Goal: Task Accomplishment & Management: Manage account settings

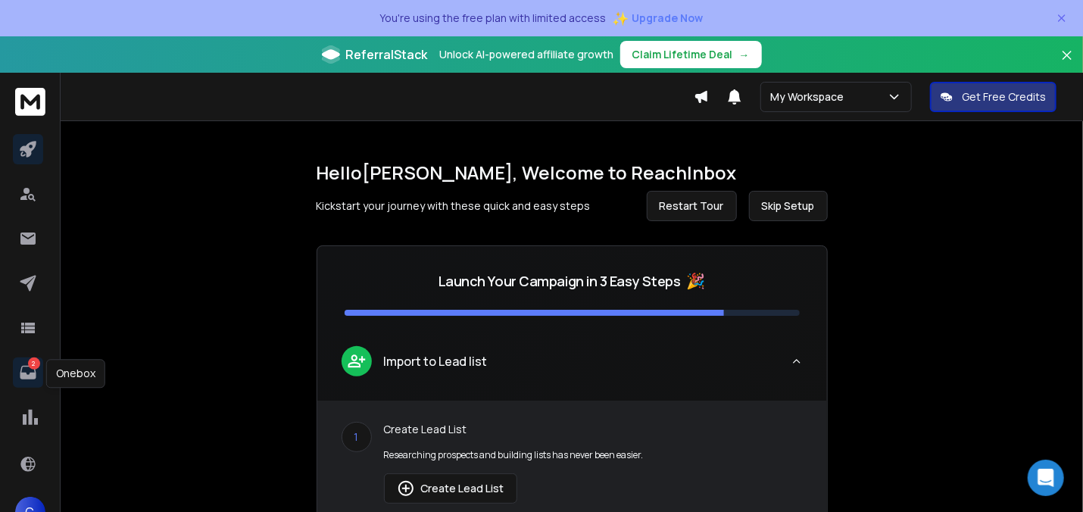
click at [30, 371] on icon at bounding box center [28, 372] width 18 height 18
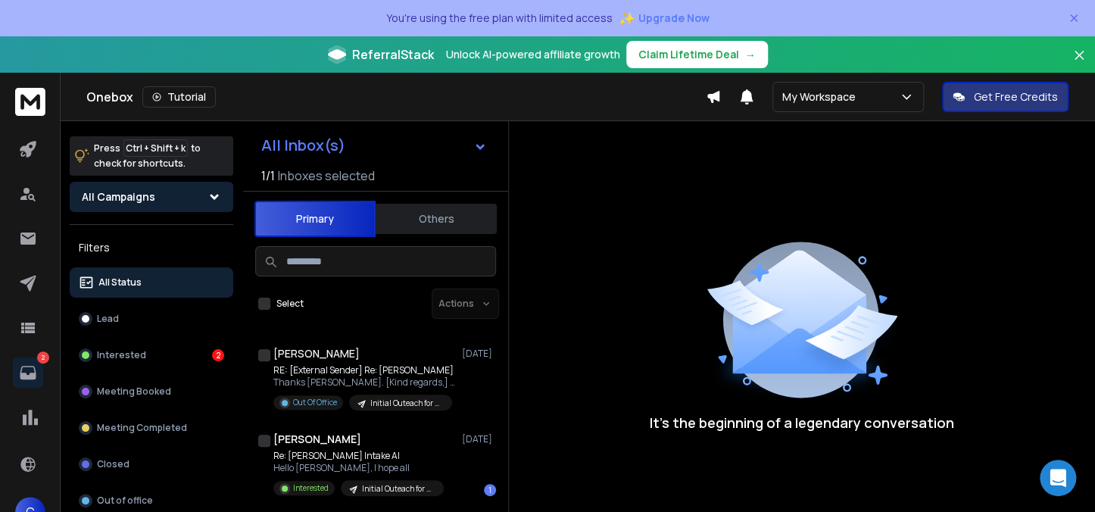
click at [209, 199] on icon at bounding box center [214, 197] width 14 height 14
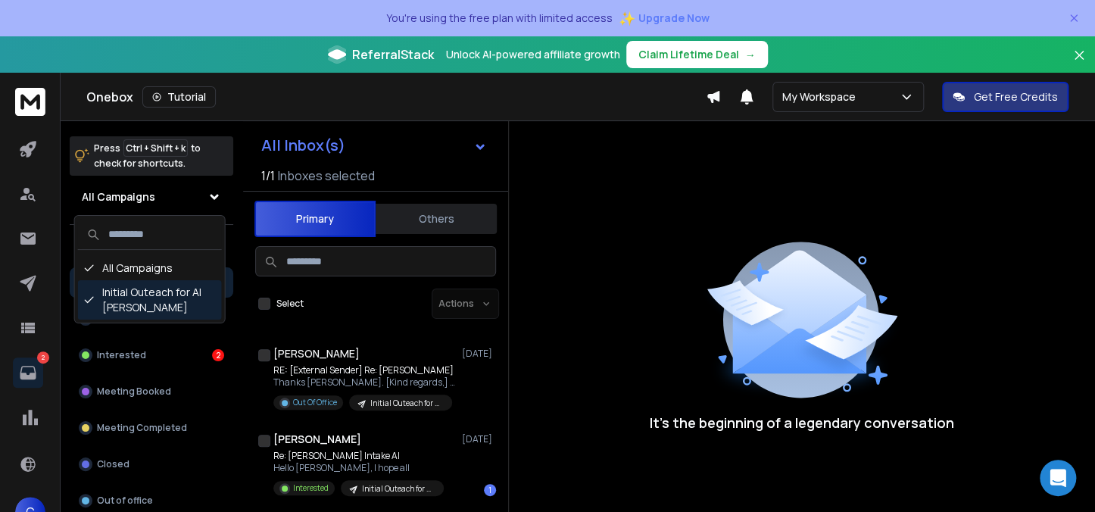
click at [163, 289] on div "Initial Outeach for AI [PERSON_NAME]" at bounding box center [150, 299] width 144 height 39
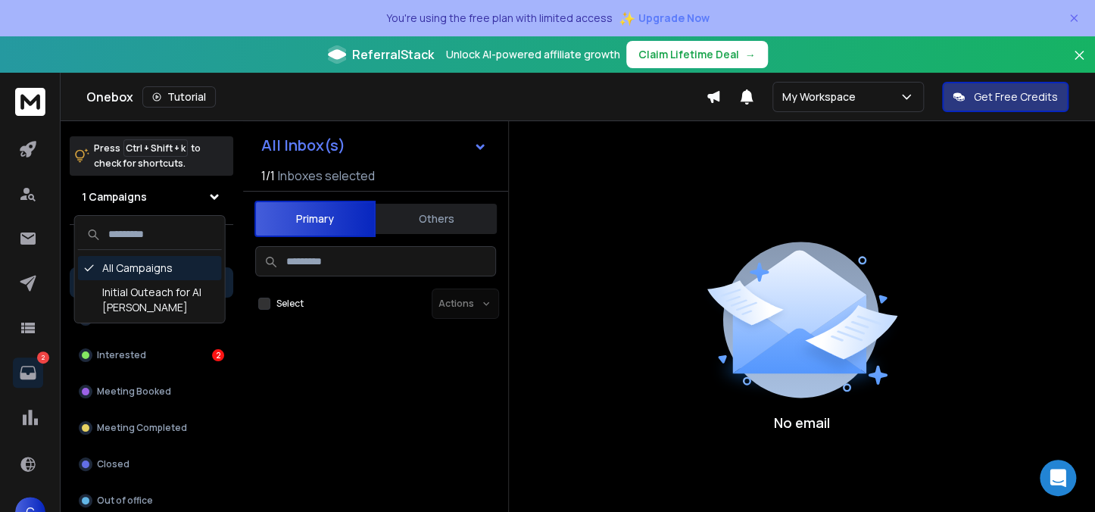
click at [154, 266] on div "All Campaigns" at bounding box center [150, 268] width 144 height 24
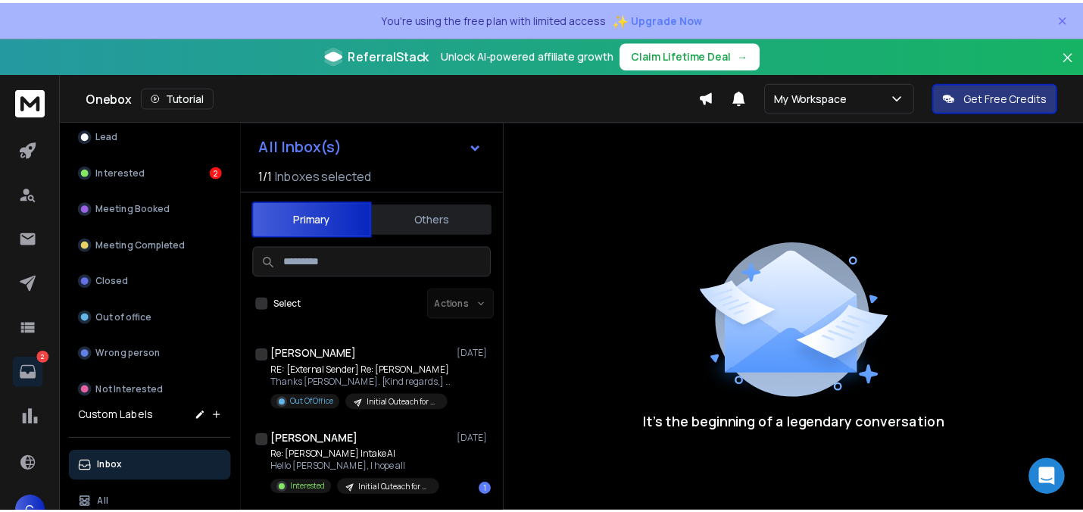
scroll to position [191, 0]
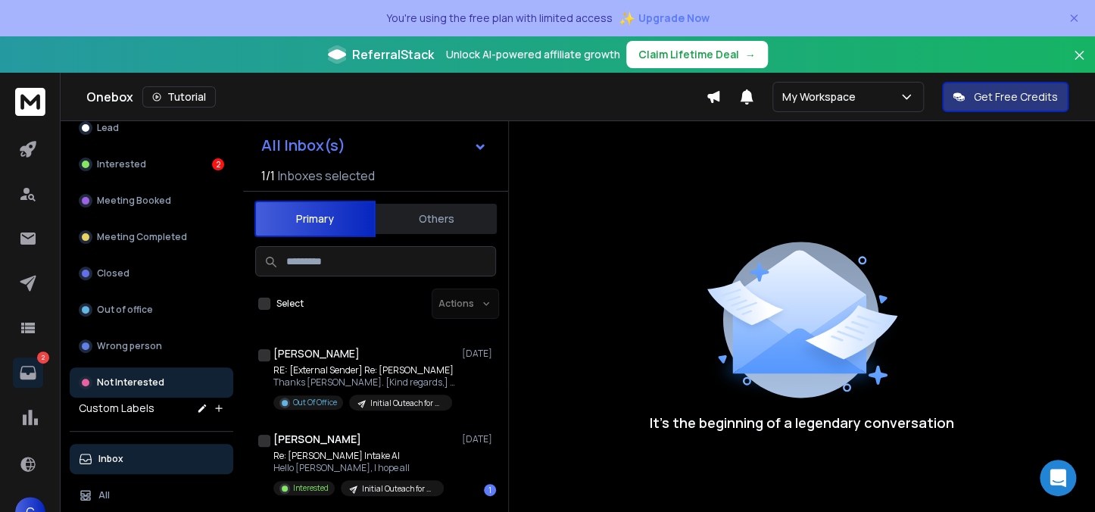
click at [127, 385] on p "Not Interested" at bounding box center [130, 382] width 67 height 12
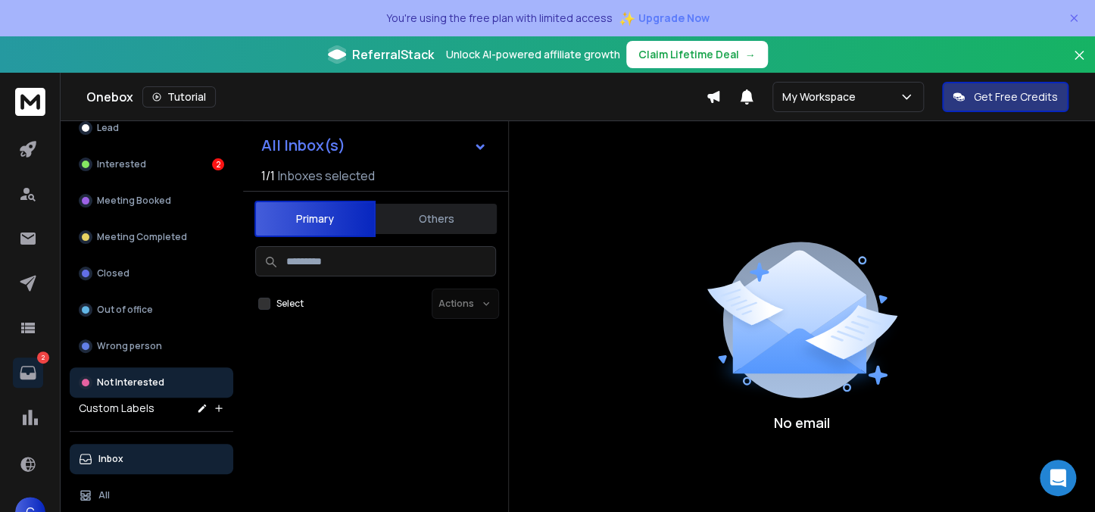
drag, startPoint x: 237, startPoint y: 488, endPoint x: 236, endPoint y: 501, distance: 13.6
click at [236, 501] on div "Press Ctrl + Shift + k to check for shortcuts. All Campaigns All Campaigns Filt…" at bounding box center [152, 377] width 182 height 512
click at [29, 276] on icon at bounding box center [28, 283] width 18 height 18
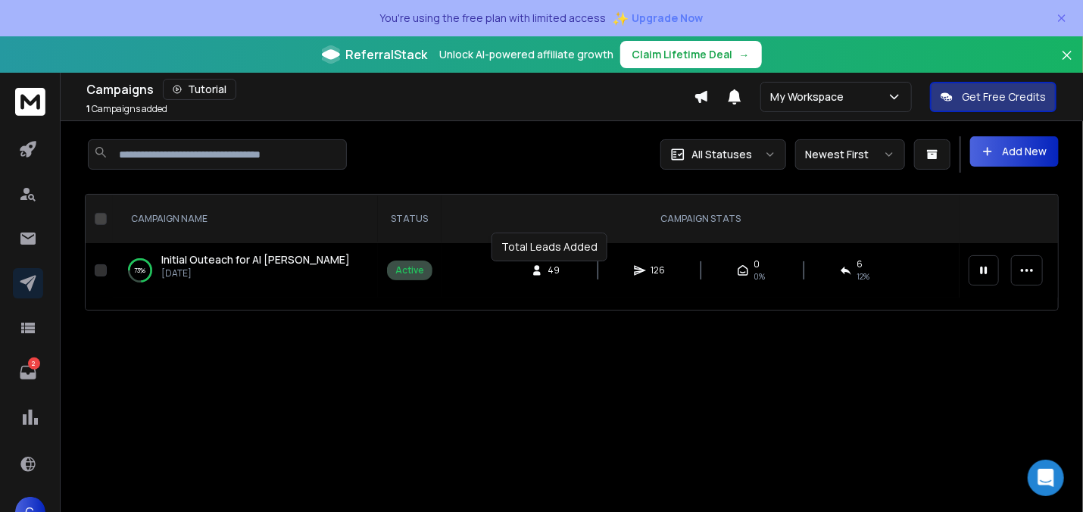
click at [545, 274] on div "49" at bounding box center [545, 270] width 45 height 12
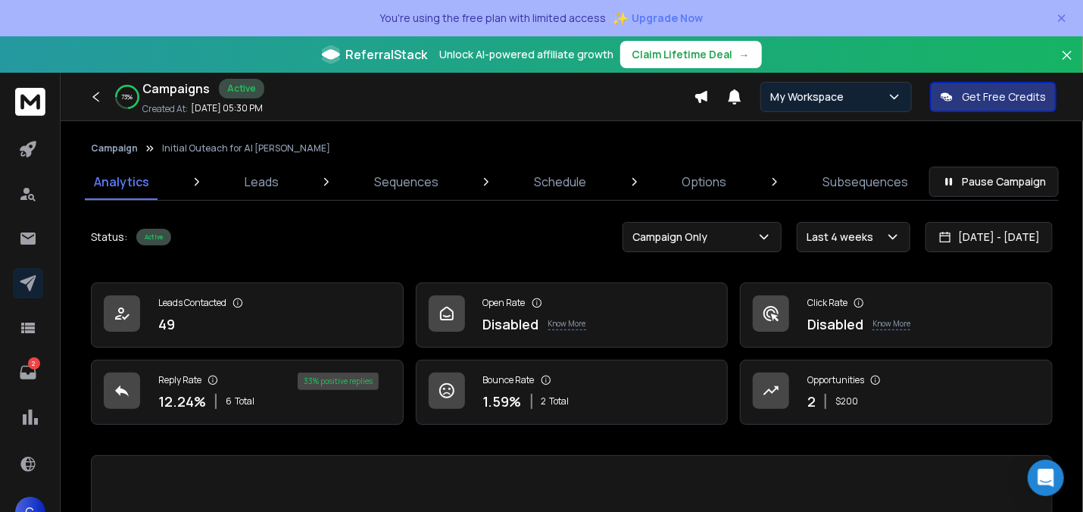
click at [903, 104] on button "My Workspace" at bounding box center [835, 97] width 151 height 30
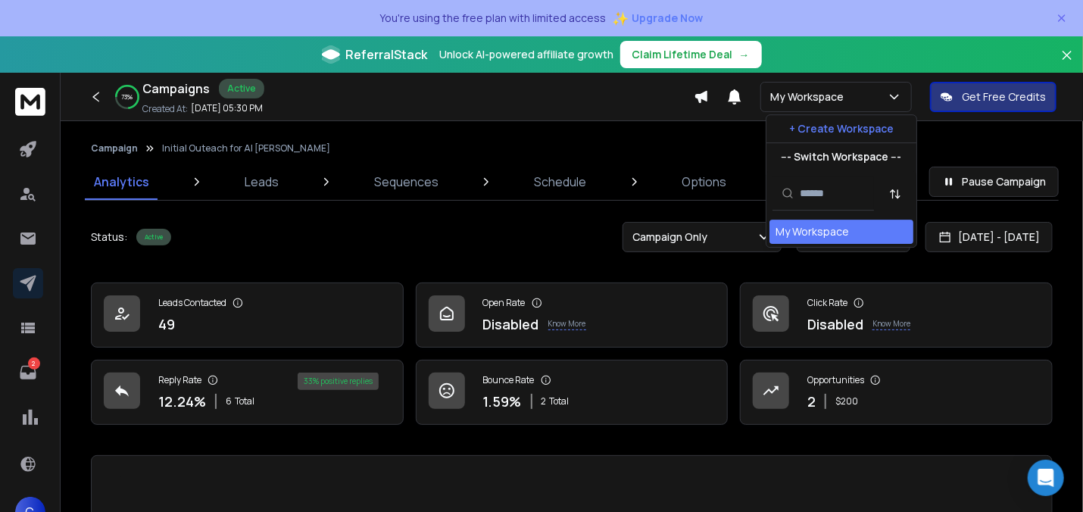
click at [611, 99] on div "73 % Campaigns Active Created At: Oct 03, 2025, 05:30 PM My Workspace Get Free …" at bounding box center [541, 97] width 1083 height 48
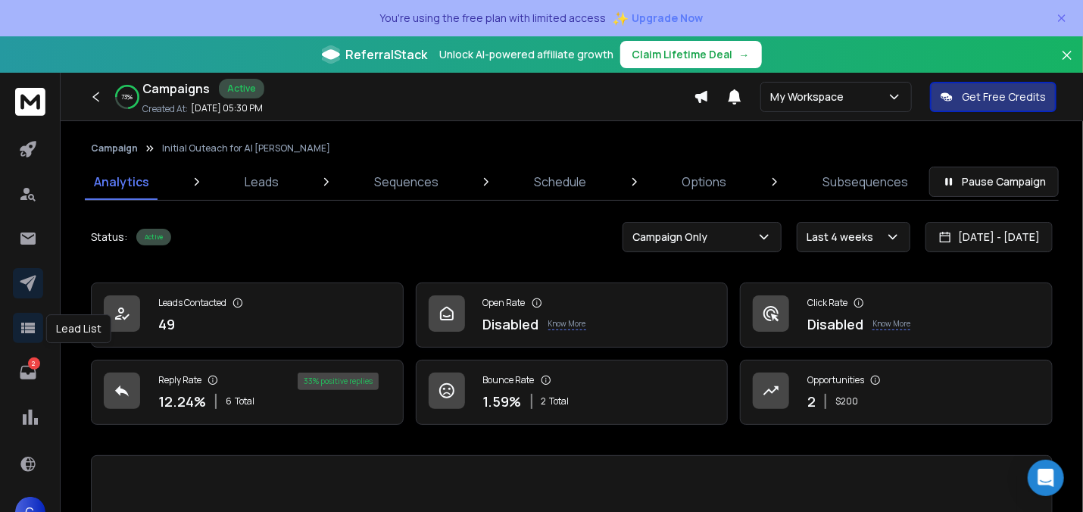
click at [30, 335] on icon at bounding box center [28, 328] width 18 height 18
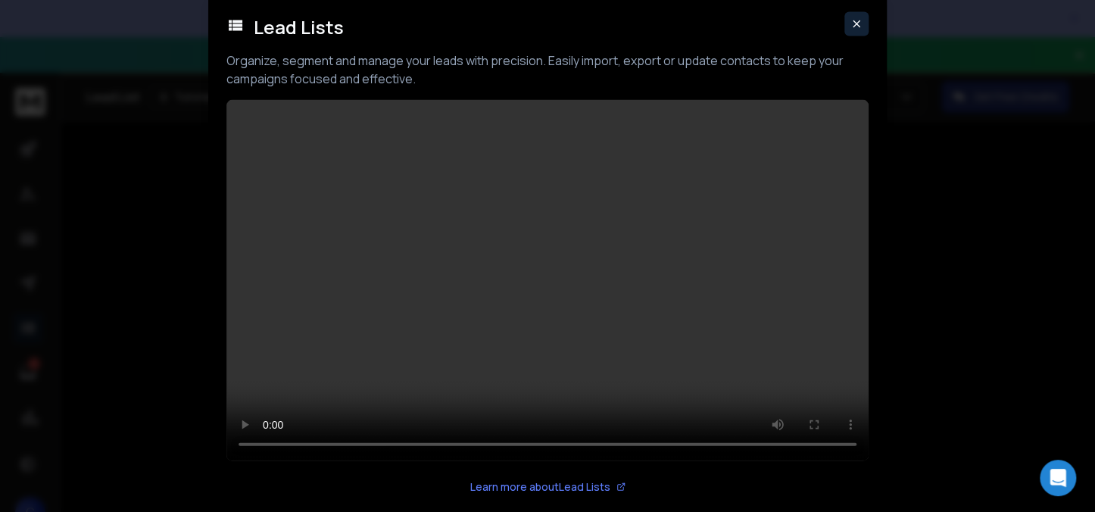
click at [853, 30] on icon at bounding box center [856, 24] width 12 height 12
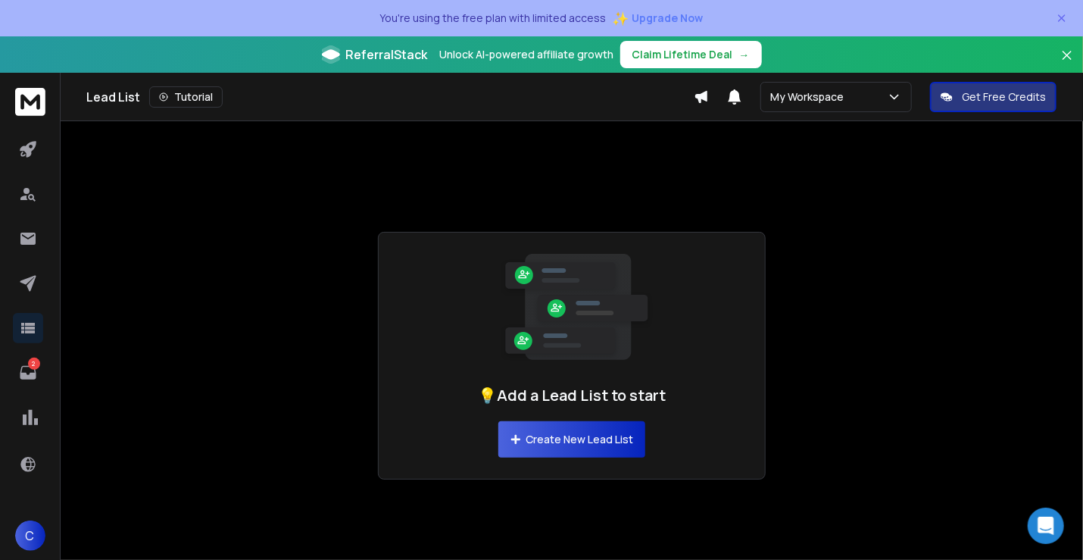
click at [23, 111] on icon at bounding box center [30, 102] width 30 height 28
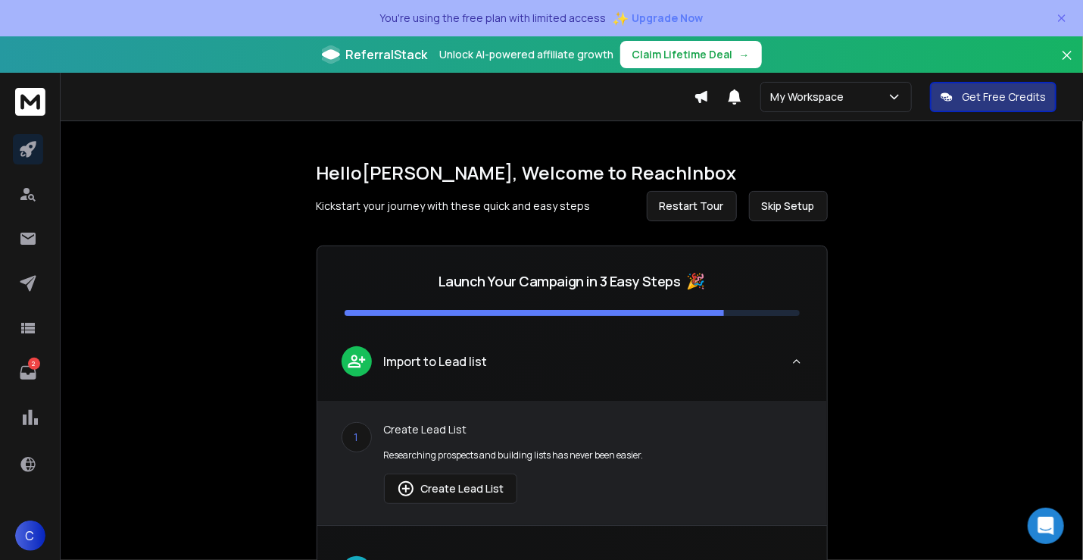
click at [450, 363] on p "Import to Lead list" at bounding box center [436, 361] width 104 height 18
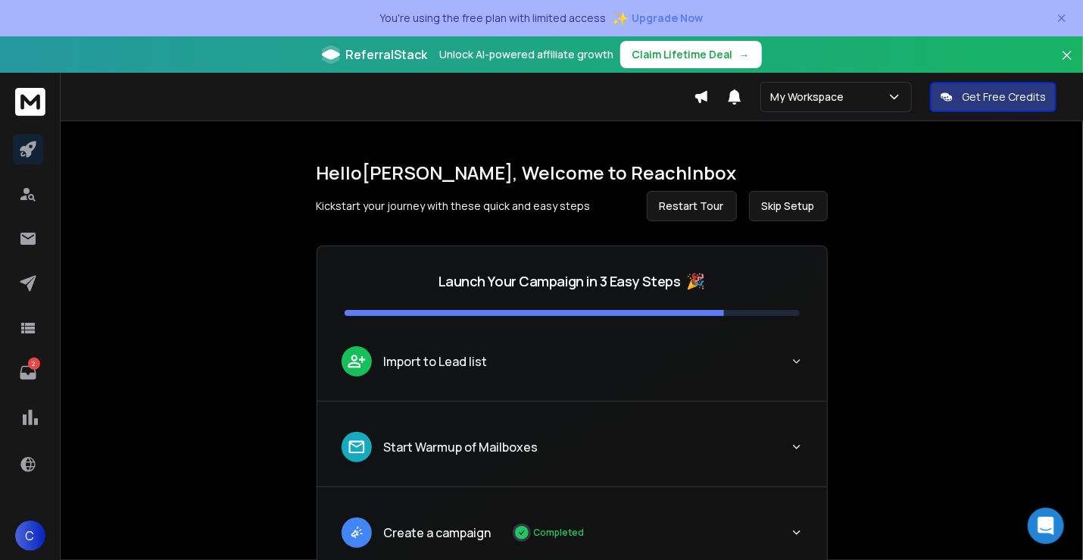
click at [218, 261] on div "Hello Chris , Welcome to ReachInbox Kickstart your journey with these quick and…" at bounding box center [572, 366] width 974 height 460
click at [797, 360] on icon "button" at bounding box center [796, 361] width 12 height 12
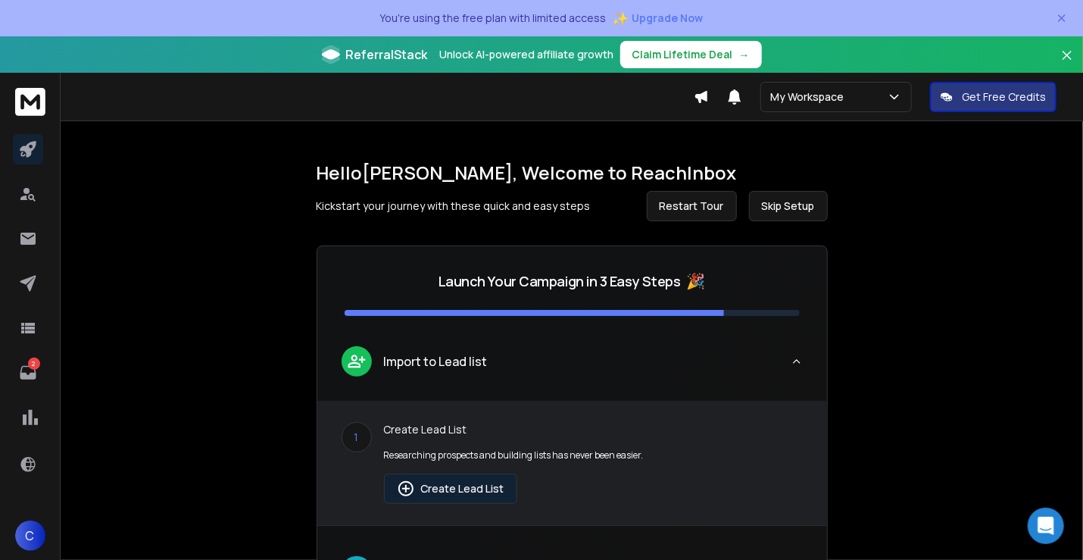
click at [485, 490] on button "Create Lead List" at bounding box center [450, 488] width 133 height 30
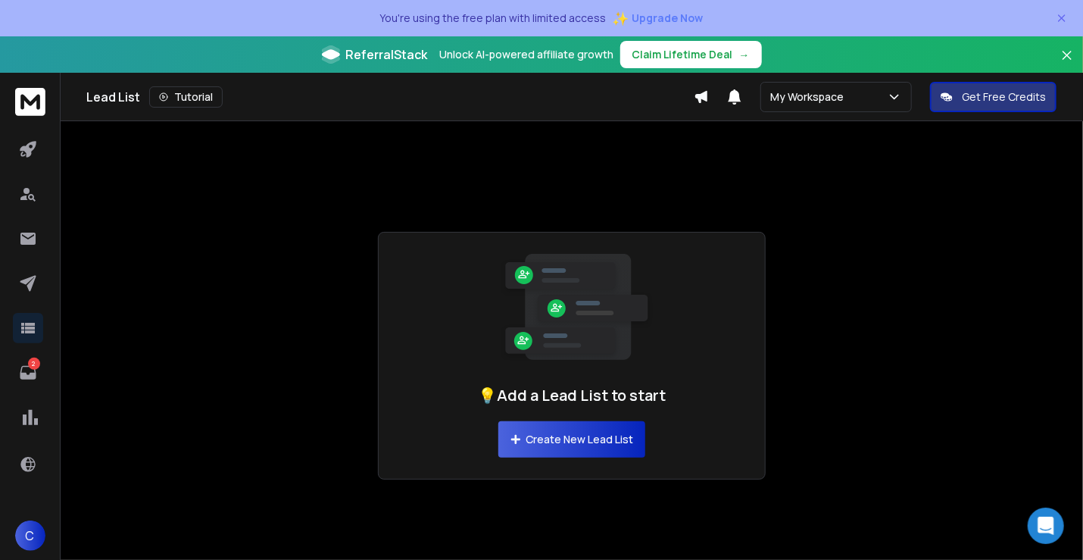
click at [600, 444] on button "Create New Lead List" at bounding box center [571, 439] width 147 height 36
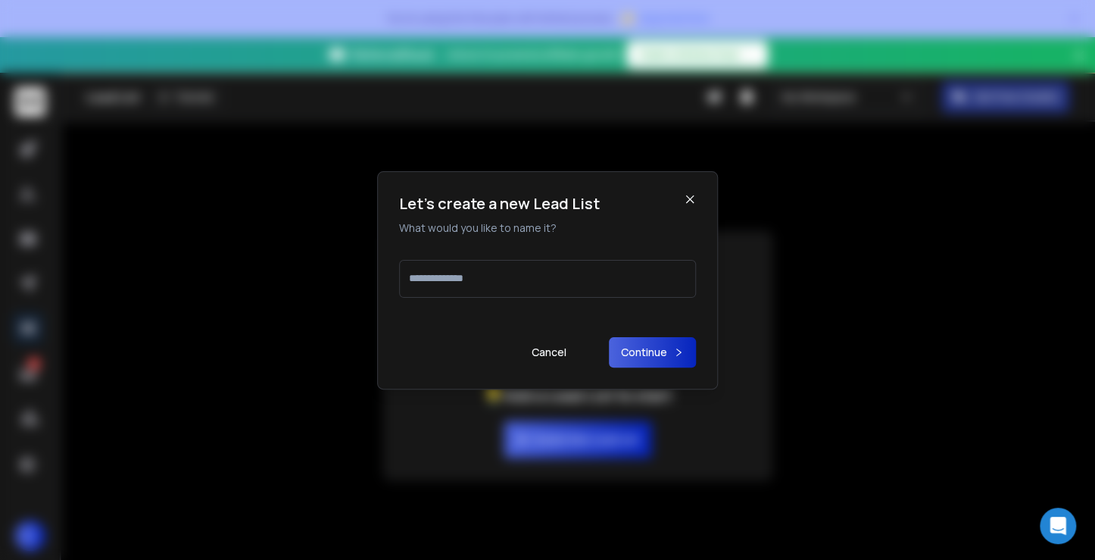
click at [685, 203] on icon at bounding box center [690, 199] width 12 height 12
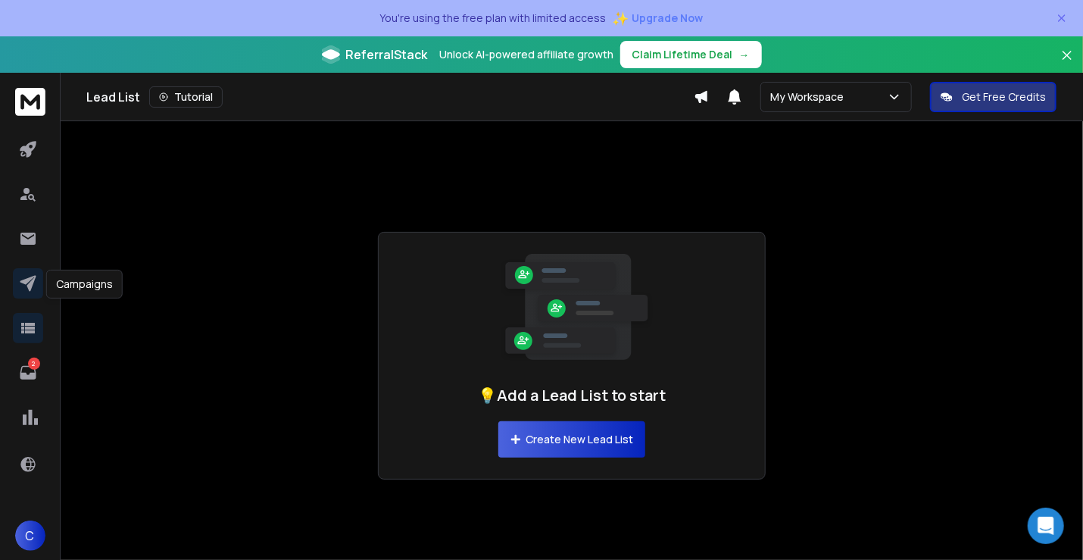
click at [30, 280] on icon at bounding box center [28, 284] width 16 height 16
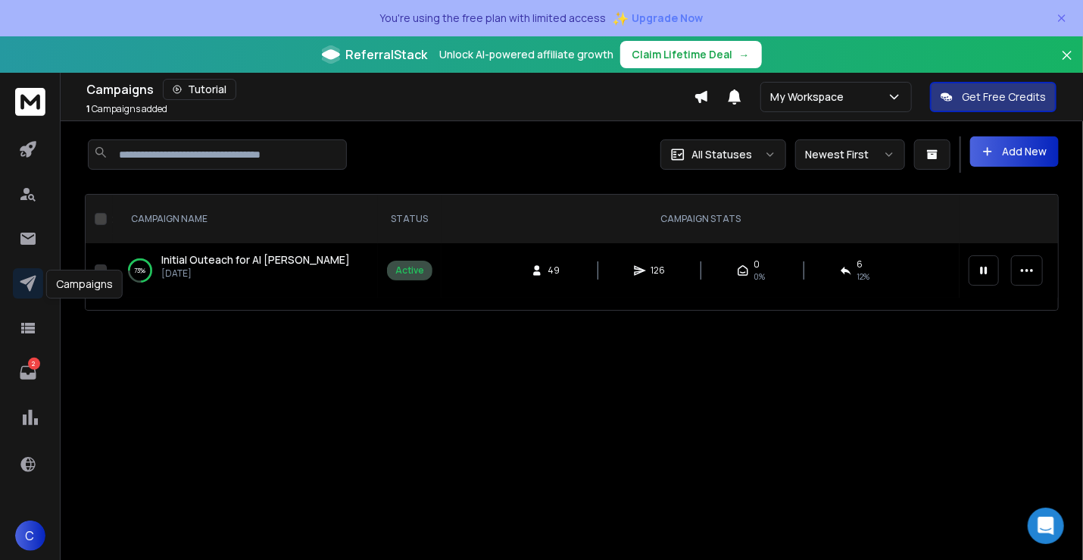
click at [31, 285] on icon at bounding box center [28, 284] width 16 height 16
click at [988, 154] on button "Add New" at bounding box center [1014, 151] width 89 height 30
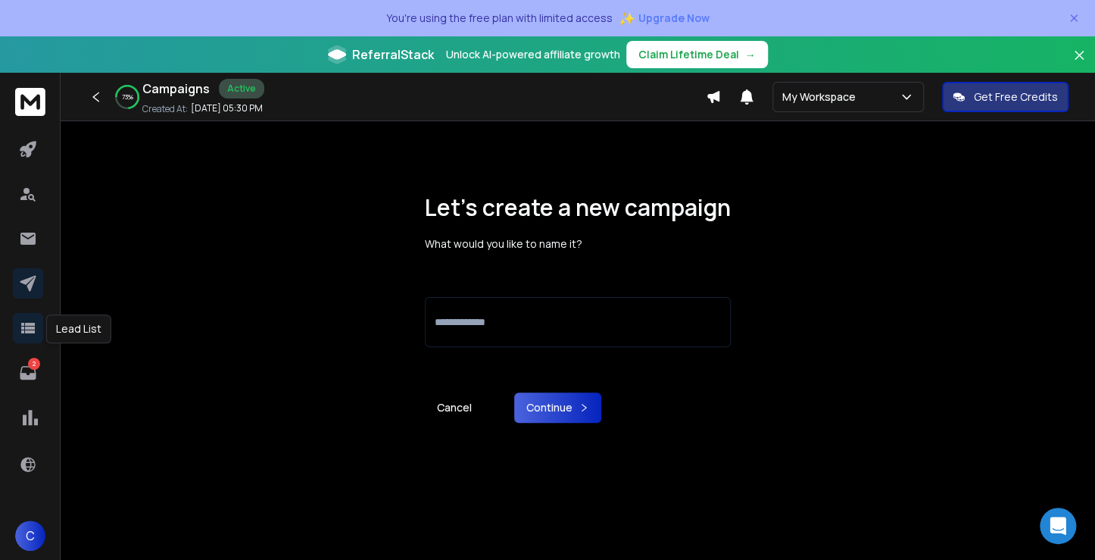
click at [27, 338] on link at bounding box center [28, 328] width 30 height 30
click at [34, 105] on icon at bounding box center [30, 102] width 30 height 28
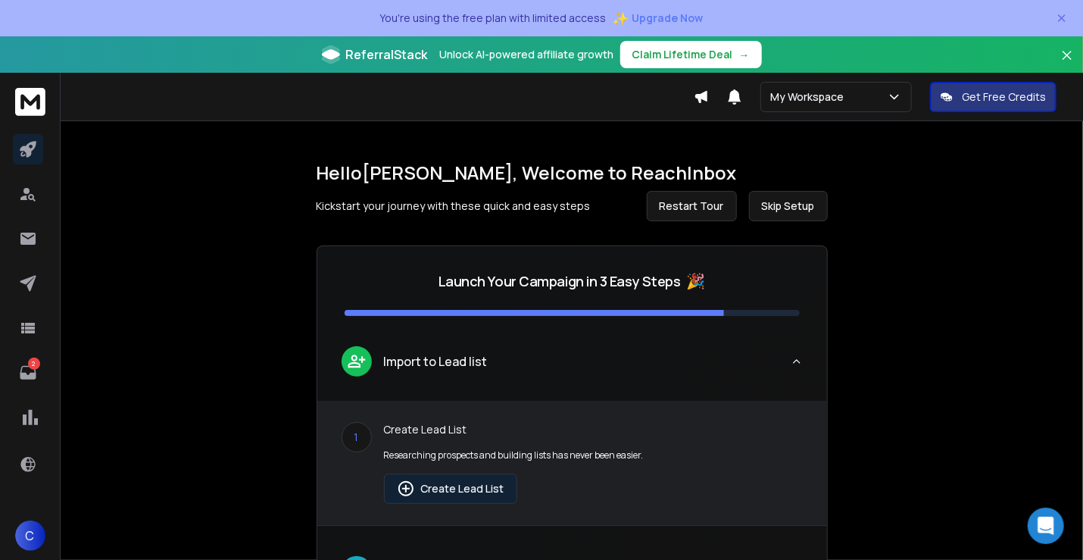
click at [469, 491] on button "Create Lead List" at bounding box center [450, 488] width 133 height 30
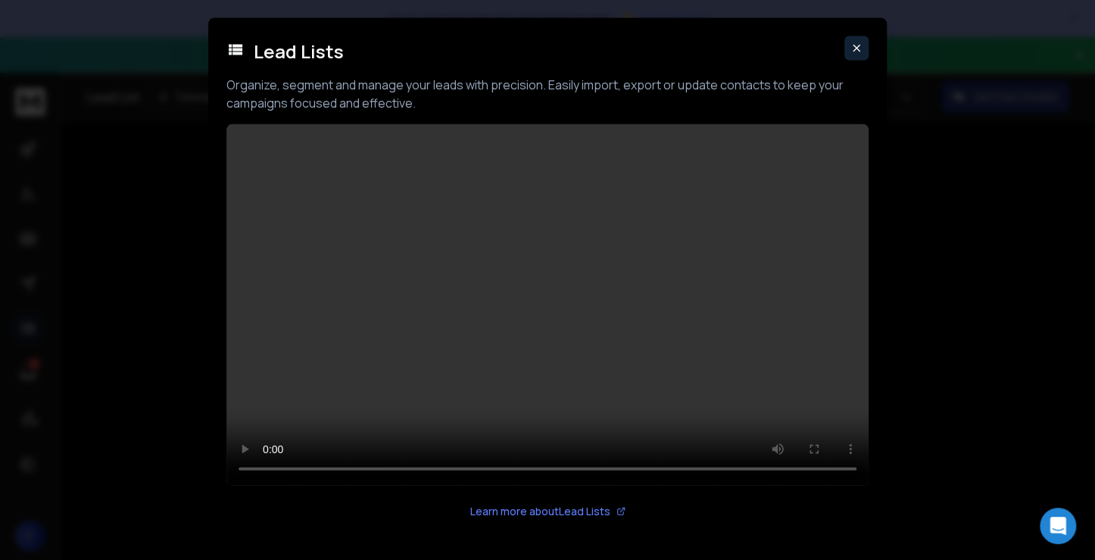
click at [855, 46] on icon at bounding box center [856, 48] width 6 height 6
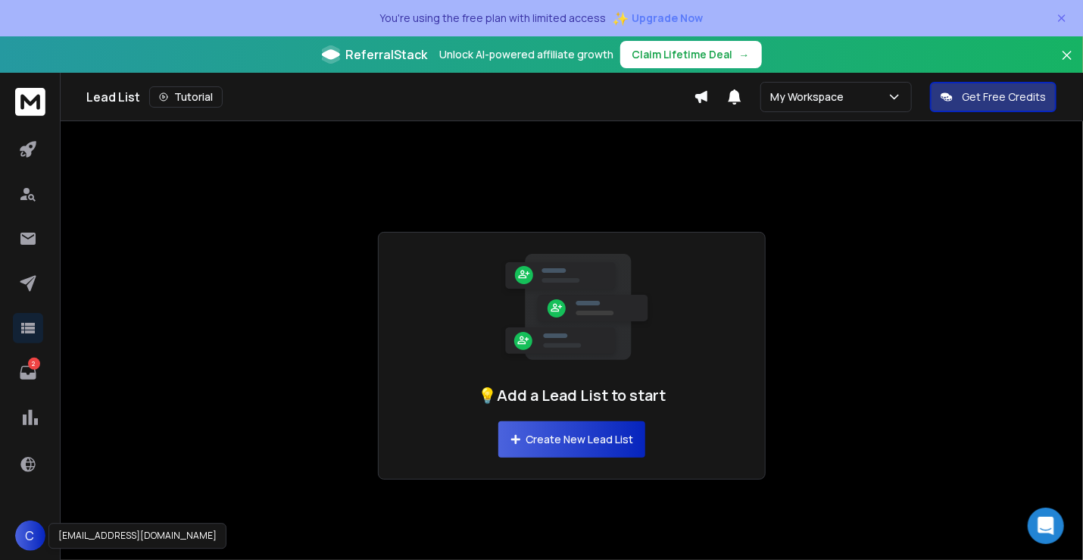
click at [30, 511] on span "C" at bounding box center [30, 535] width 30 height 30
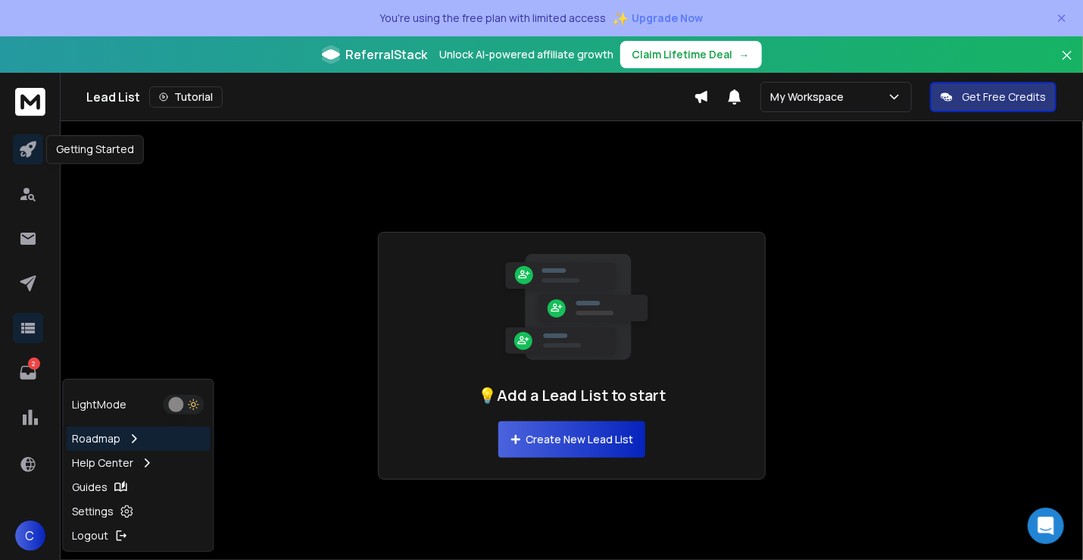
click at [27, 148] on icon at bounding box center [28, 149] width 17 height 17
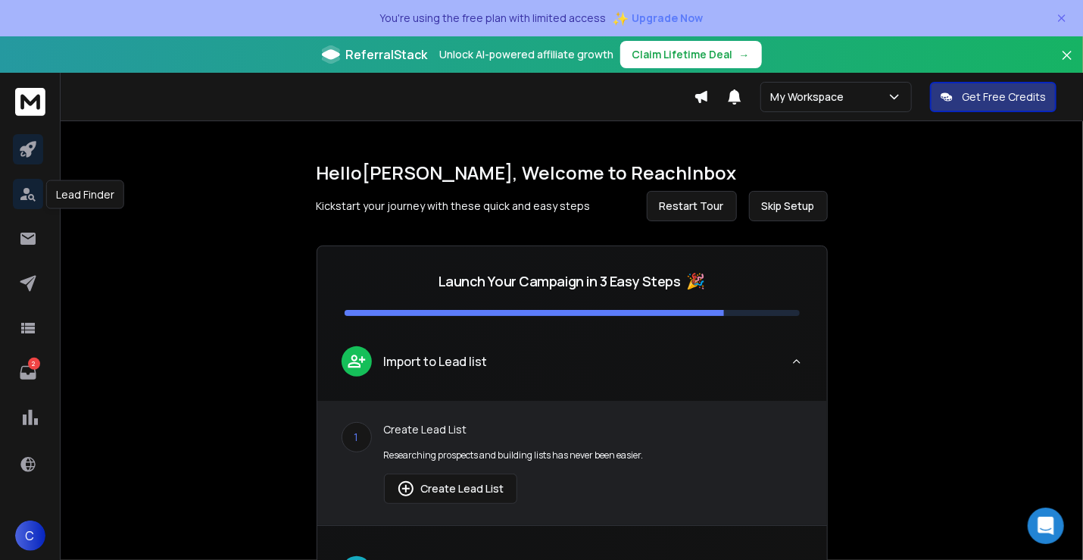
click at [33, 193] on icon at bounding box center [28, 194] width 18 height 18
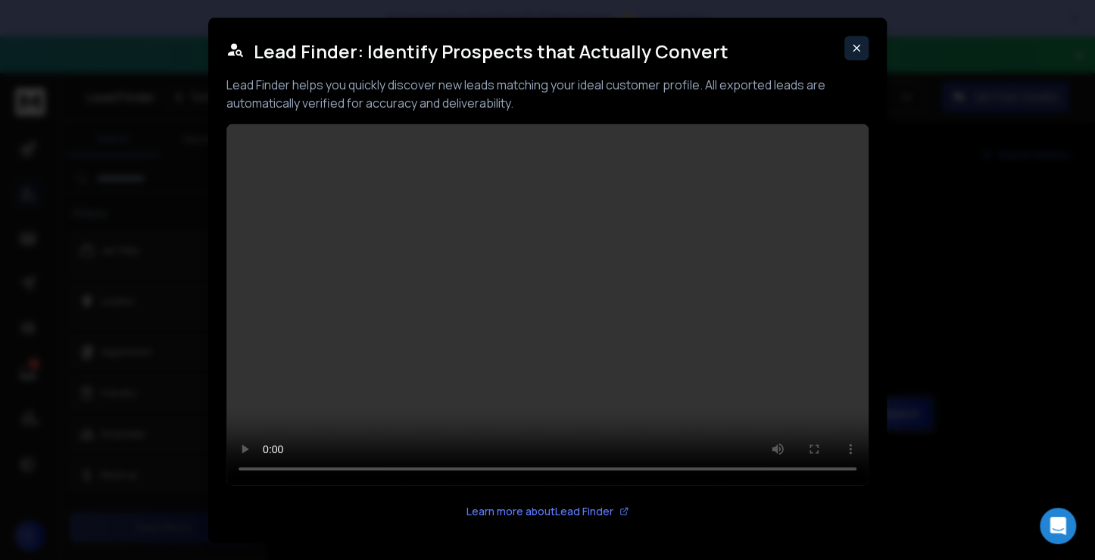
click at [854, 45] on icon at bounding box center [856, 48] width 12 height 12
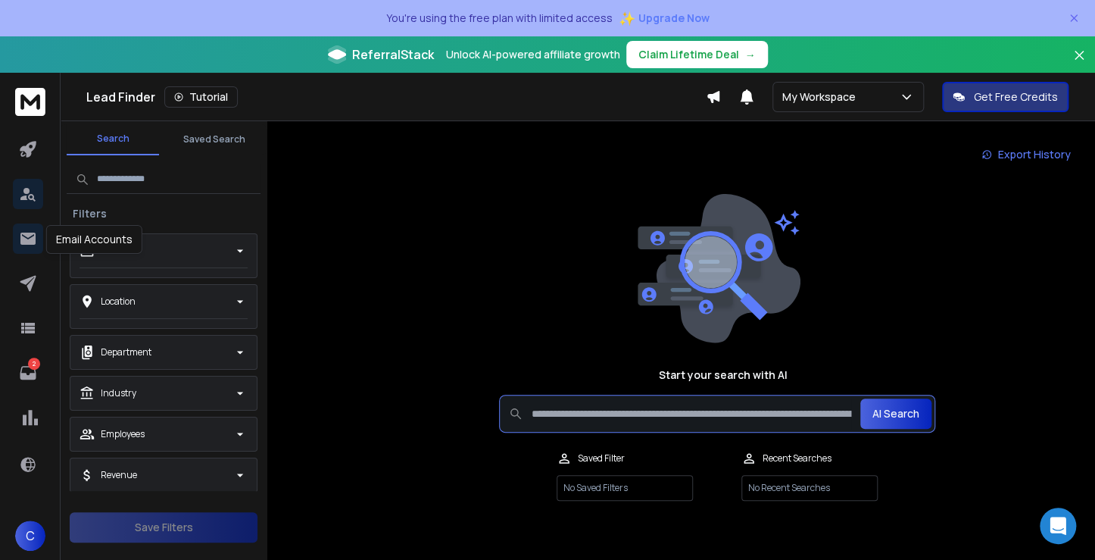
click at [28, 243] on icon at bounding box center [27, 238] width 15 height 12
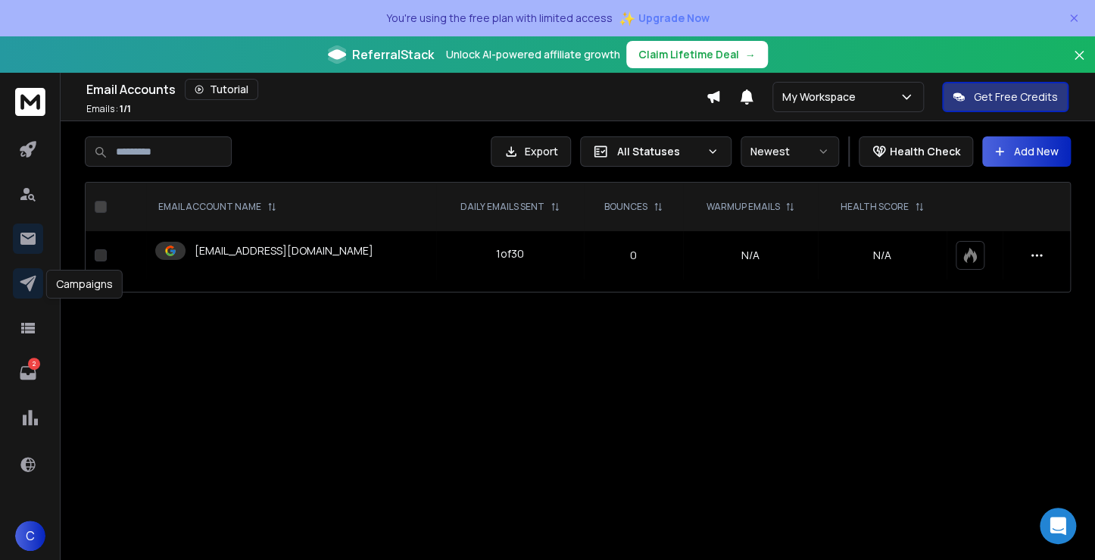
click at [25, 282] on icon at bounding box center [28, 284] width 16 height 16
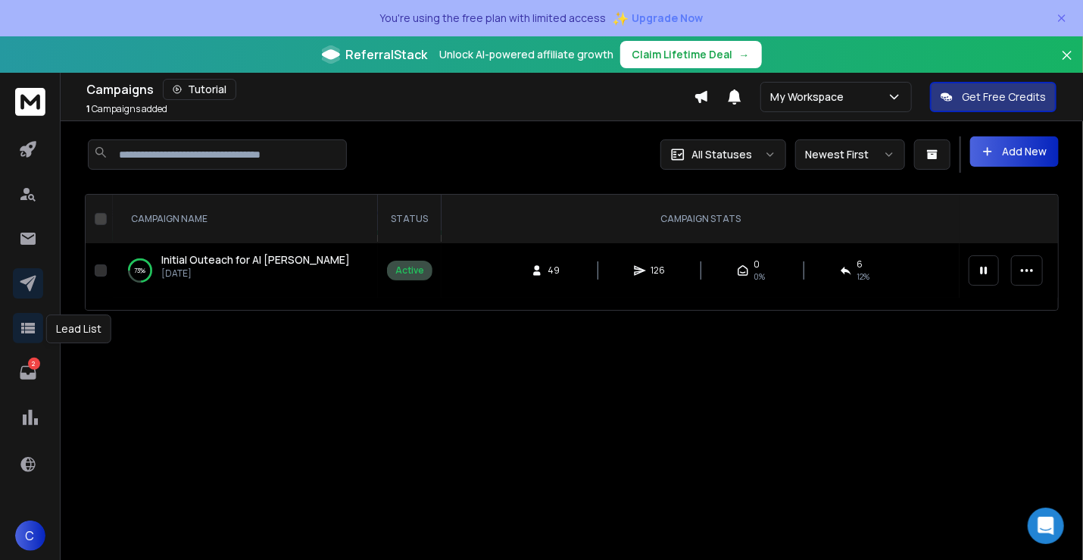
click at [26, 328] on icon at bounding box center [28, 328] width 14 height 11
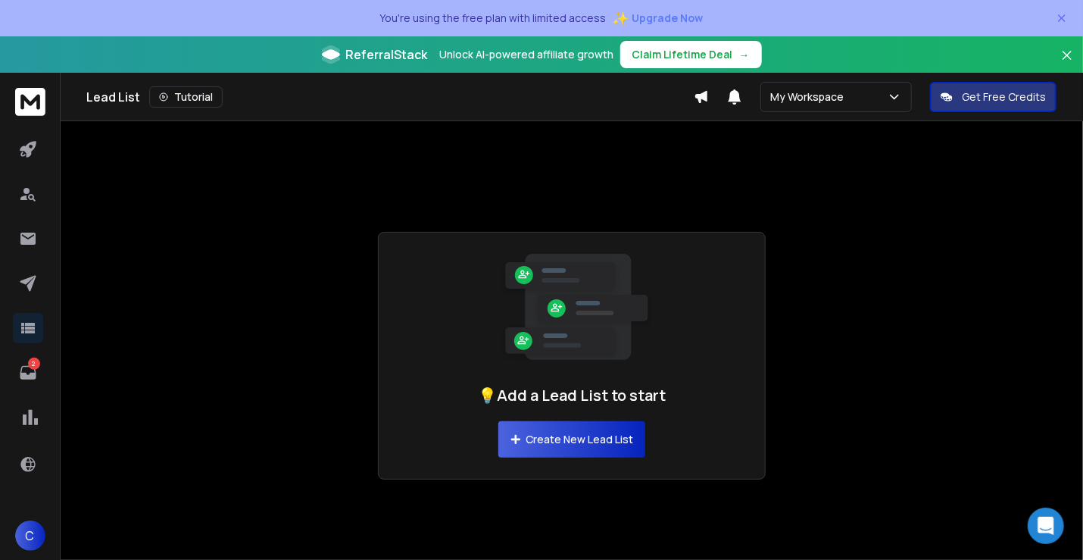
click at [547, 438] on button "Create New Lead List" at bounding box center [571, 439] width 147 height 36
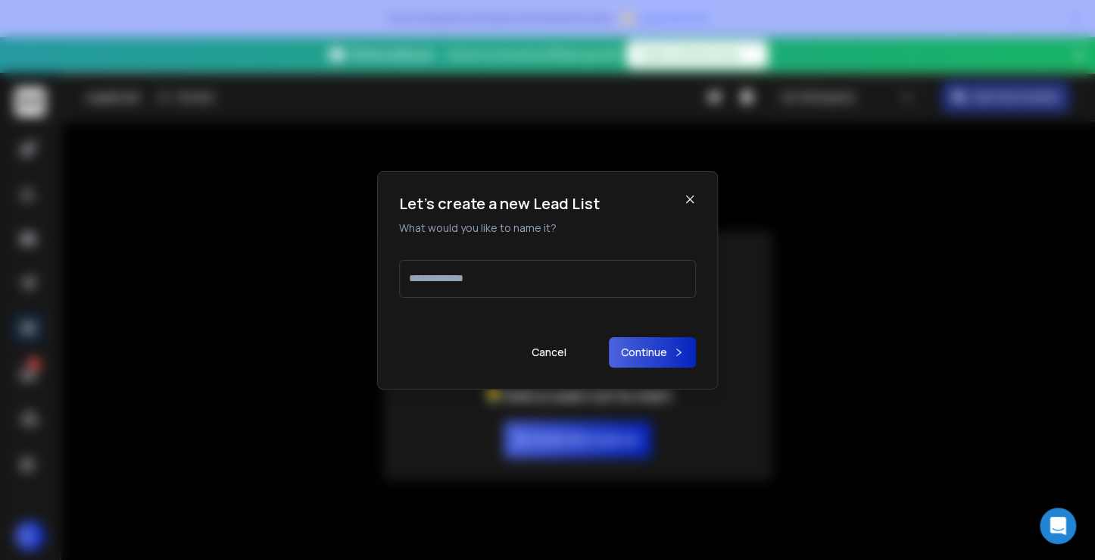
click at [527, 283] on input at bounding box center [547, 279] width 297 height 38
type input "****"
click at [643, 353] on button "Continue" at bounding box center [652, 352] width 87 height 30
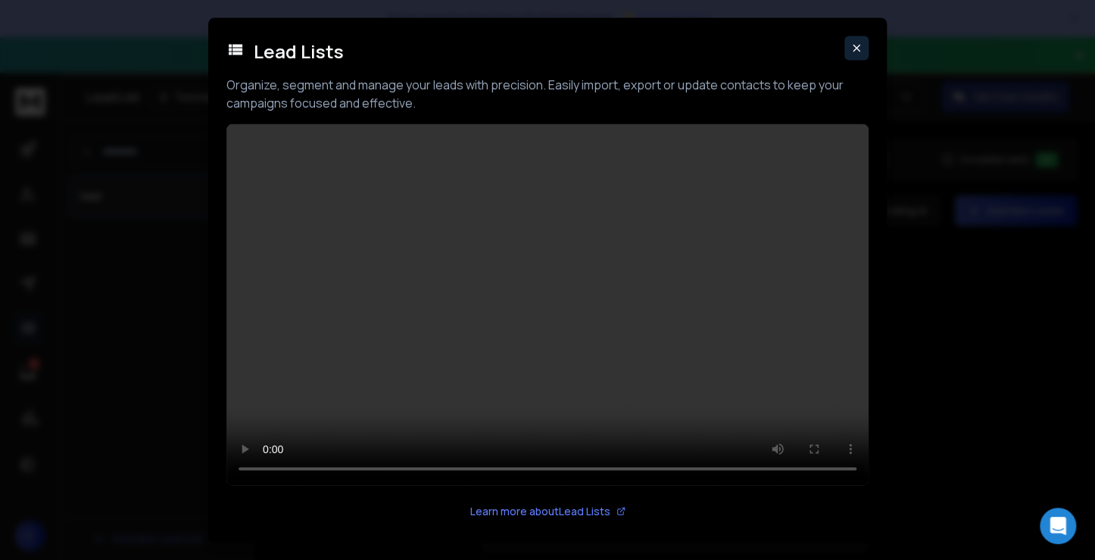
click at [854, 47] on icon at bounding box center [856, 48] width 12 height 12
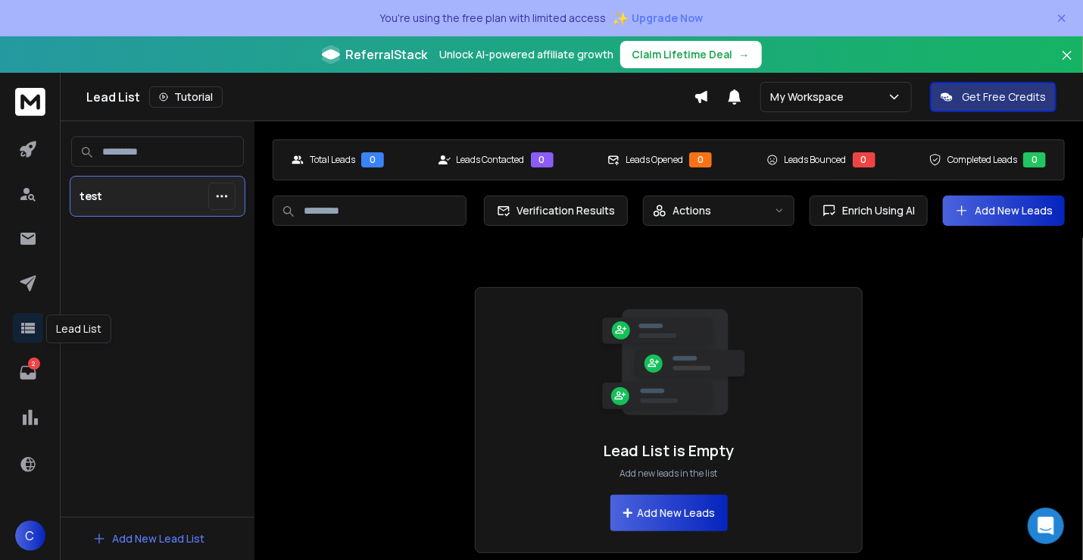
click at [29, 329] on icon at bounding box center [28, 328] width 14 height 11
click at [30, 283] on icon at bounding box center [28, 284] width 16 height 16
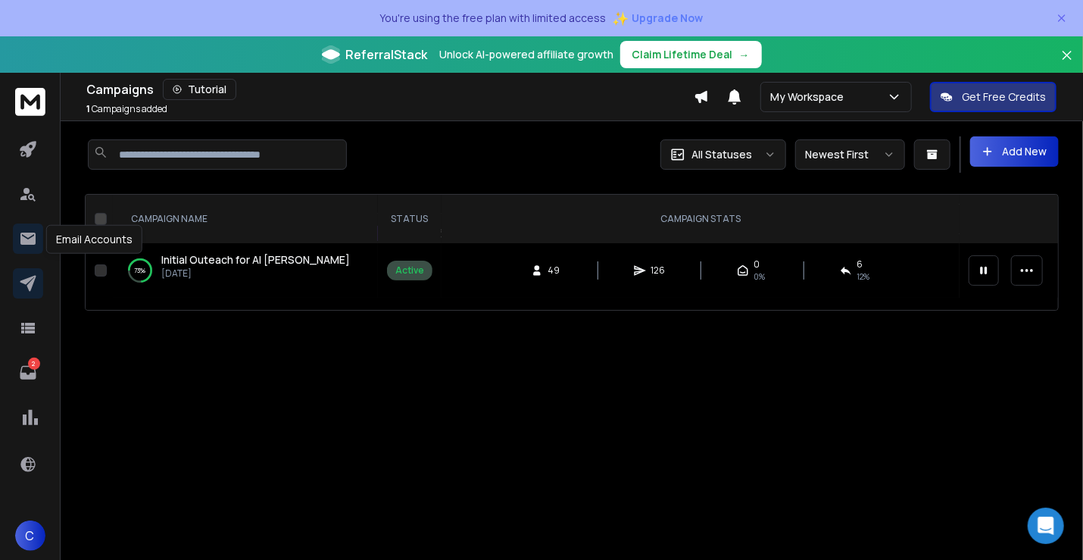
click at [28, 245] on icon at bounding box center [27, 238] width 15 height 12
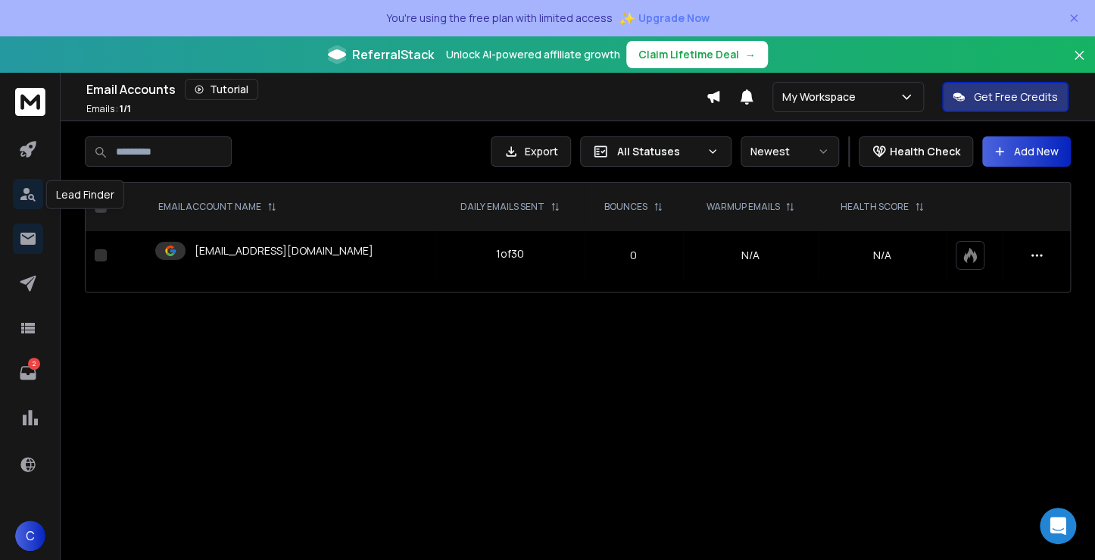
click at [30, 193] on icon at bounding box center [28, 194] width 18 height 18
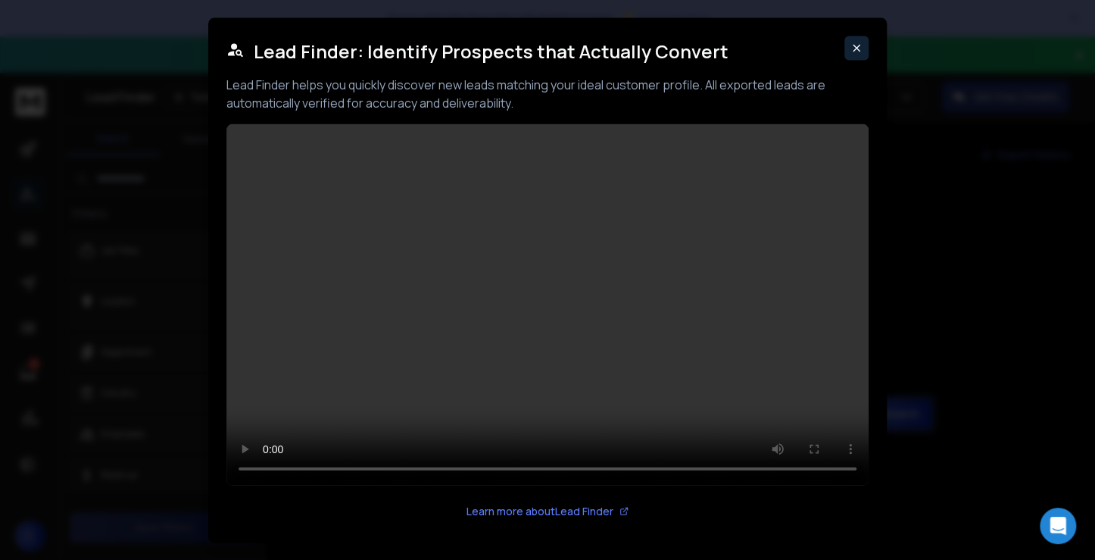
click at [857, 43] on icon at bounding box center [856, 48] width 12 height 12
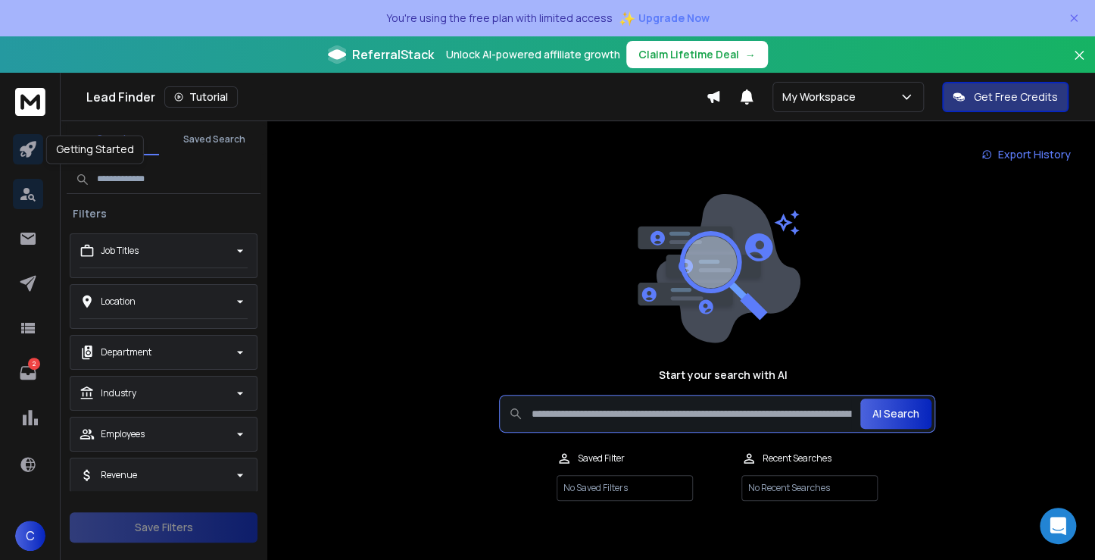
click at [29, 143] on icon at bounding box center [28, 149] width 17 height 17
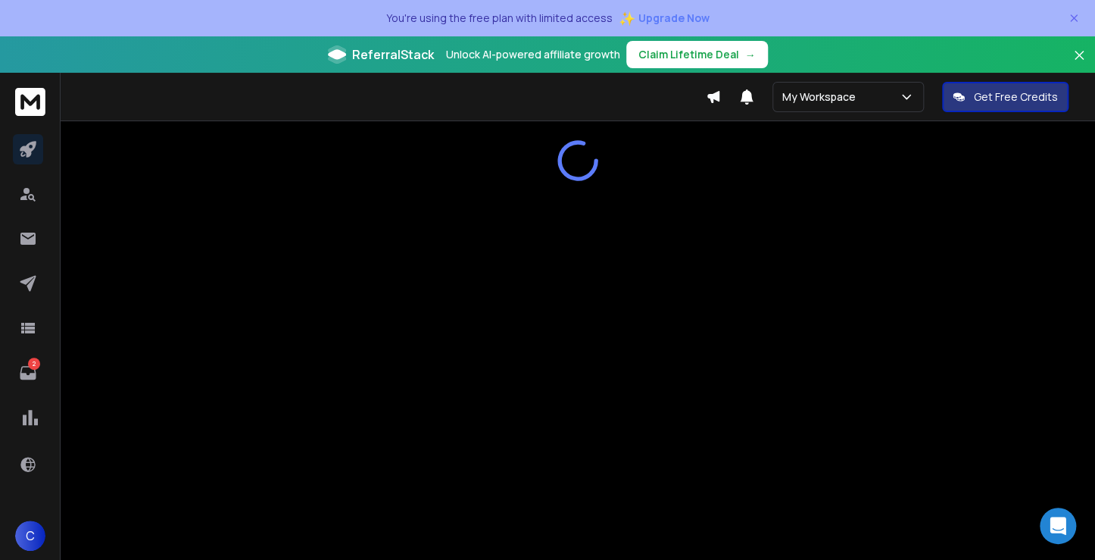
click at [33, 99] on icon at bounding box center [30, 102] width 30 height 28
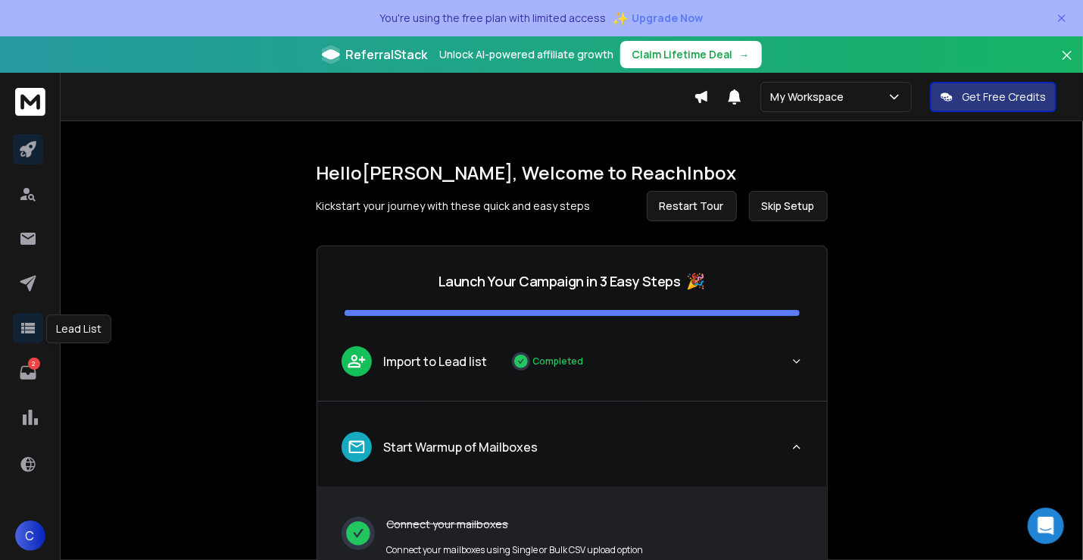
click at [26, 323] on icon at bounding box center [28, 328] width 14 height 11
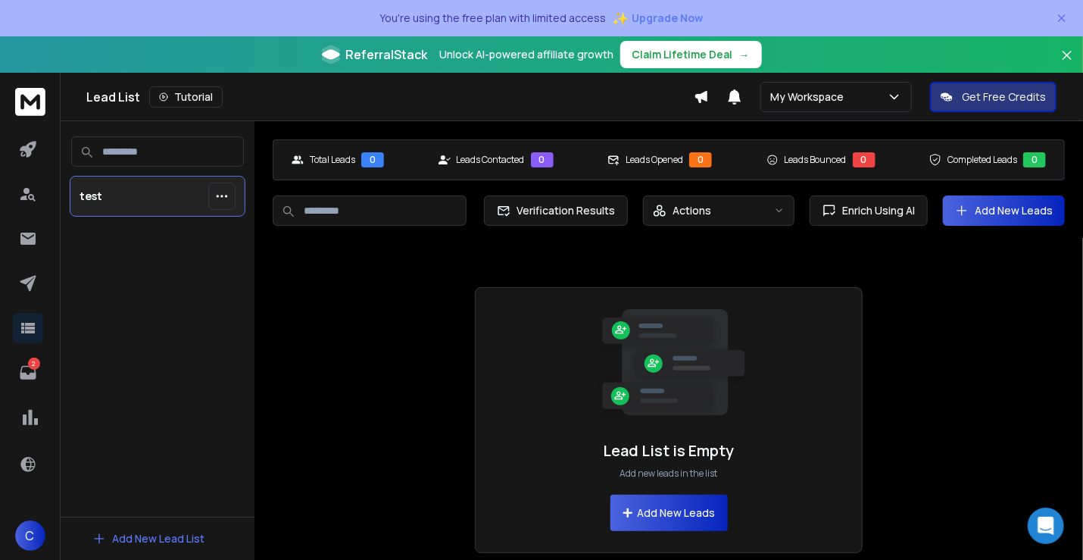
click at [221, 198] on icon "button" at bounding box center [222, 196] width 14 height 14
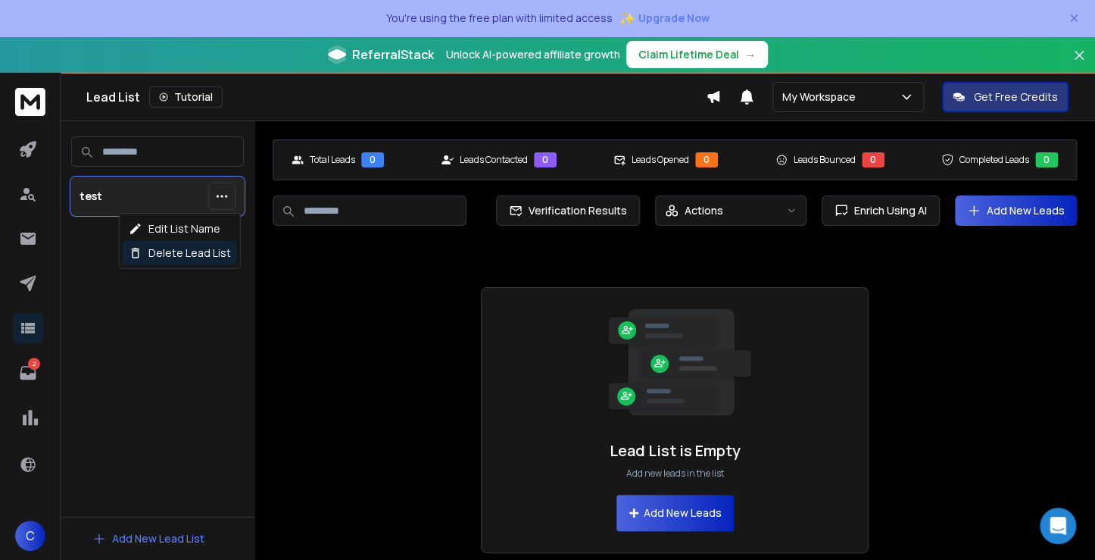
click at [195, 248] on p "Delete Lead List" at bounding box center [189, 252] width 83 height 15
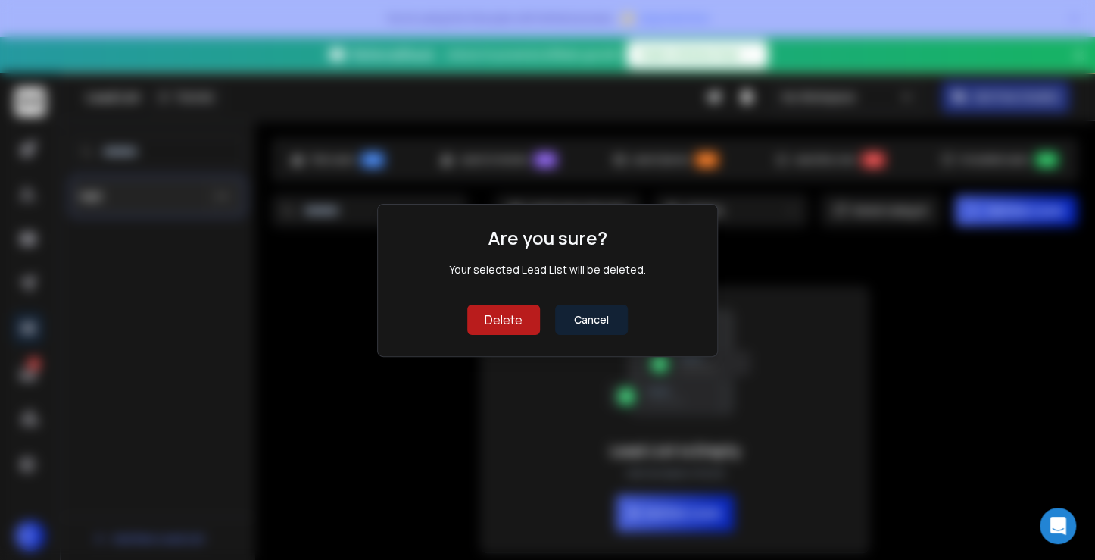
click at [490, 313] on button "Delete" at bounding box center [503, 319] width 73 height 30
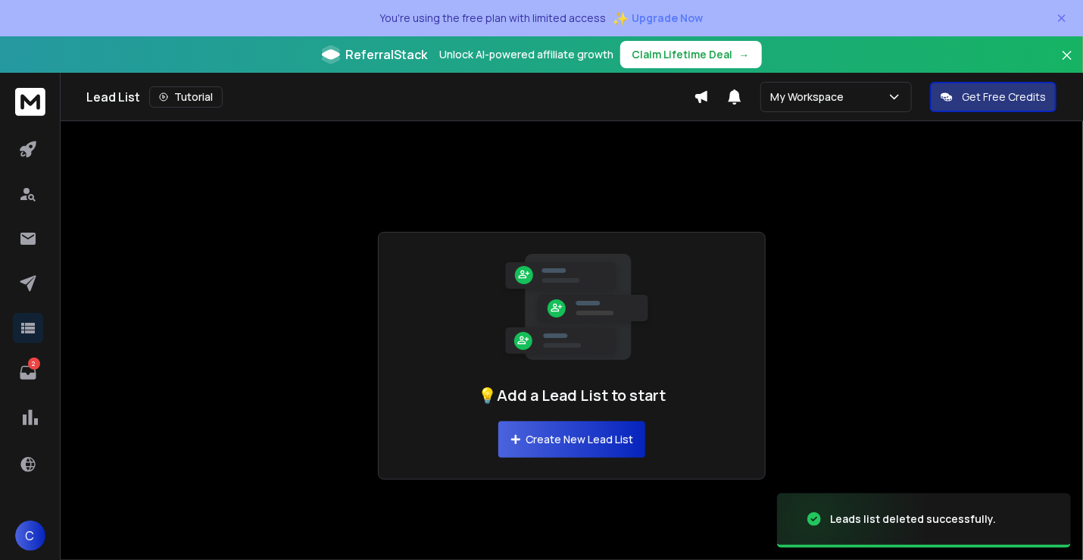
click at [566, 443] on button "Create New Lead List" at bounding box center [571, 439] width 147 height 36
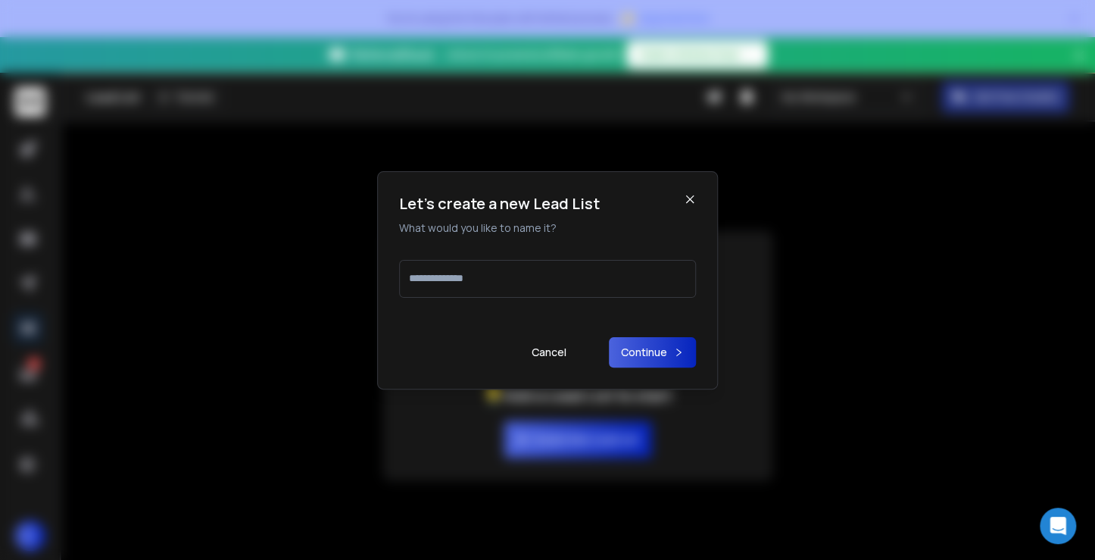
click at [500, 289] on input at bounding box center [547, 279] width 297 height 38
type input "**********"
click at [672, 353] on button "Continue" at bounding box center [652, 352] width 87 height 30
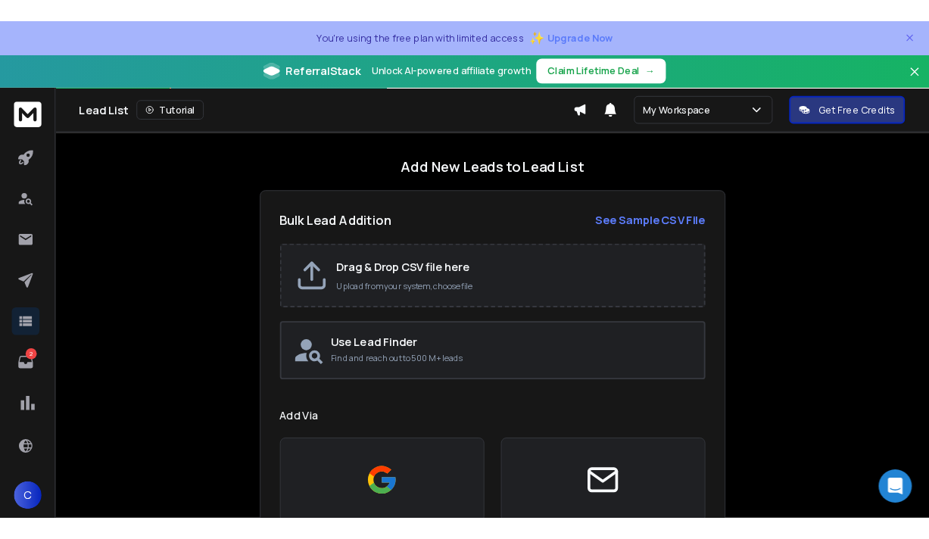
scroll to position [49, 0]
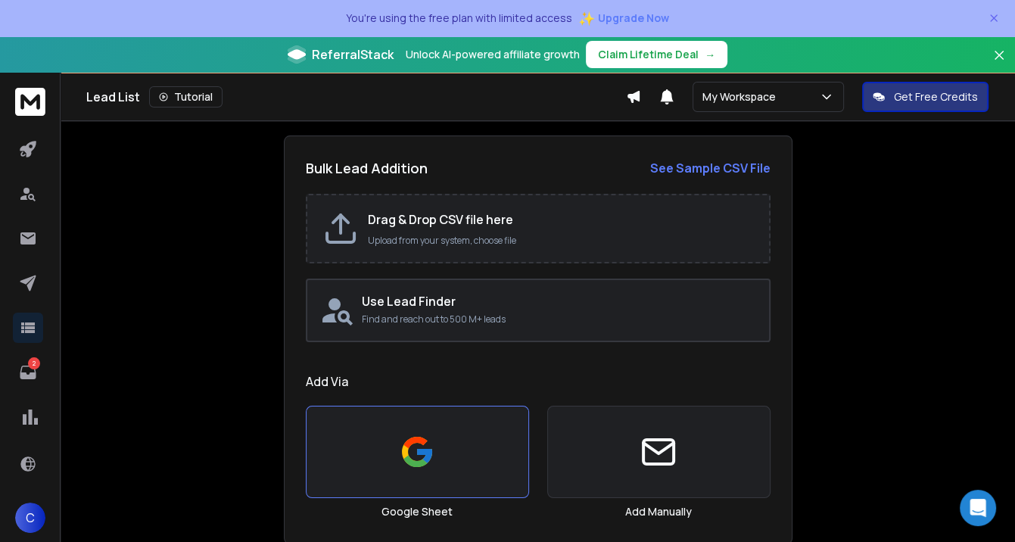
click at [400, 454] on icon at bounding box center [417, 452] width 36 height 36
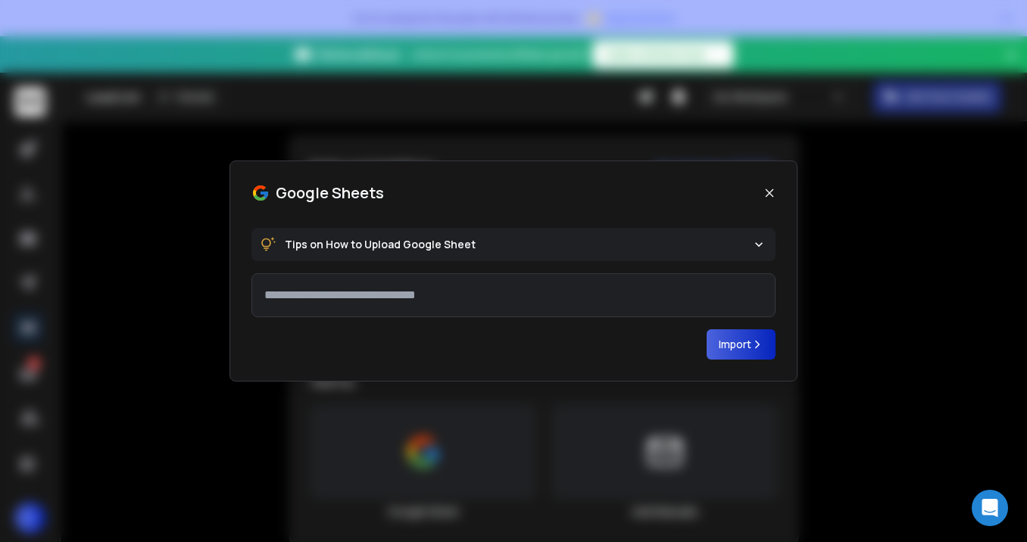
click at [532, 301] on input at bounding box center [513, 295] width 524 height 44
click at [740, 348] on button "Import" at bounding box center [740, 344] width 69 height 30
click at [756, 232] on div "Tips on How to Upload Google Sheet" at bounding box center [513, 244] width 524 height 33
click at [756, 245] on icon at bounding box center [758, 244] width 15 height 15
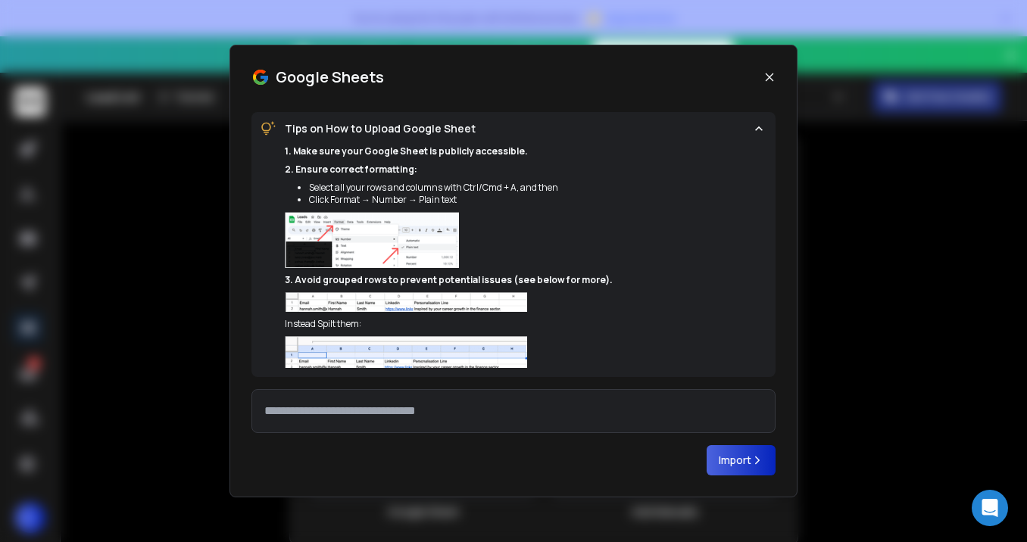
click at [742, 463] on button "Import" at bounding box center [740, 460] width 69 height 30
click at [757, 129] on icon at bounding box center [758, 128] width 15 height 15
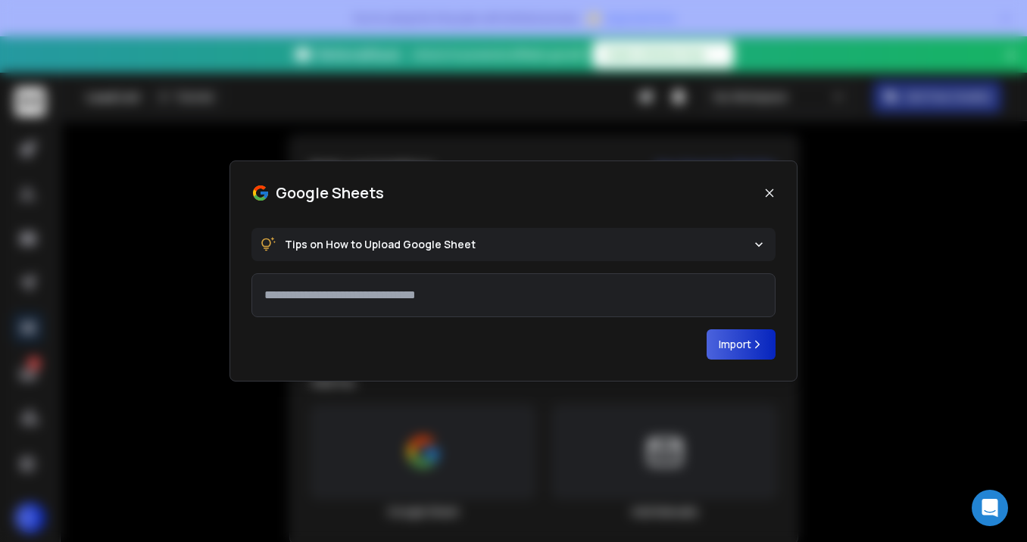
click at [769, 195] on icon at bounding box center [769, 193] width 12 height 12
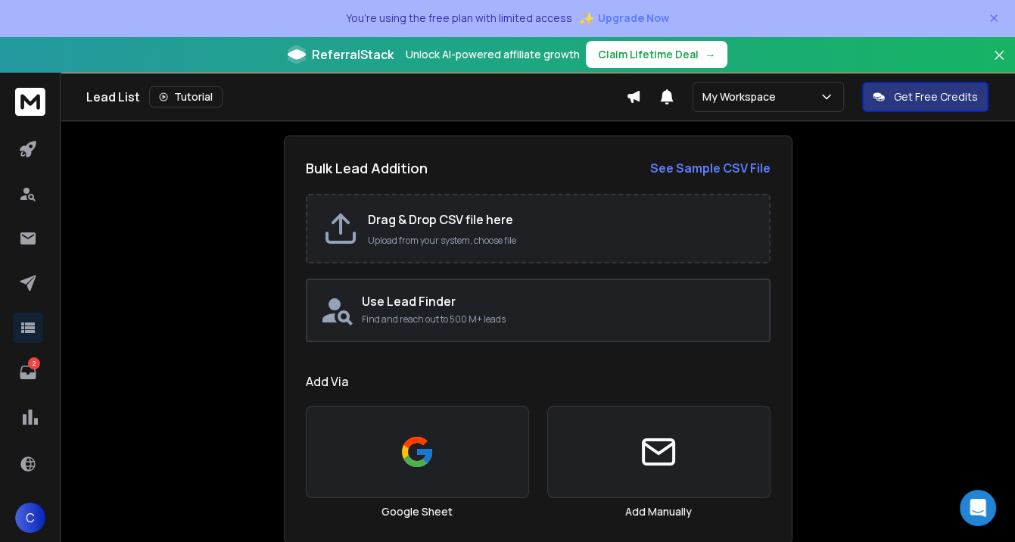
click at [423, 235] on p "Upload from your system, choose file" at bounding box center [561, 241] width 386 height 12
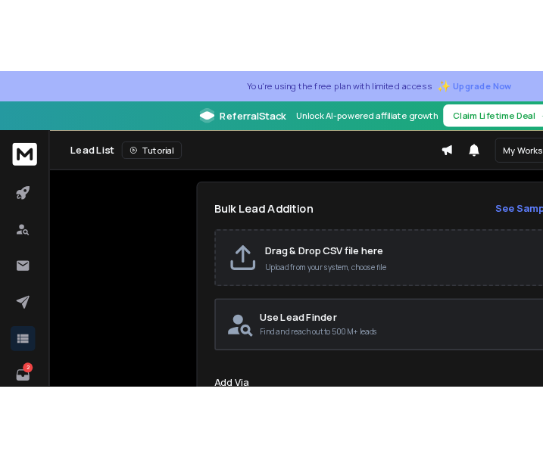
scroll to position [0, 0]
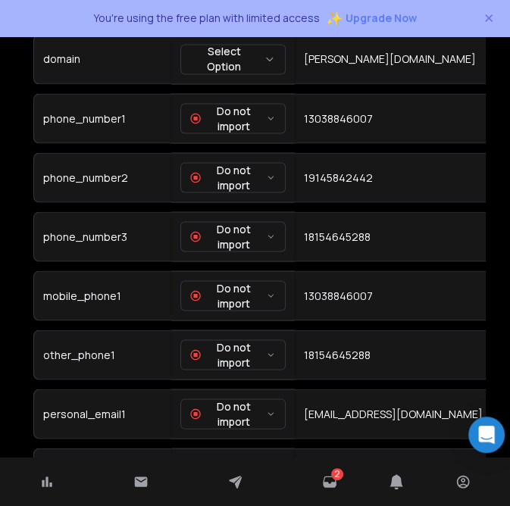
scroll to position [1183, 0]
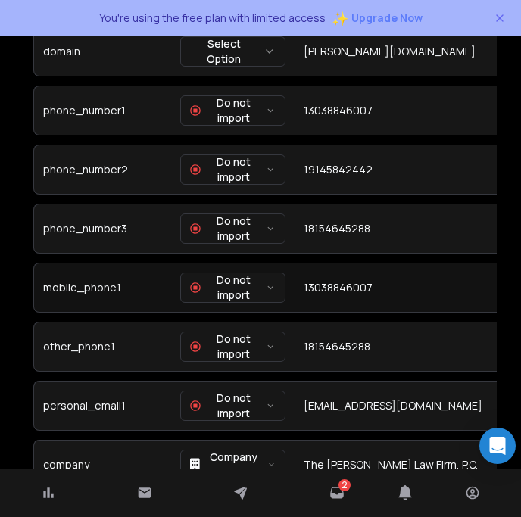
click at [267, 285] on icon "button" at bounding box center [271, 288] width 10 height 12
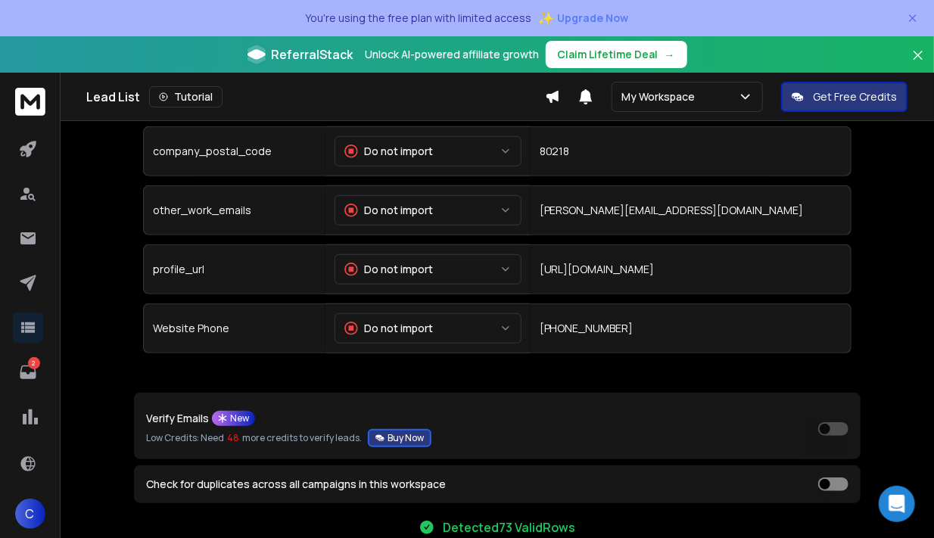
scroll to position [2699, 0]
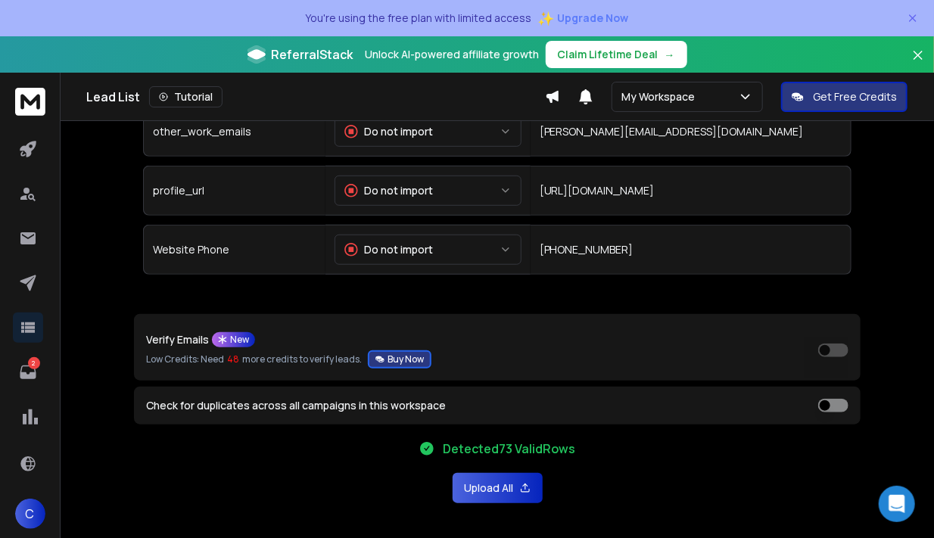
click at [504, 482] on button "Upload All" at bounding box center [498, 488] width 90 height 30
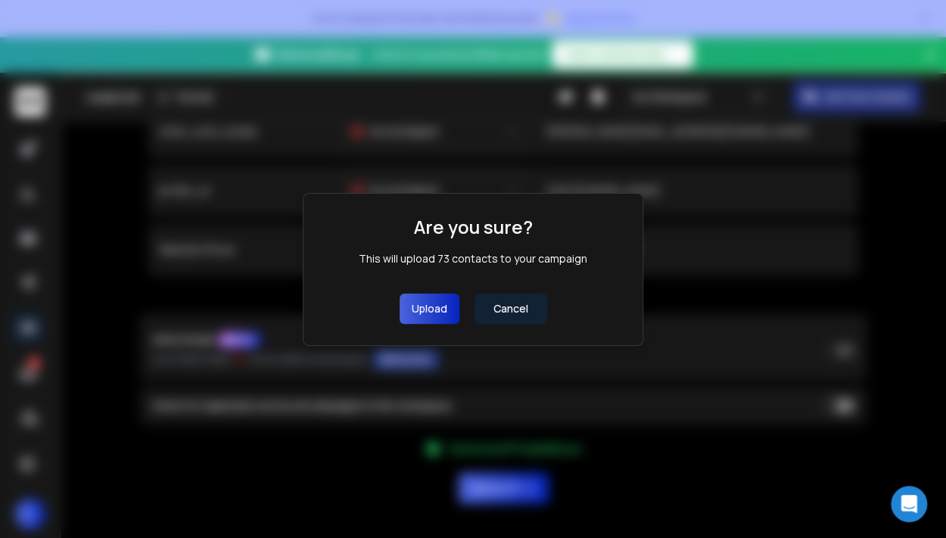
click at [429, 307] on button "Upload" at bounding box center [430, 309] width 60 height 30
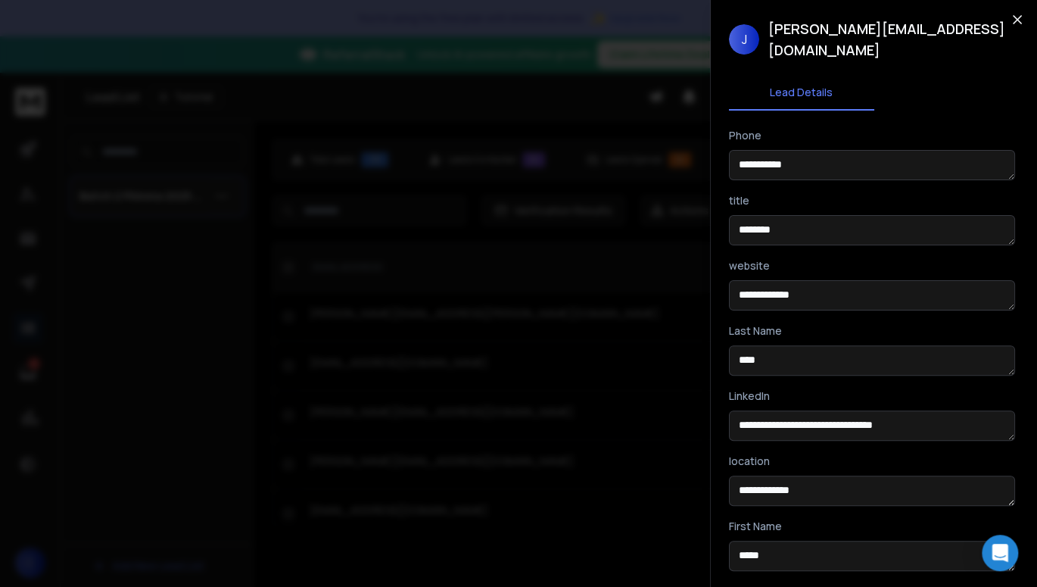
click at [1015, 23] on icon "button" at bounding box center [1018, 20] width 8 height 8
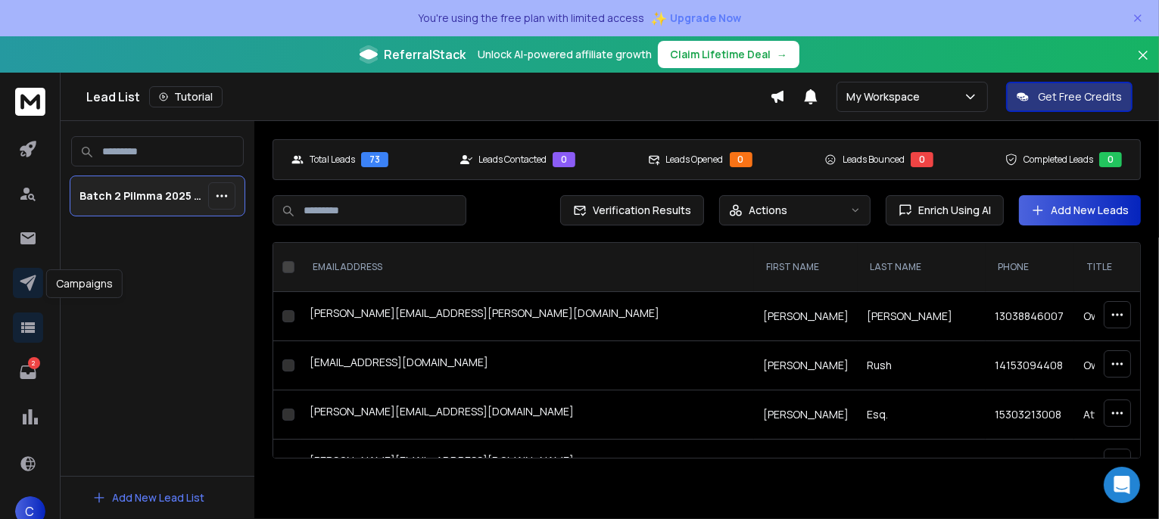
click at [27, 288] on icon at bounding box center [28, 284] width 16 height 16
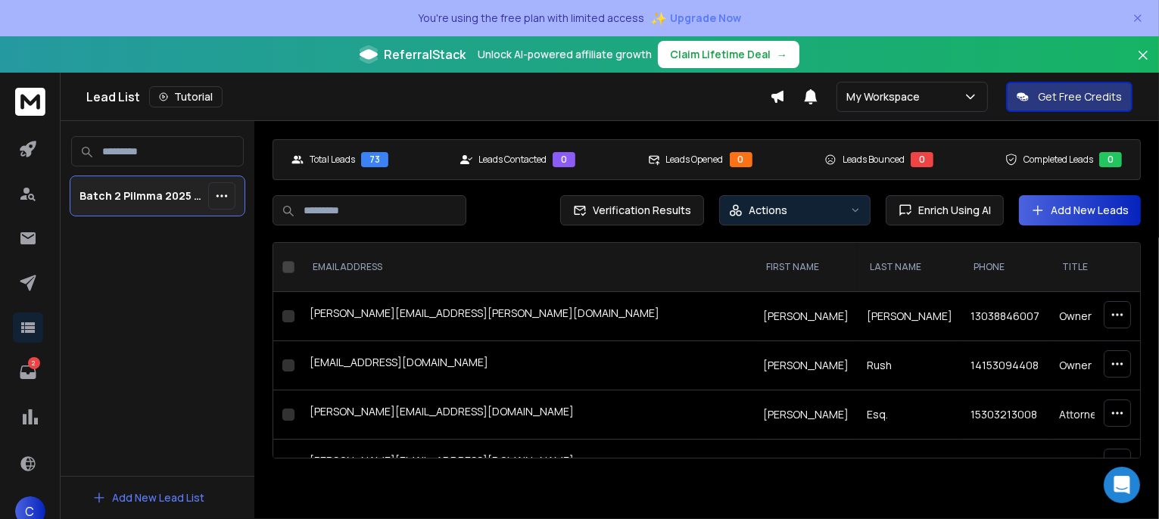
click at [857, 208] on icon "button" at bounding box center [855, 210] width 11 height 12
click at [1082, 429] on div "Total Leads 73 Leads Contacted 0 Leads Opened 0 Leads Bounced 0 Completed Leads…" at bounding box center [610, 299] width 1099 height 356
drag, startPoint x: 1158, startPoint y: 438, endPoint x: 1161, endPoint y: 460, distance: 22.2
click at [1082, 460] on html "You're using the free plan with limited access ✨ Upgrade Now ReferralStack Unlo…" at bounding box center [579, 259] width 1159 height 519
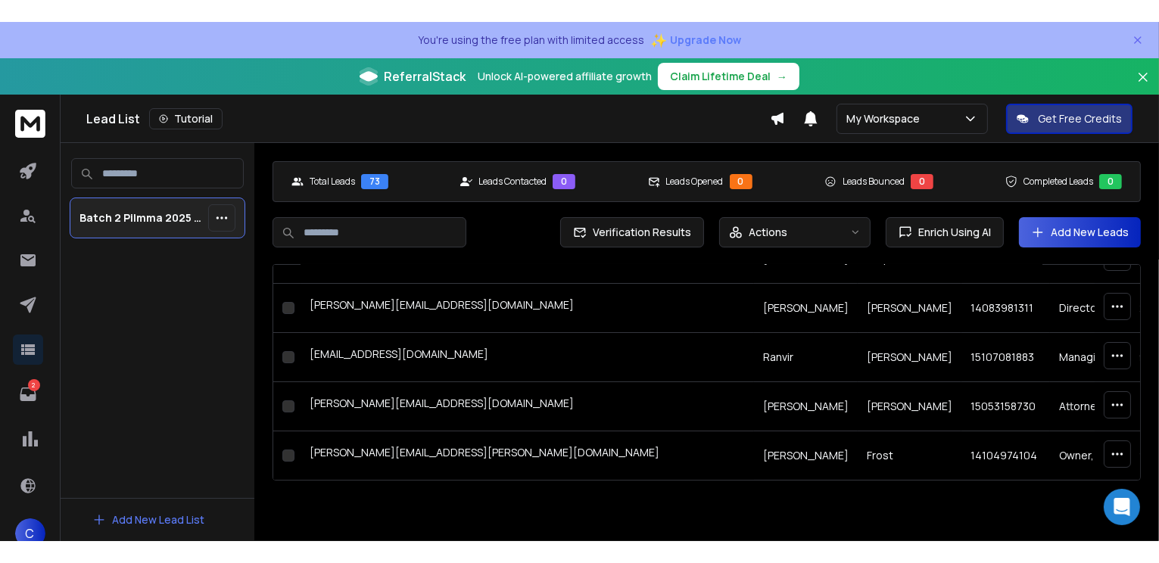
scroll to position [356, 0]
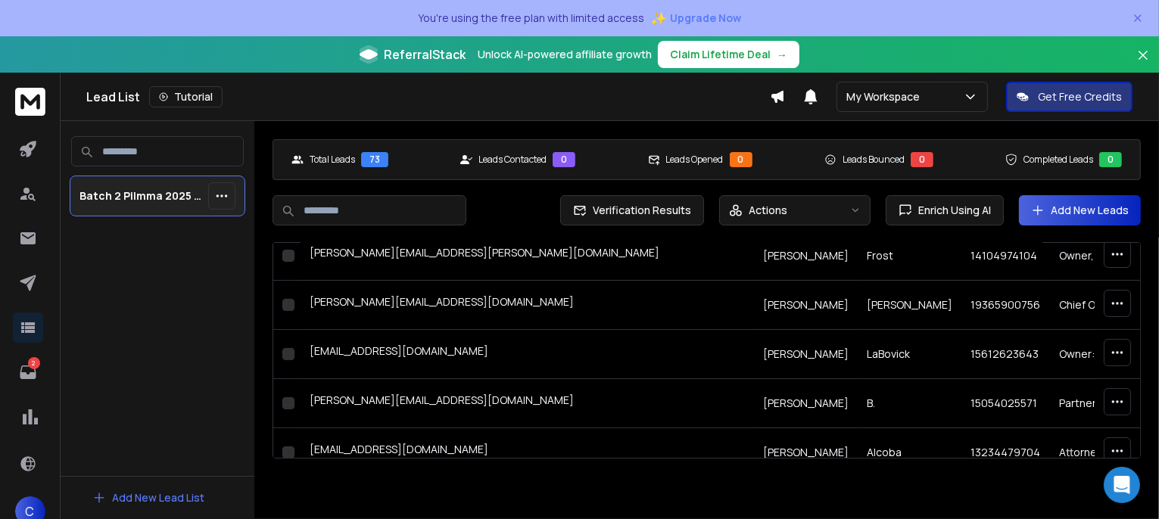
drag, startPoint x: 1157, startPoint y: 440, endPoint x: 1160, endPoint y: 467, distance: 27.4
click at [1082, 467] on html "You're using the free plan with limited access ✨ Upgrade Now ReferralStack Unlo…" at bounding box center [579, 259] width 1159 height 519
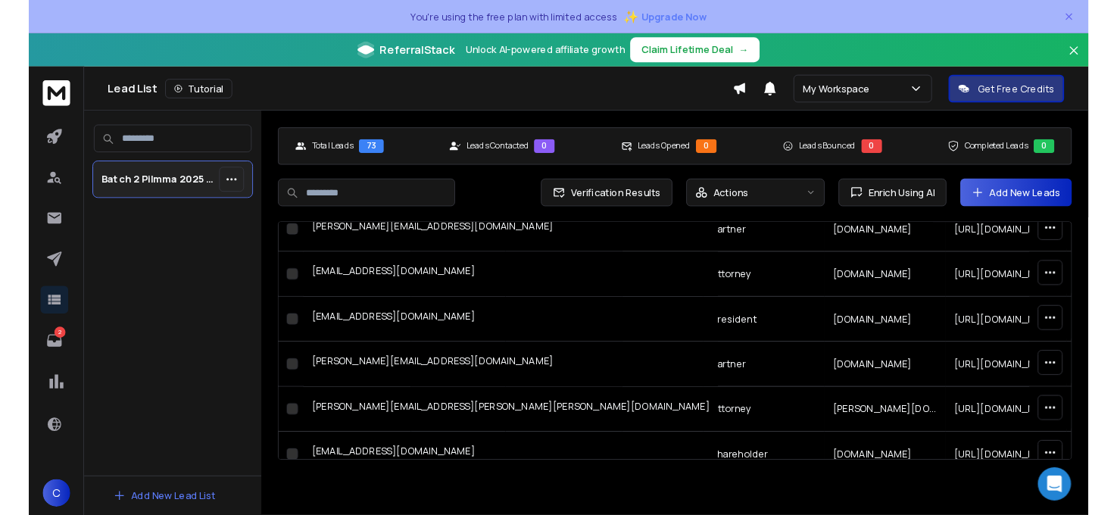
scroll to position [0, 336]
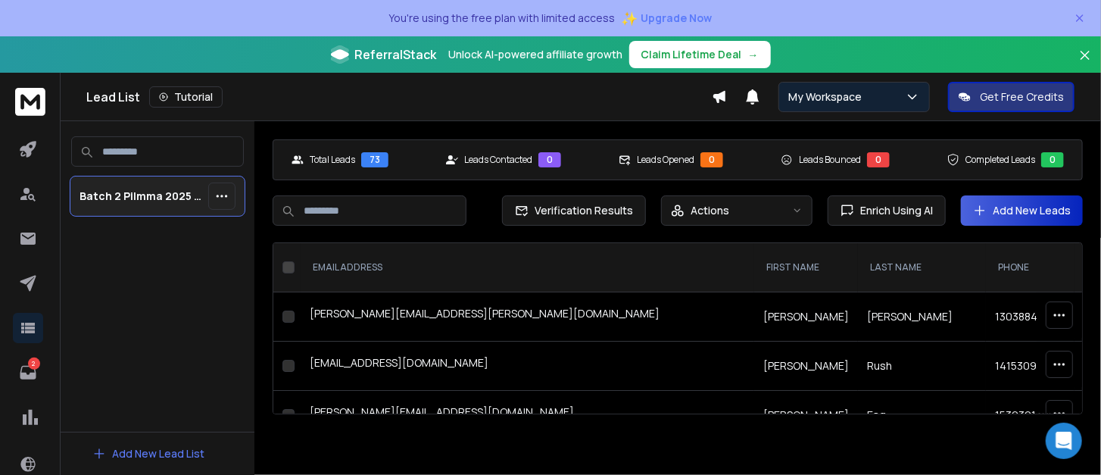
click at [915, 100] on icon "button" at bounding box center [912, 96] width 15 height 15
click at [917, 17] on div "You're using the free plan with limited access ✨ Upgrade Now" at bounding box center [550, 18] width 1101 height 36
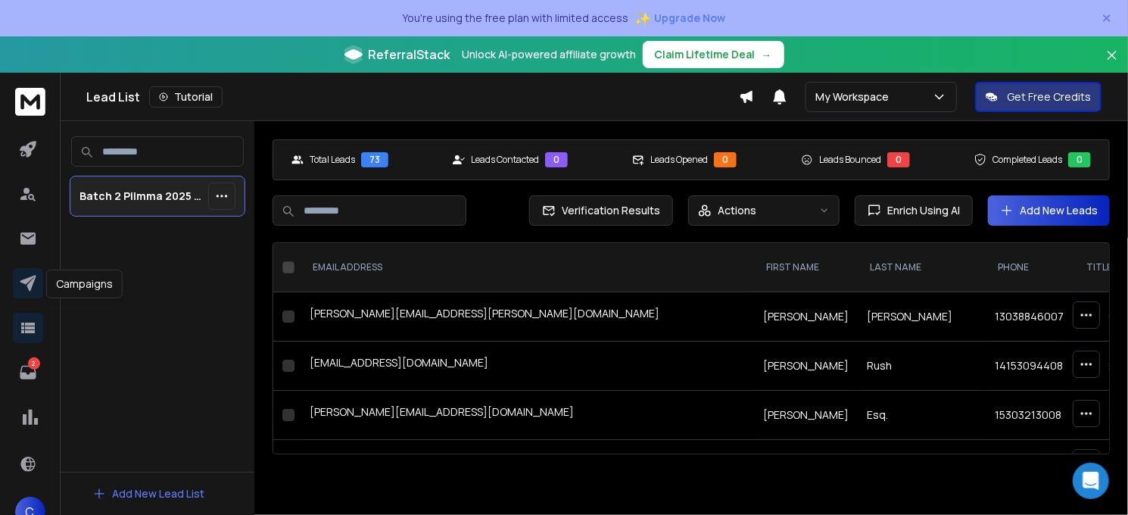
click at [30, 289] on icon at bounding box center [28, 284] width 16 height 16
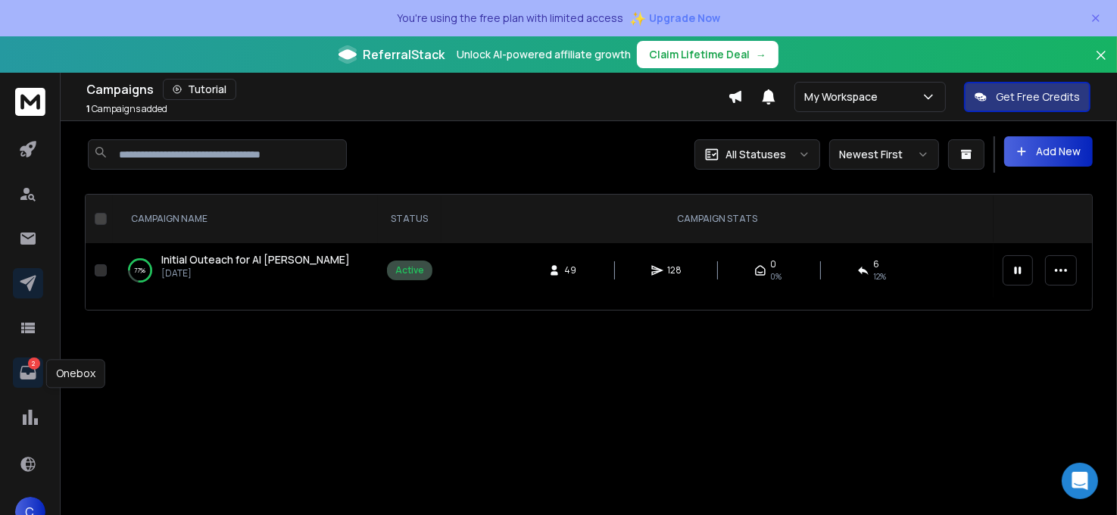
click at [33, 367] on p "2" at bounding box center [34, 363] width 12 height 12
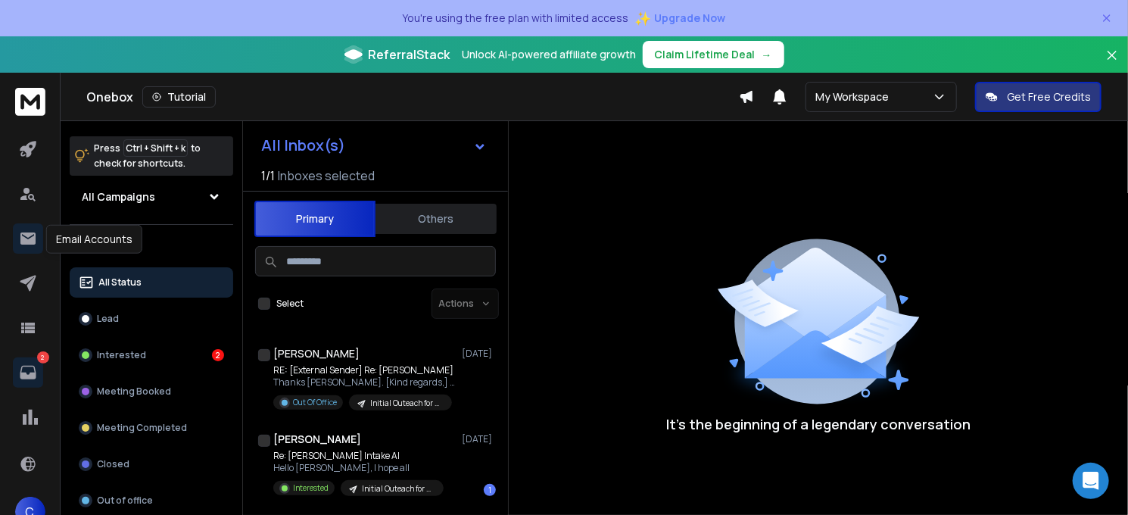
click at [27, 242] on icon at bounding box center [27, 238] width 15 height 12
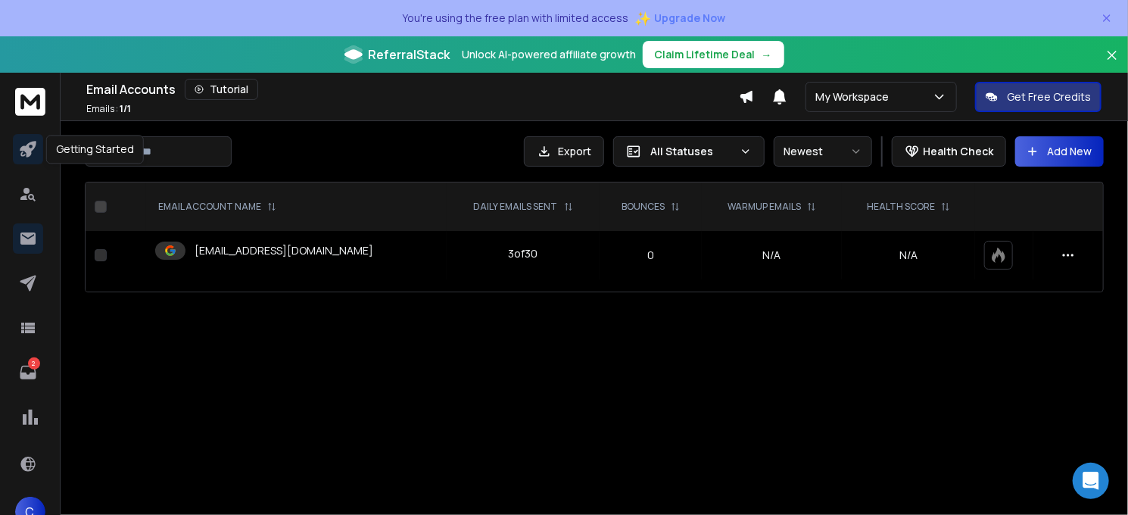
click at [30, 147] on icon at bounding box center [28, 149] width 18 height 18
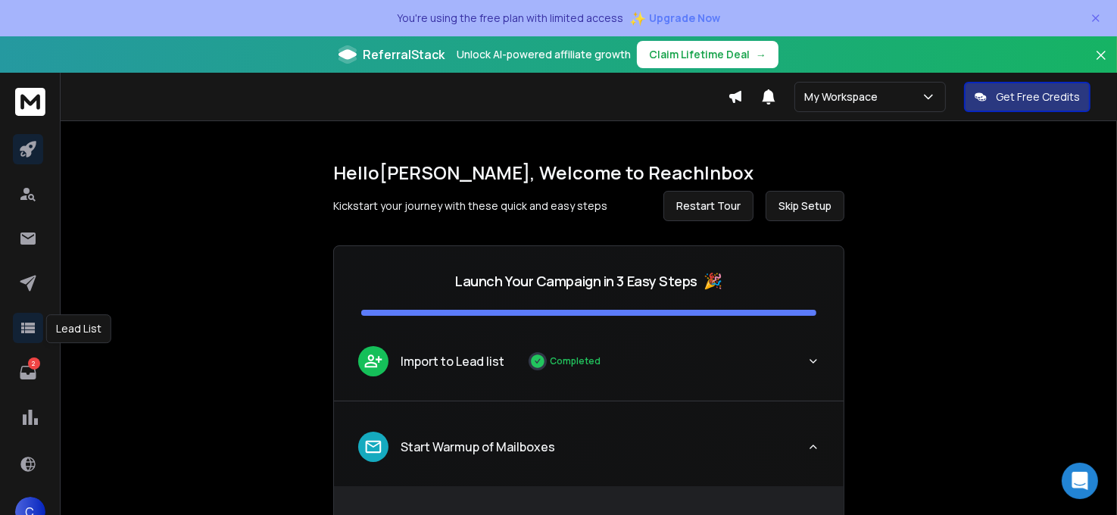
click at [30, 323] on icon at bounding box center [28, 328] width 14 height 11
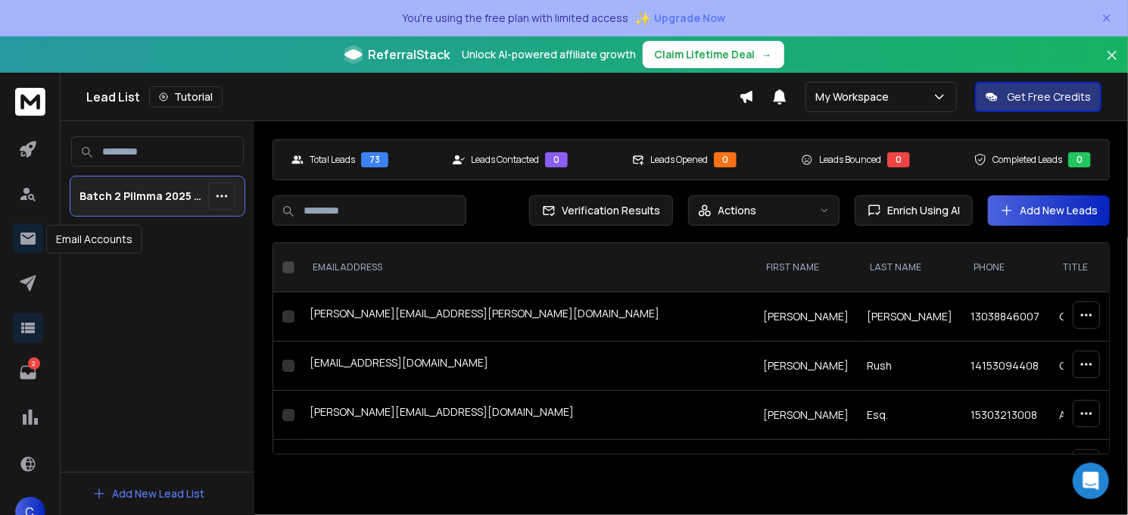
click at [26, 245] on icon at bounding box center [28, 238] width 18 height 18
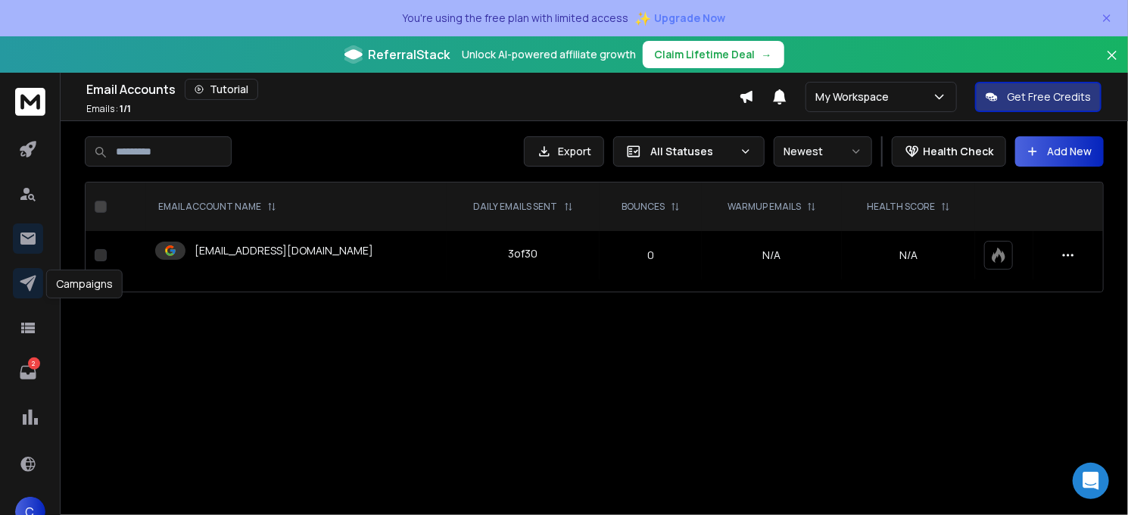
click at [30, 293] on link at bounding box center [28, 283] width 30 height 30
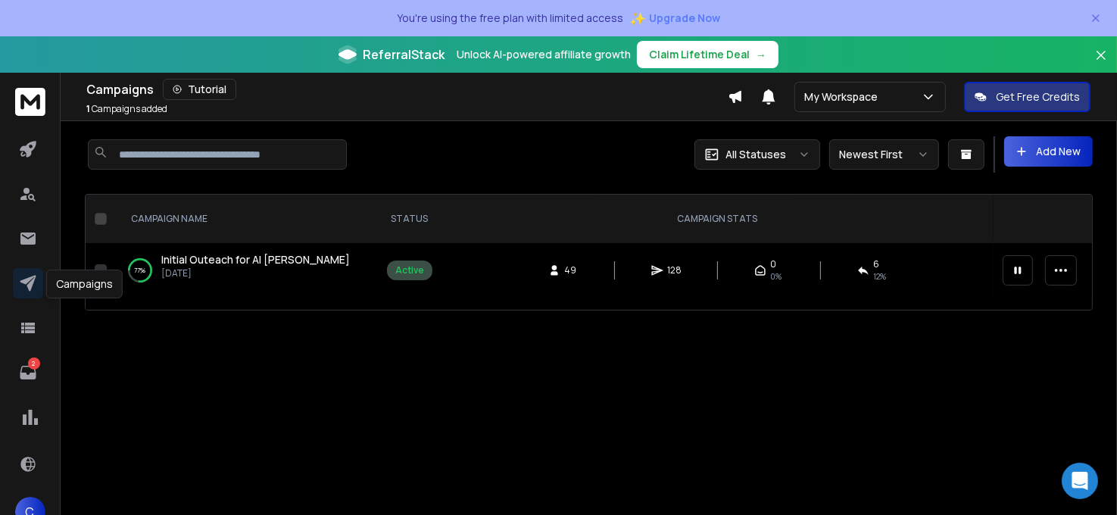
click at [31, 273] on link at bounding box center [28, 283] width 30 height 30
click at [26, 279] on icon at bounding box center [28, 284] width 16 height 16
click at [1075, 147] on button "Add New" at bounding box center [1048, 151] width 89 height 30
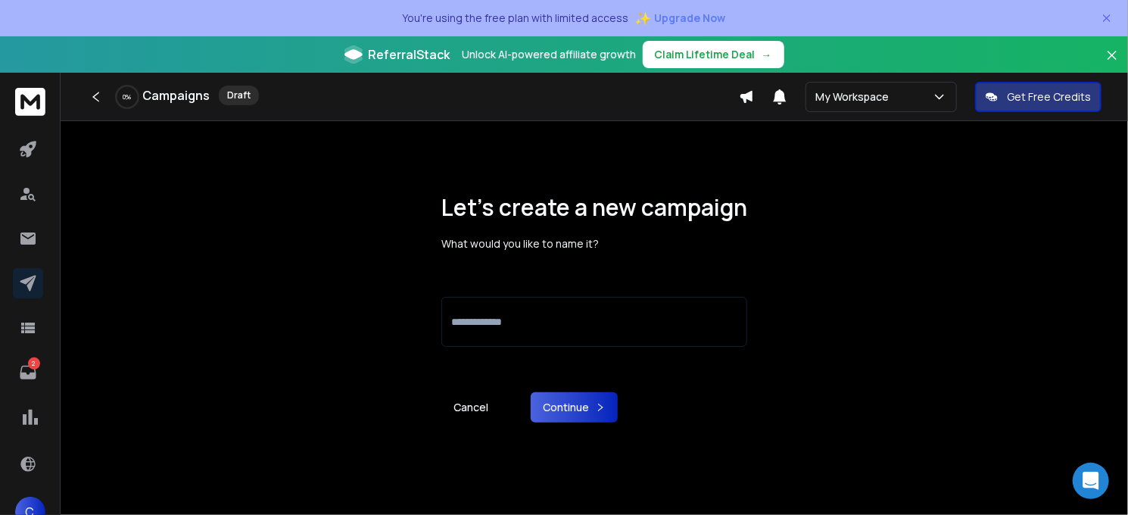
click at [468, 408] on link "Cancel" at bounding box center [470, 407] width 59 height 30
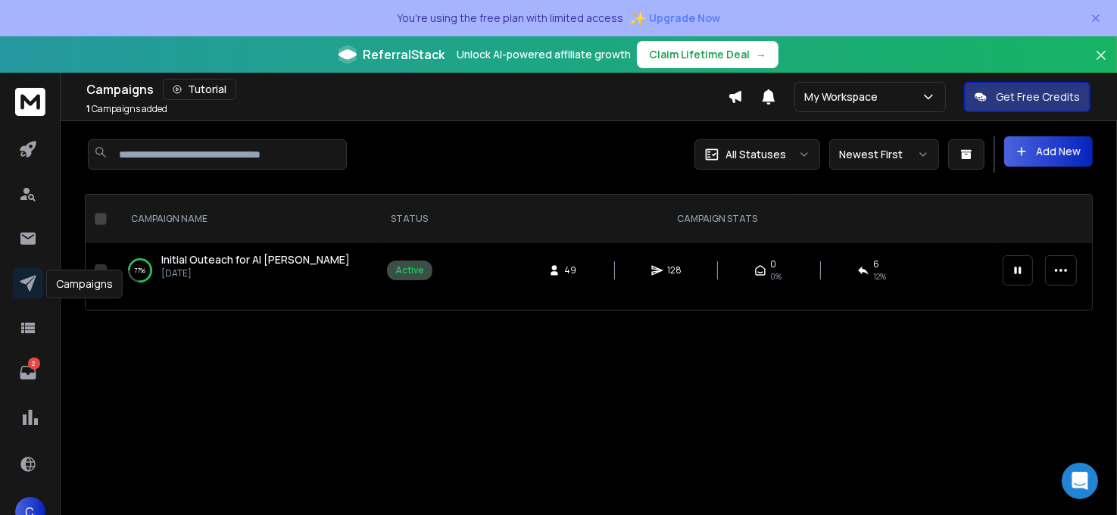
click at [33, 289] on icon at bounding box center [28, 283] width 18 height 18
click at [32, 245] on icon at bounding box center [27, 238] width 15 height 12
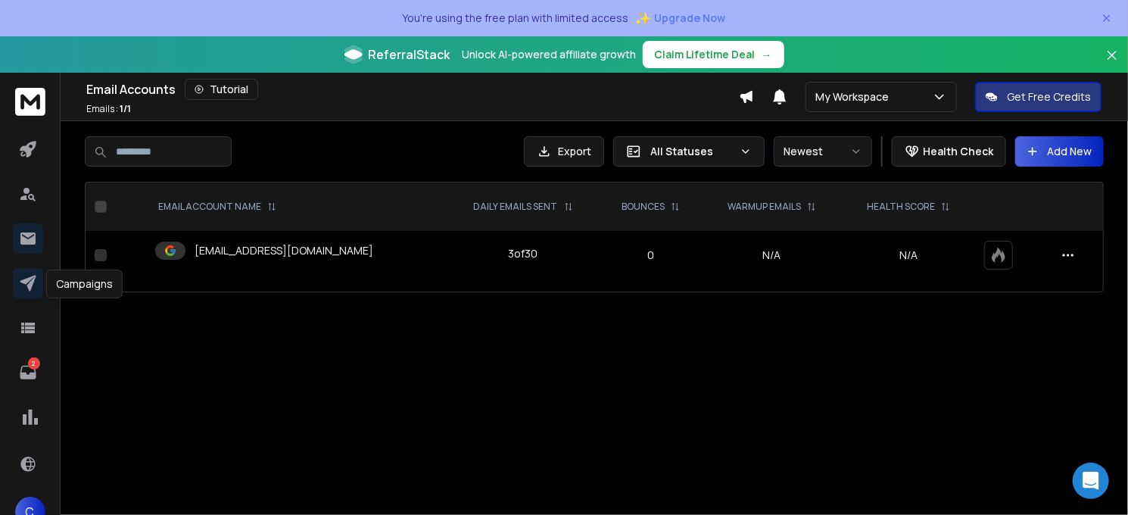
click at [30, 281] on icon at bounding box center [28, 284] width 16 height 16
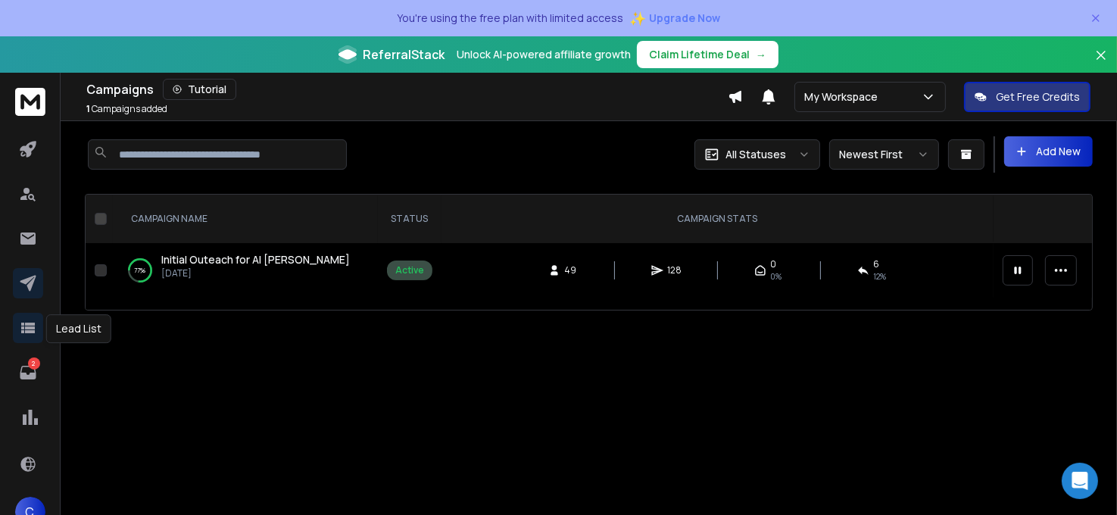
click at [27, 331] on icon at bounding box center [28, 328] width 14 height 11
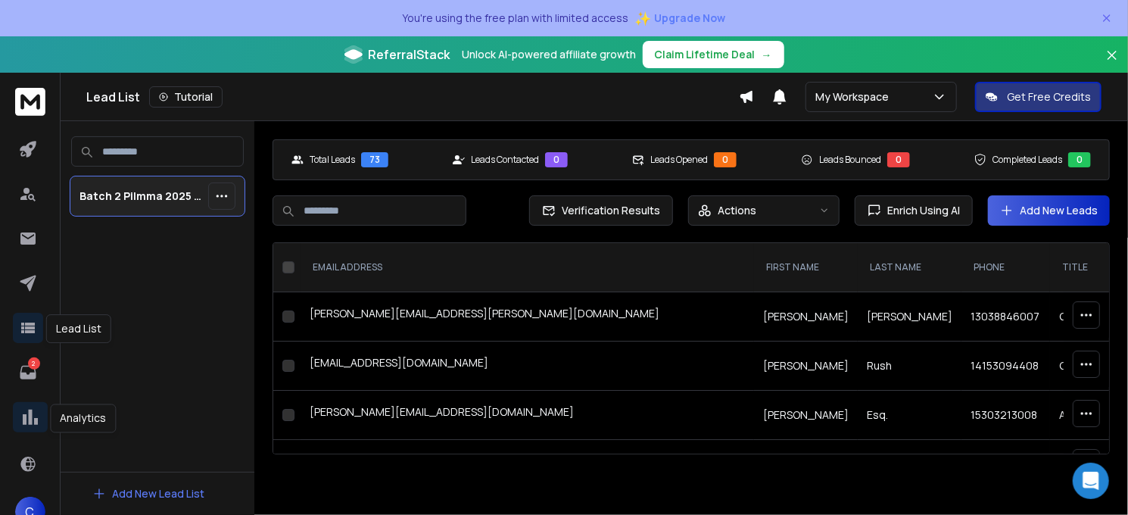
click at [32, 422] on icon at bounding box center [30, 417] width 23 height 23
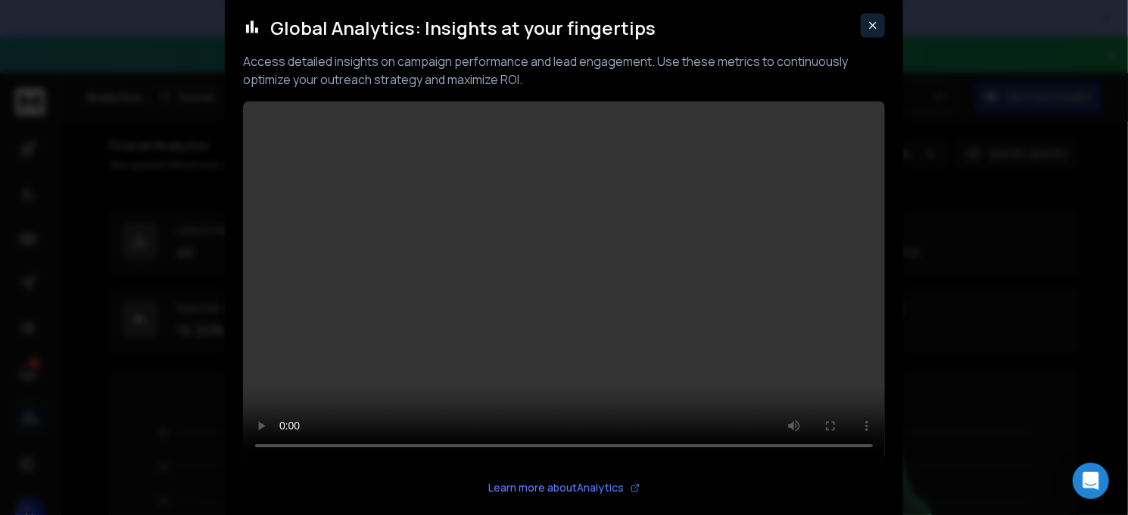
click at [874, 21] on icon at bounding box center [873, 26] width 12 height 12
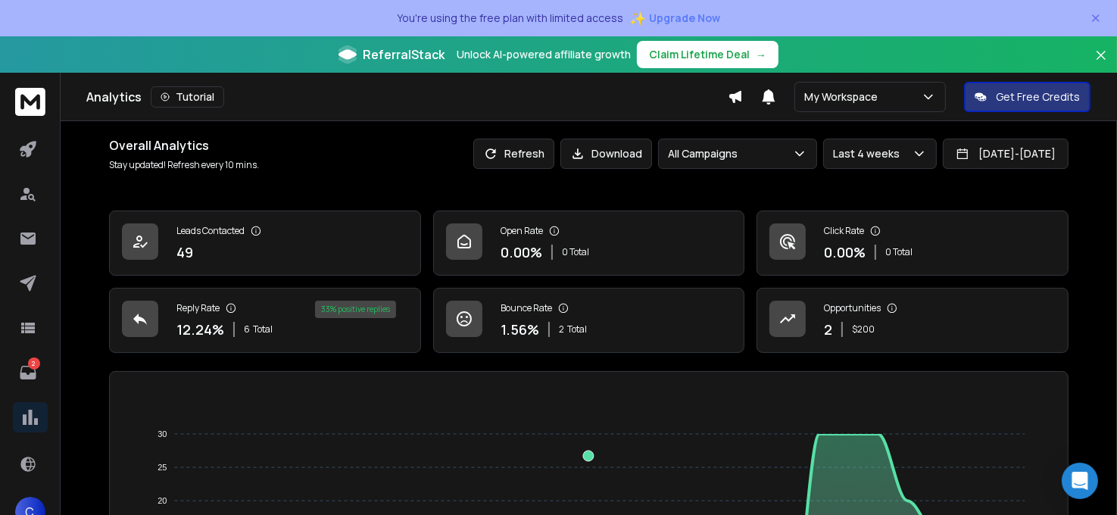
click at [83, 20] on div "You're using the free plan with limited access ✨ Upgrade Now" at bounding box center [558, 18] width 1117 height 36
click at [28, 277] on icon at bounding box center [28, 283] width 18 height 18
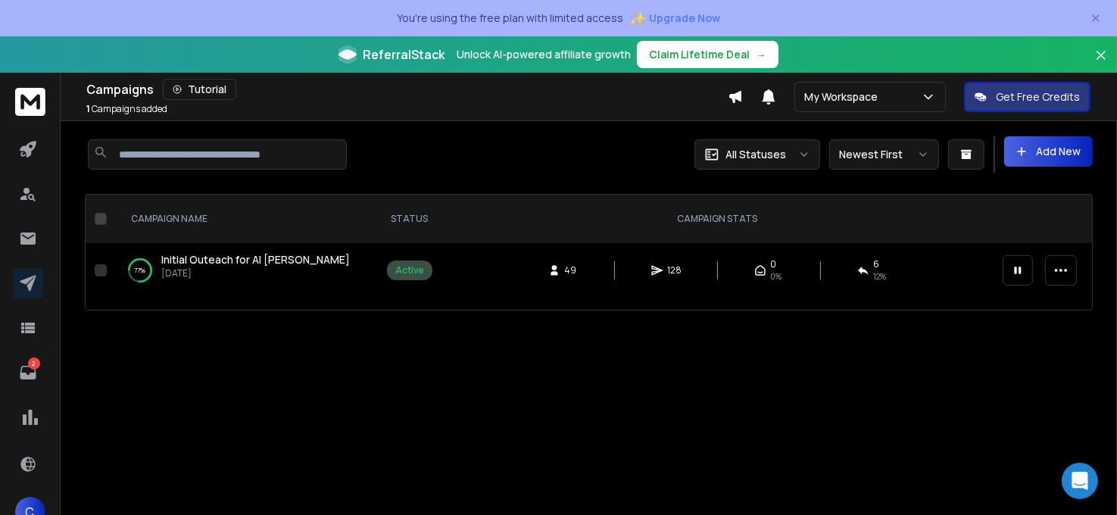
click at [130, 363] on div "Campaigns 1 Campaigns Added All Statuses Newest First Add New CAMPAIGN NAME STA…" at bounding box center [589, 393] width 1008 height 515
click at [1052, 154] on button "Add New" at bounding box center [1048, 151] width 89 height 30
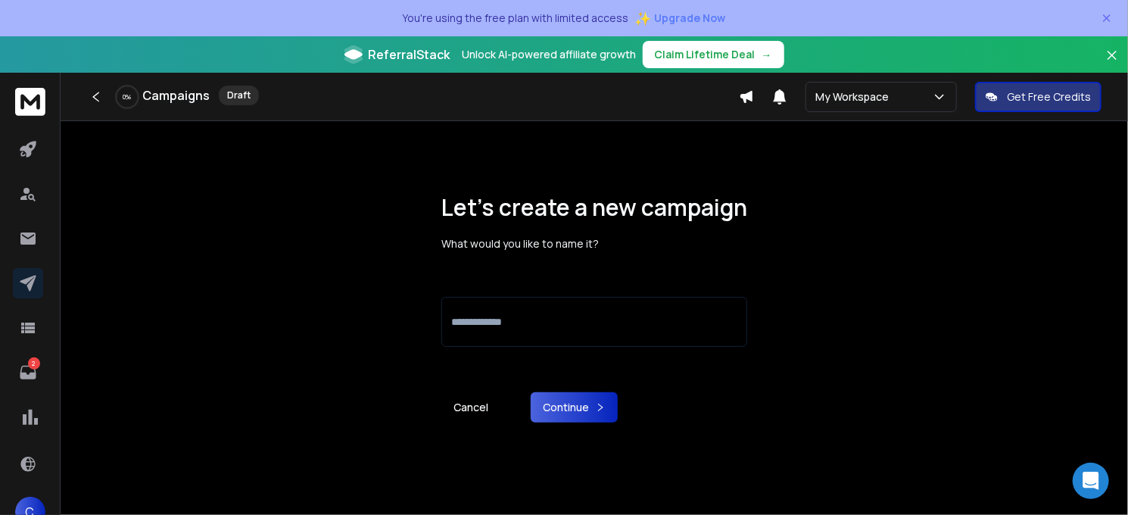
click at [533, 329] on input at bounding box center [594, 322] width 306 height 50
click at [96, 108] on button at bounding box center [96, 97] width 20 height 30
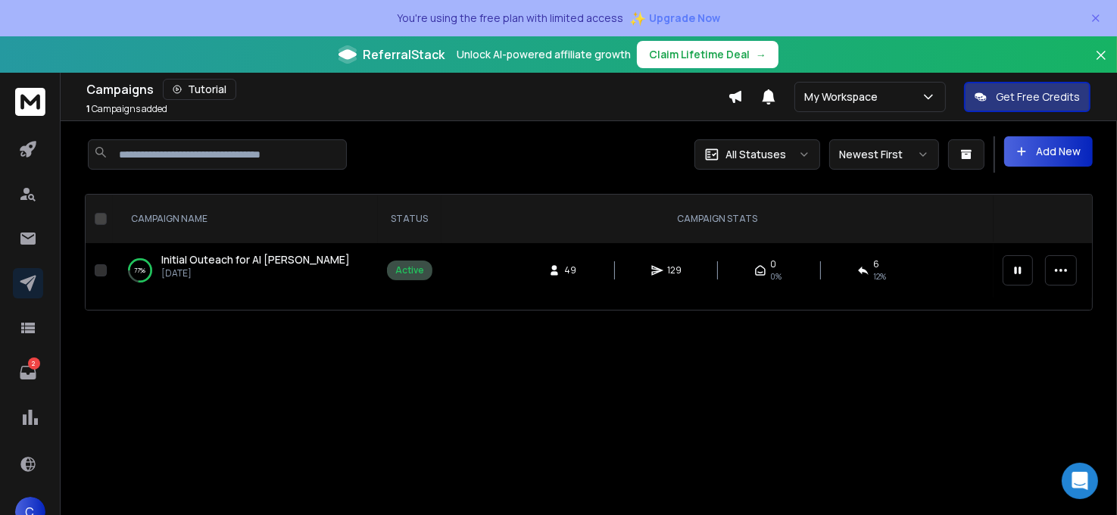
click at [1048, 149] on button "Add New" at bounding box center [1048, 151] width 89 height 30
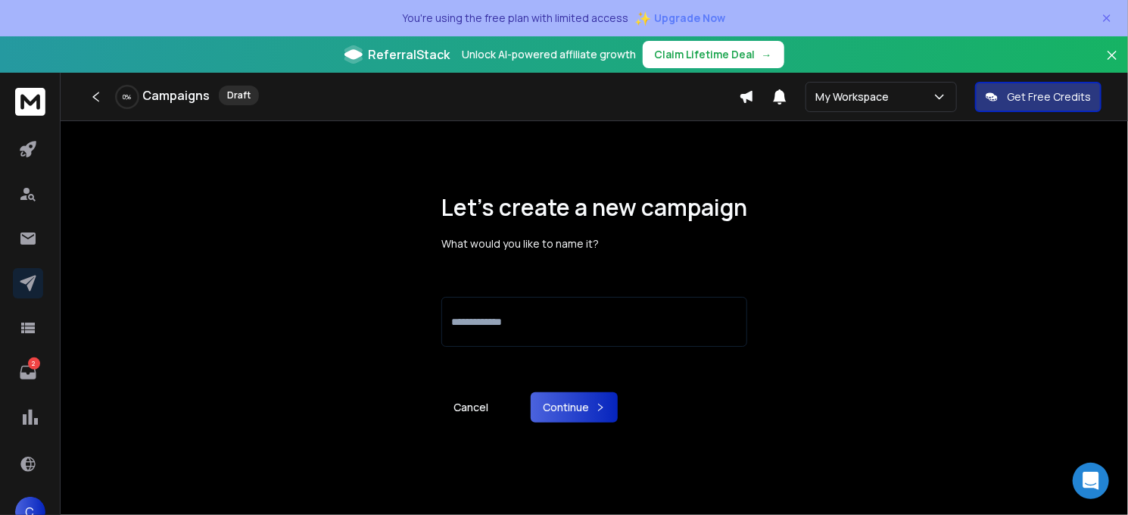
click at [547, 335] on input at bounding box center [594, 322] width 306 height 50
type input "**********"
click at [100, 87] on button at bounding box center [96, 97] width 20 height 30
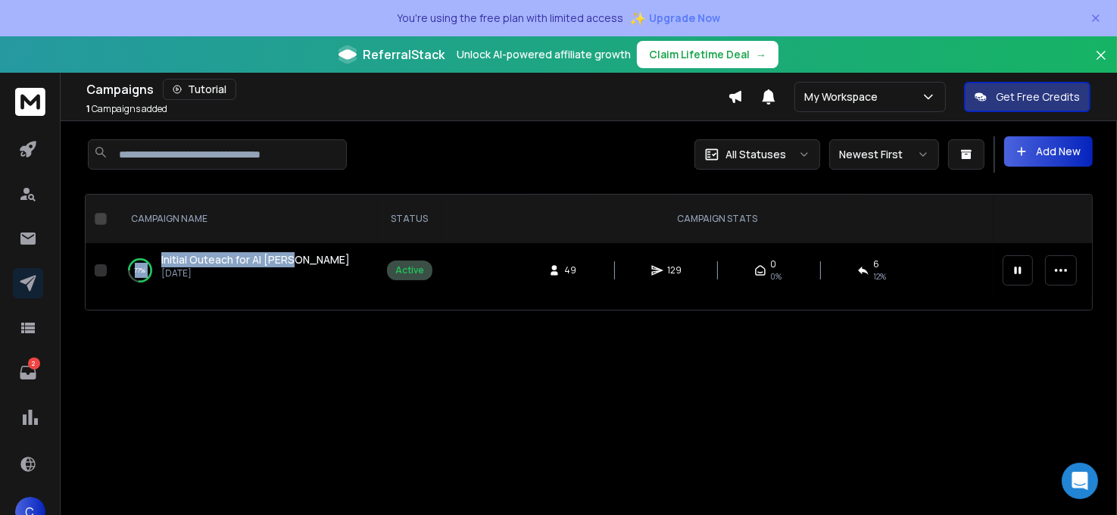
drag, startPoint x: 307, startPoint y: 262, endPoint x: 156, endPoint y: 264, distance: 150.7
click at [156, 264] on div "77 % Initial Outeach for AI [PERSON_NAME] [DATE]" at bounding box center [245, 270] width 235 height 36
click at [1071, 148] on button "Add New" at bounding box center [1048, 151] width 89 height 30
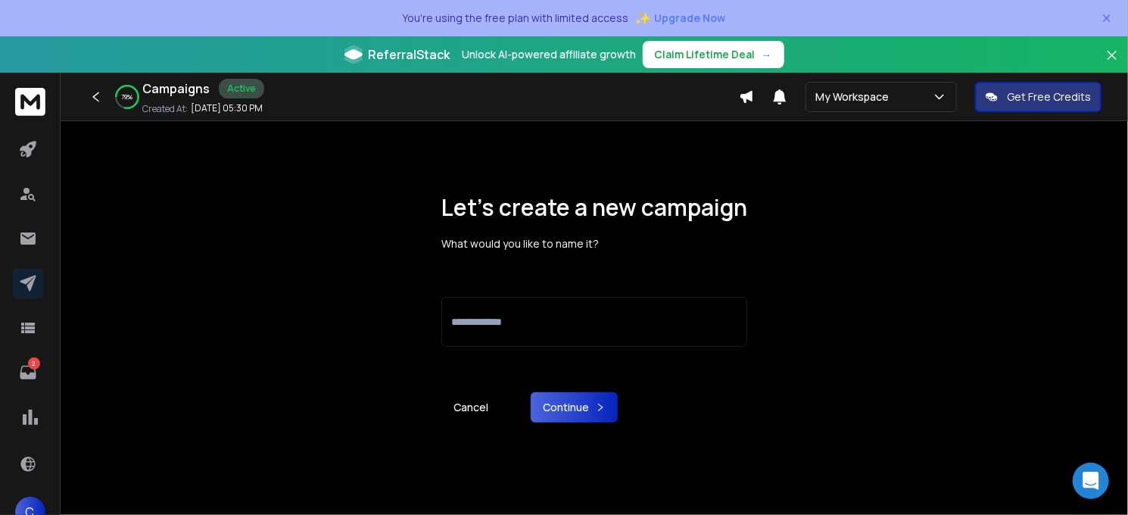
click at [628, 326] on input at bounding box center [594, 322] width 306 height 50
paste input "*"
type input "**********"
click at [589, 404] on button "Continue" at bounding box center [574, 407] width 87 height 30
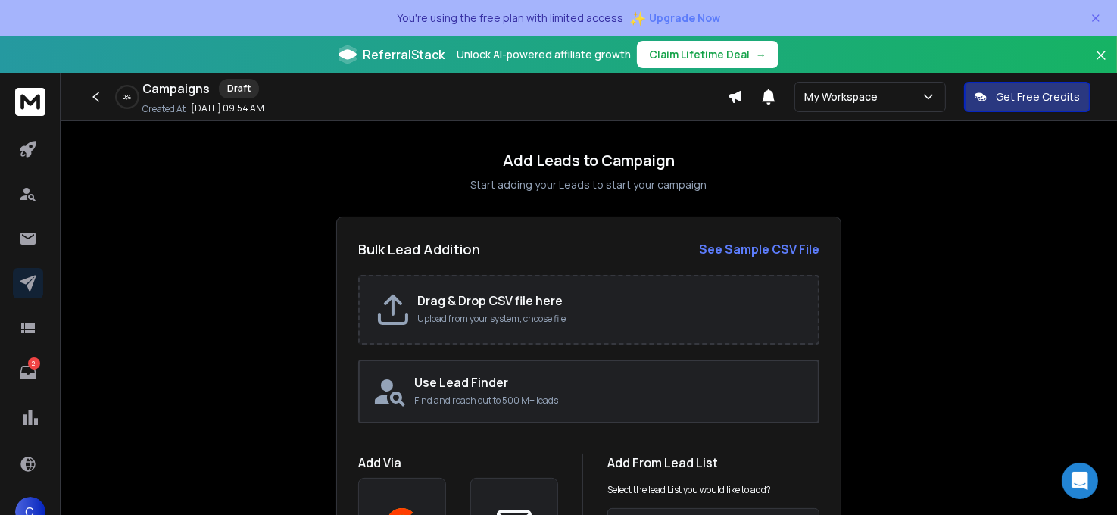
scroll to position [176, 0]
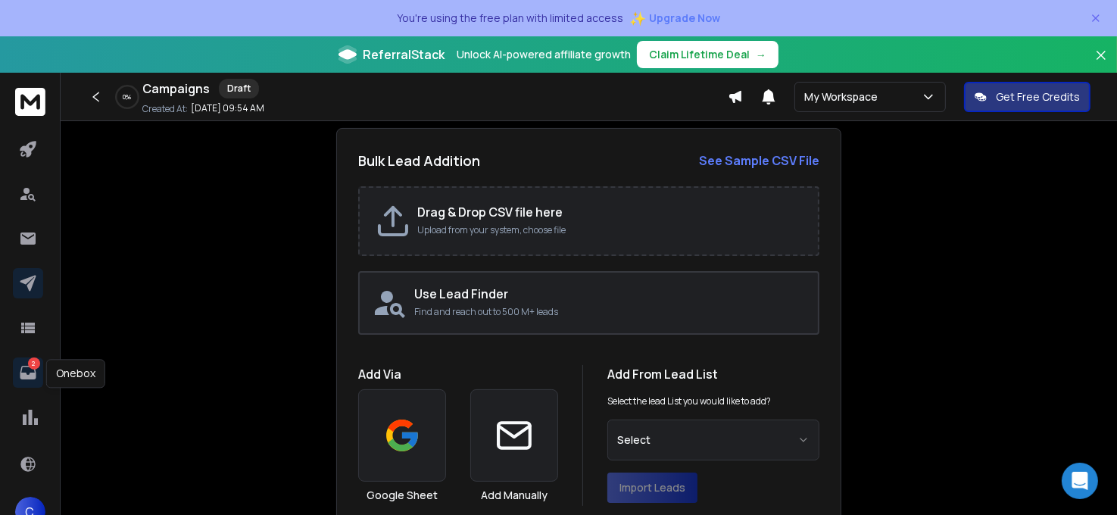
click at [26, 369] on icon at bounding box center [28, 372] width 18 height 18
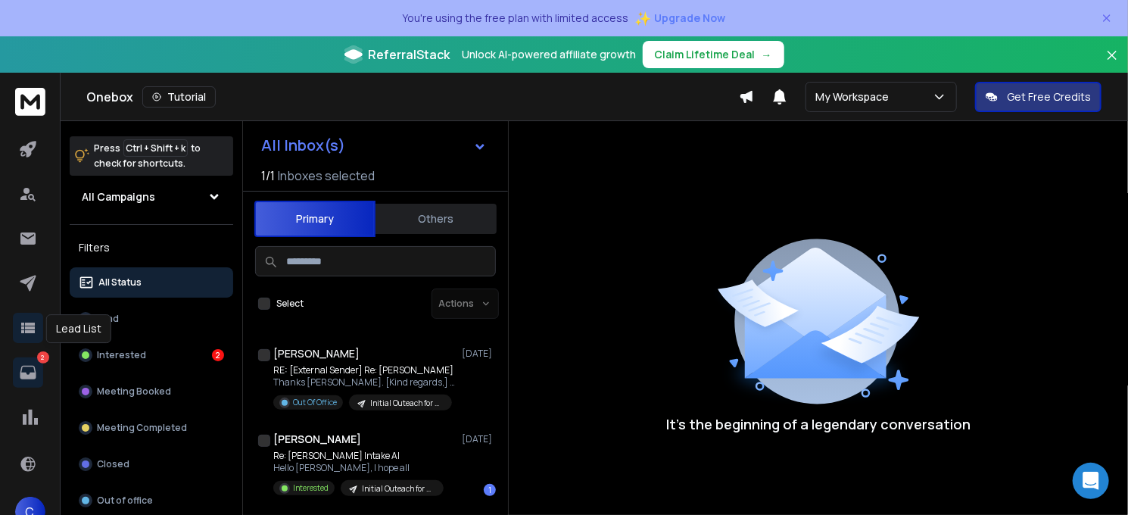
click at [27, 333] on icon at bounding box center [28, 328] width 14 height 11
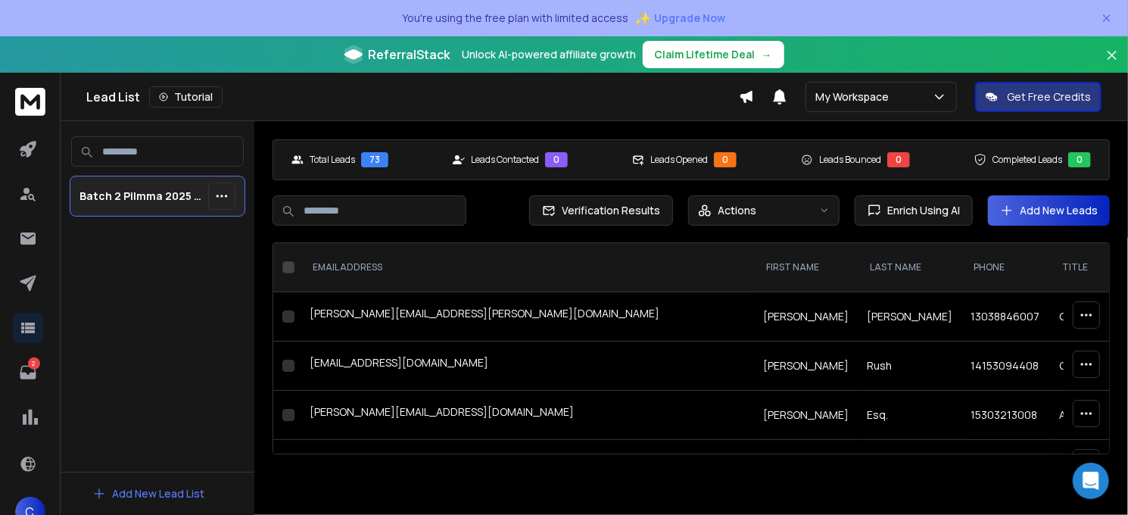
click at [1058, 216] on link "Add New Leads" at bounding box center [1049, 210] width 98 height 15
click at [142, 195] on p "Batch 2 Pilmma 2025 List" at bounding box center [140, 196] width 123 height 15
click at [35, 285] on icon at bounding box center [28, 283] width 18 height 18
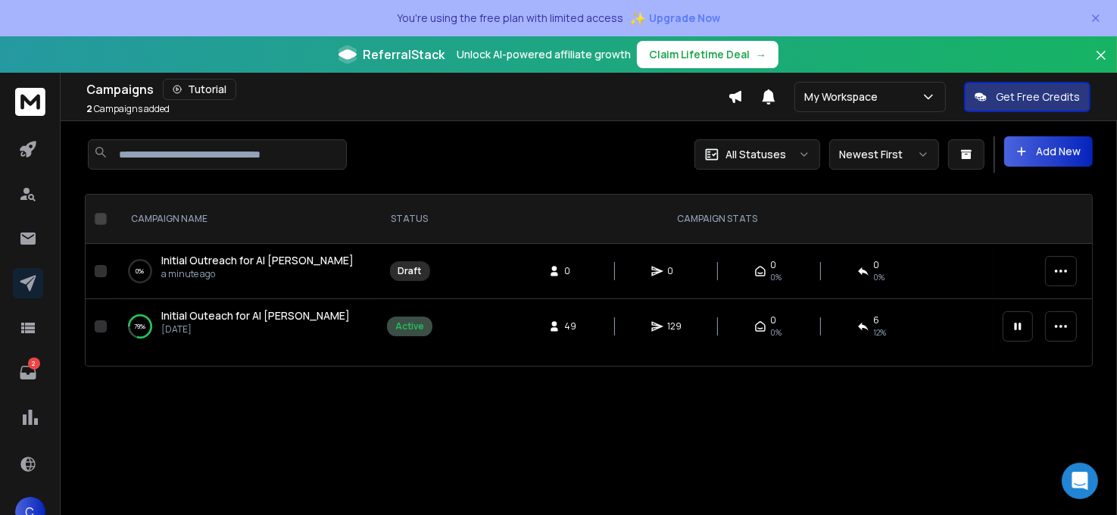
click at [1070, 272] on button "button" at bounding box center [1061, 271] width 32 height 30
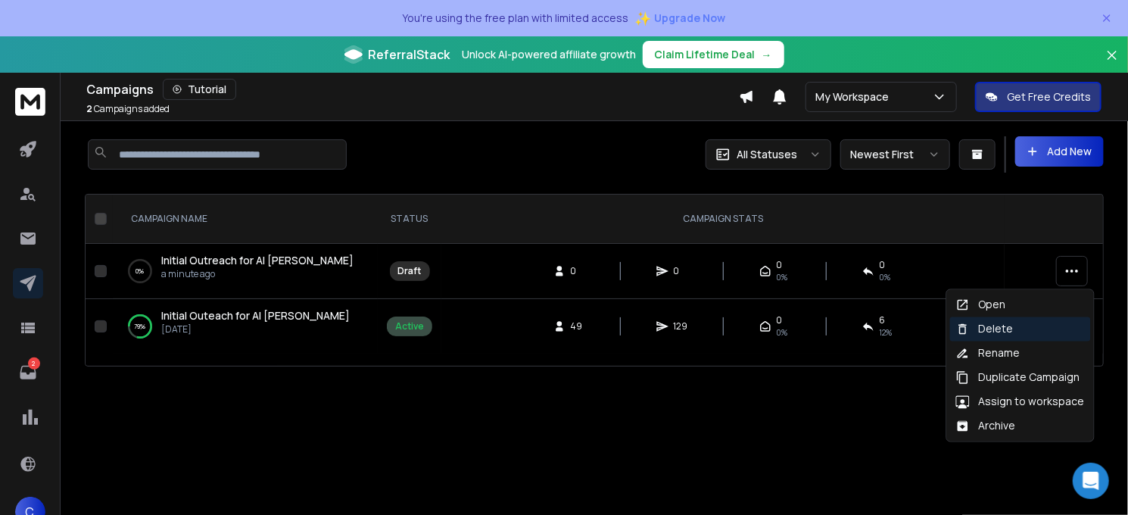
click at [1010, 326] on div "Delete" at bounding box center [985, 329] width 58 height 15
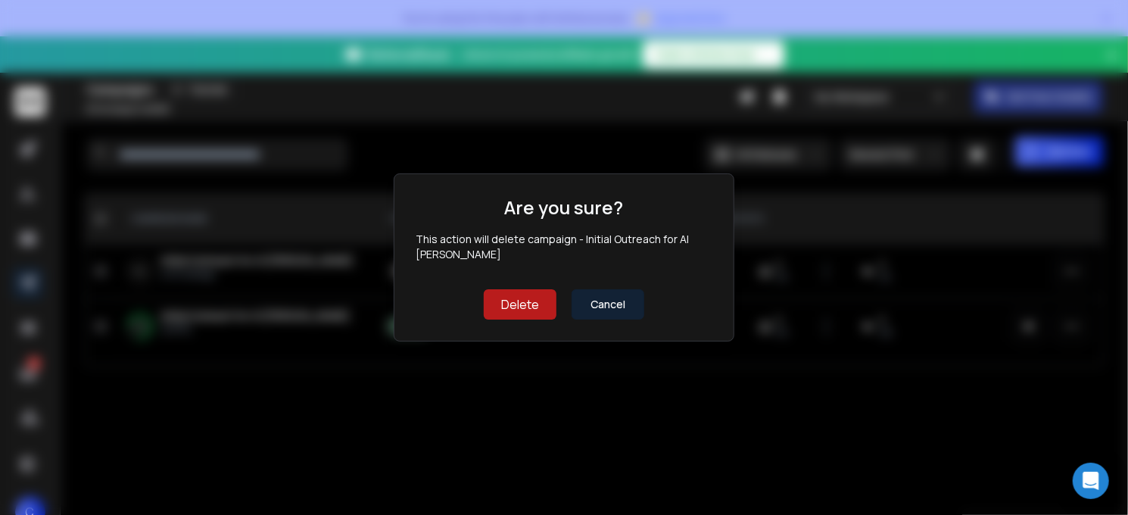
click at [520, 293] on button "Delete" at bounding box center [520, 304] width 73 height 30
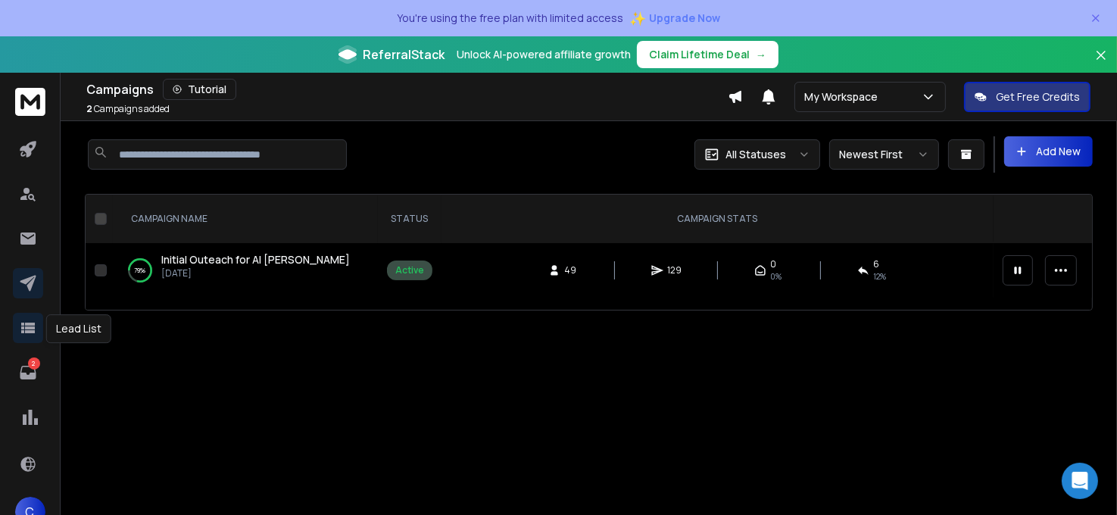
click at [27, 336] on icon at bounding box center [28, 328] width 18 height 18
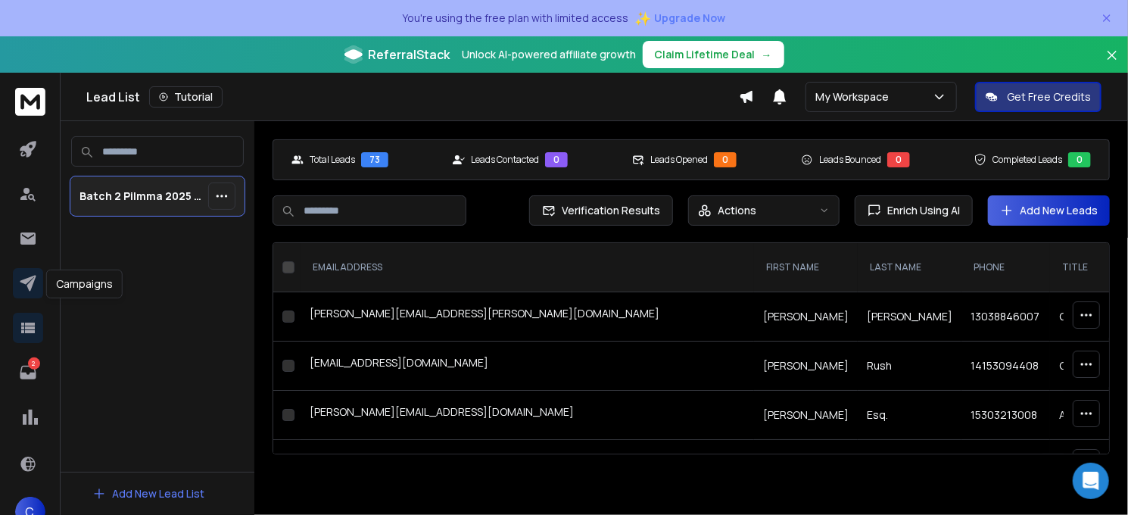
click at [27, 282] on icon at bounding box center [28, 284] width 16 height 16
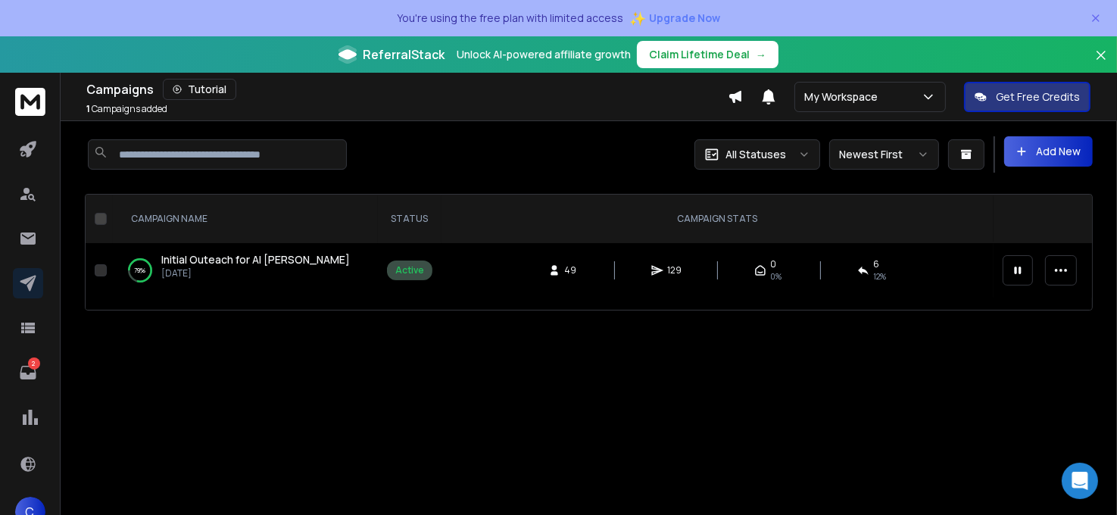
click at [213, 160] on input at bounding box center [217, 154] width 259 height 30
click at [248, 151] on input at bounding box center [217, 154] width 259 height 30
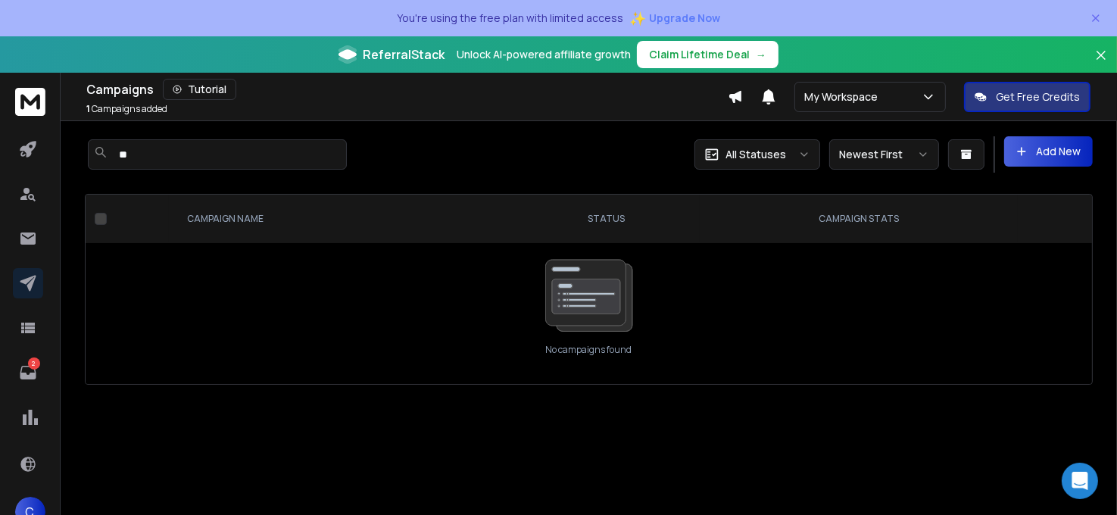
type input "*"
click at [1052, 152] on button "Add New" at bounding box center [1048, 151] width 89 height 30
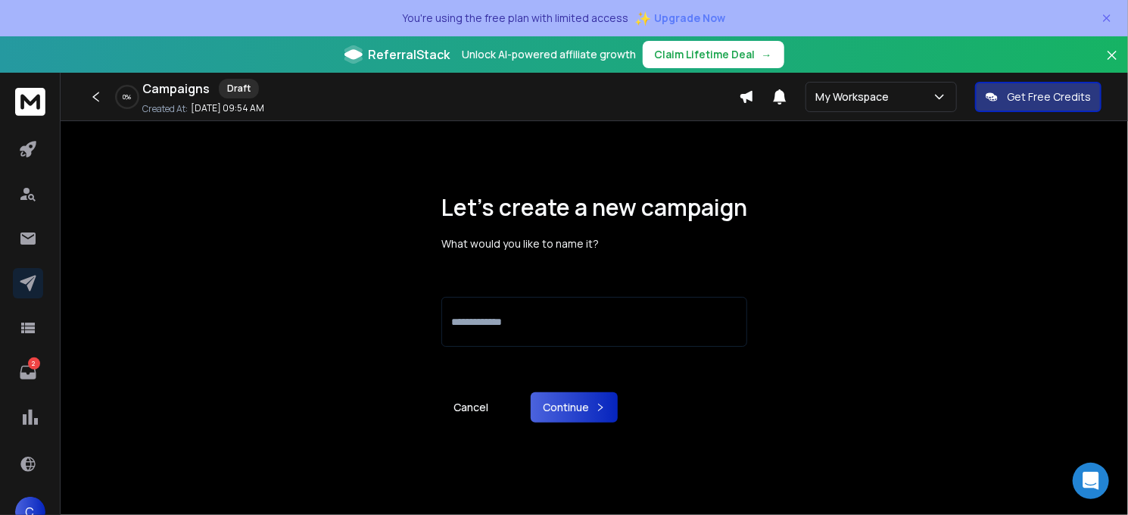
click at [559, 327] on input at bounding box center [594, 322] width 306 height 50
click at [530, 322] on input "**********" at bounding box center [594, 322] width 306 height 50
click at [572, 323] on input "**********" at bounding box center [594, 322] width 306 height 50
type input "**********"
click at [580, 409] on button "Continue" at bounding box center [574, 407] width 87 height 30
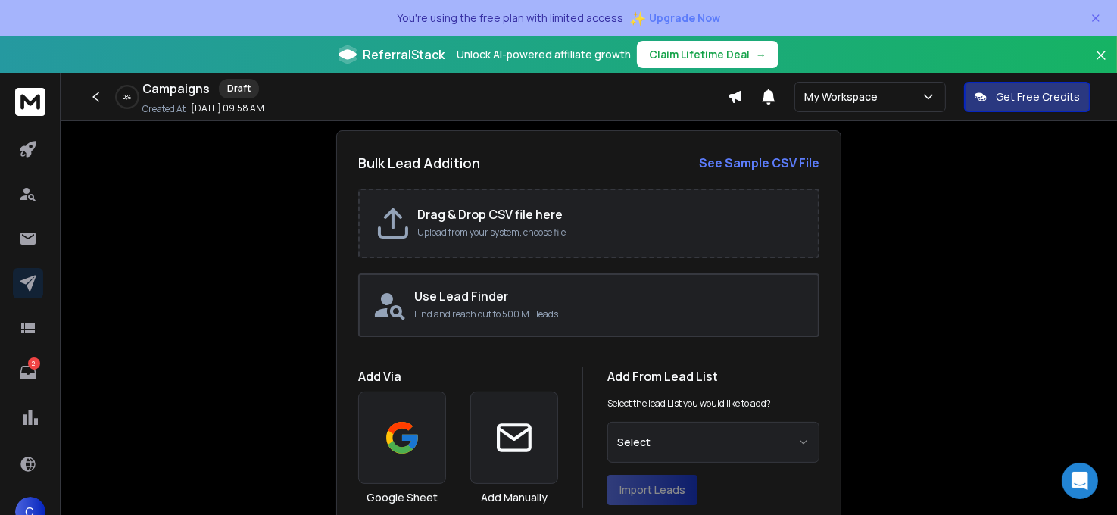
scroll to position [179, 0]
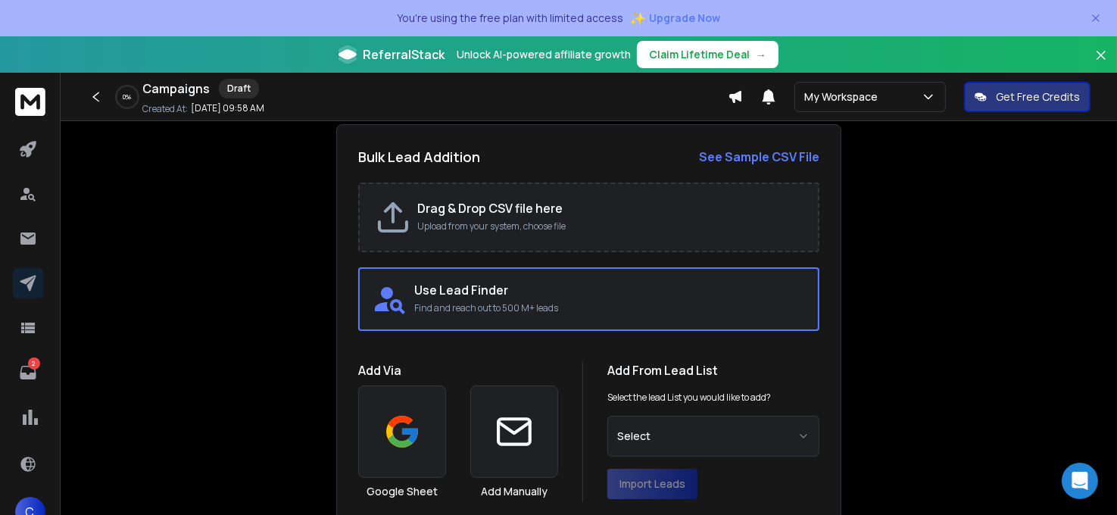
click at [514, 293] on h2 "Use Lead Finder" at bounding box center [609, 290] width 391 height 18
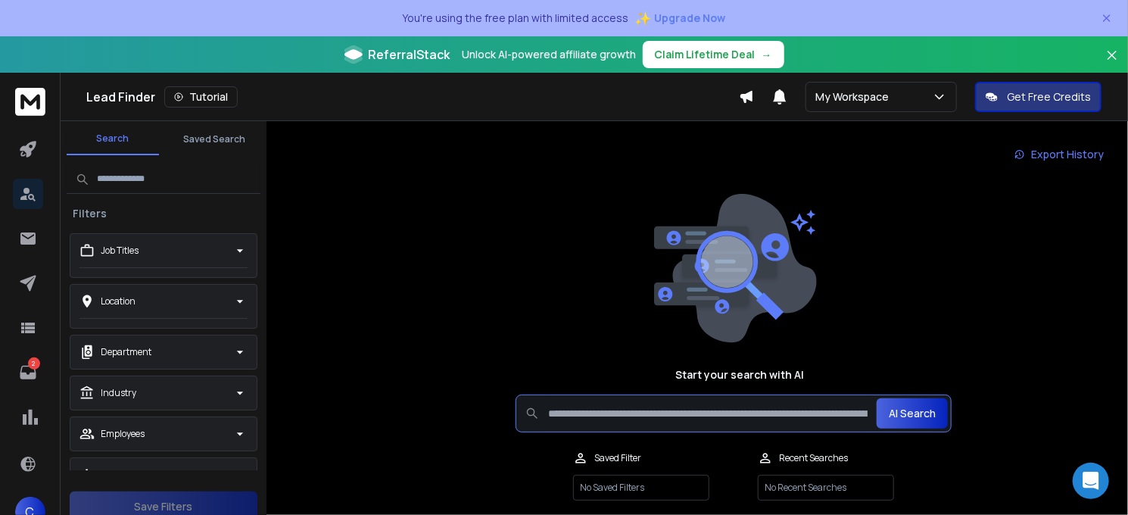
click at [648, 414] on textarea at bounding box center [708, 413] width 320 height 30
type textarea "*"
click at [19, 332] on icon at bounding box center [28, 328] width 18 height 18
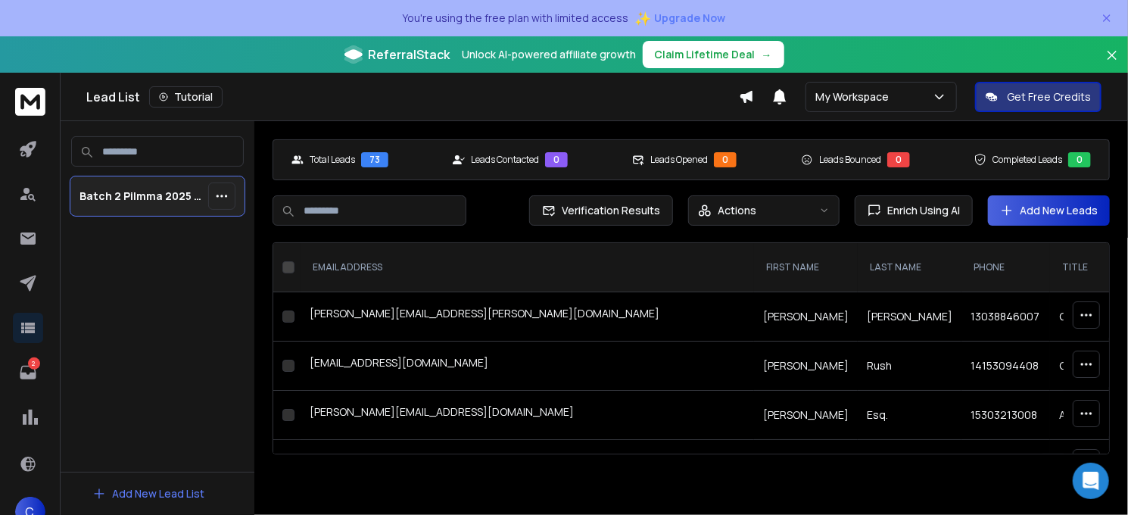
click at [1061, 214] on link "Add New Leads" at bounding box center [1049, 210] width 98 height 15
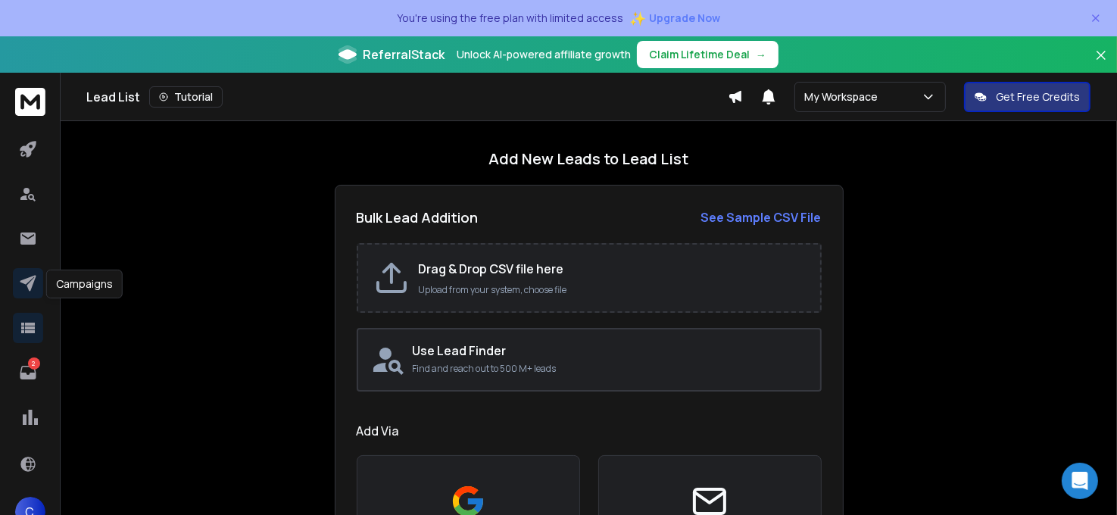
click at [23, 286] on icon at bounding box center [28, 283] width 18 height 18
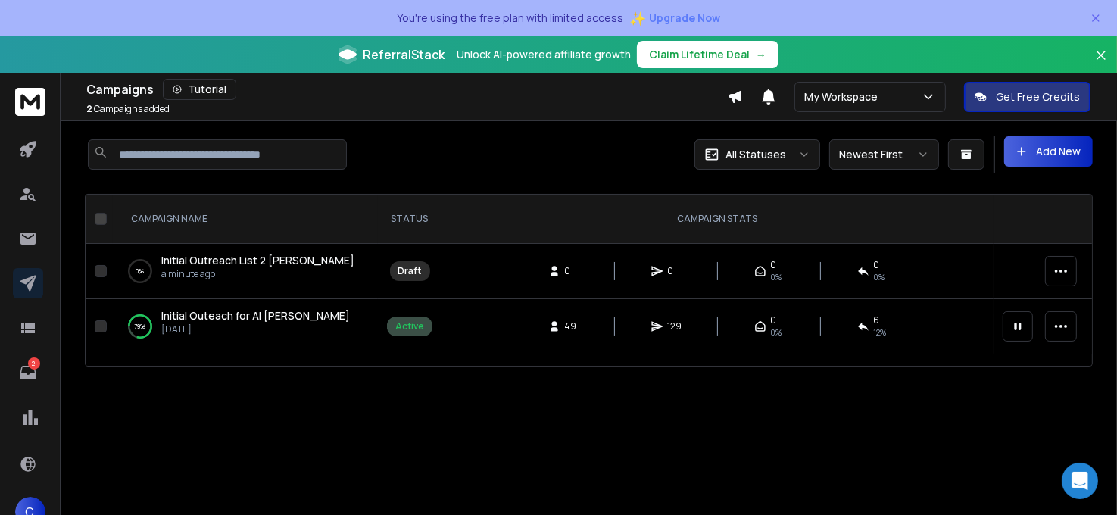
click at [1060, 270] on icon "button" at bounding box center [1061, 271] width 12 height 3
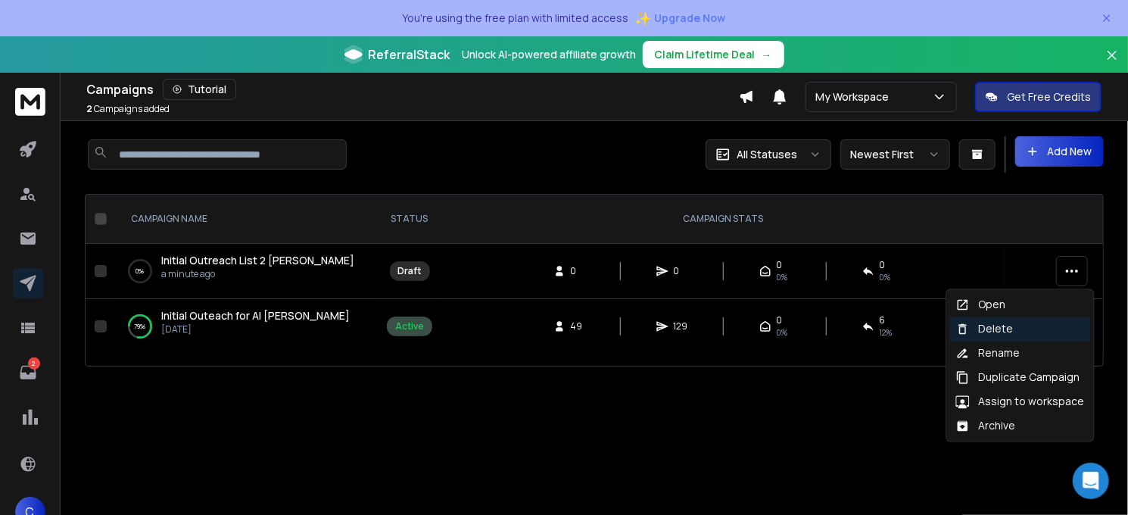
click at [1012, 332] on div "Delete" at bounding box center [1020, 329] width 141 height 24
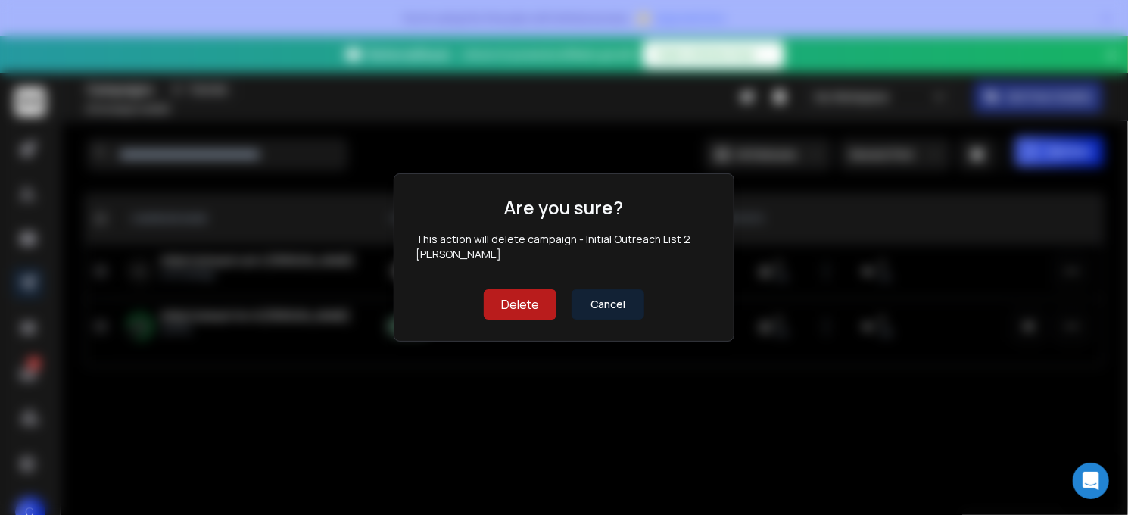
click at [526, 292] on button "Delete" at bounding box center [520, 304] width 73 height 30
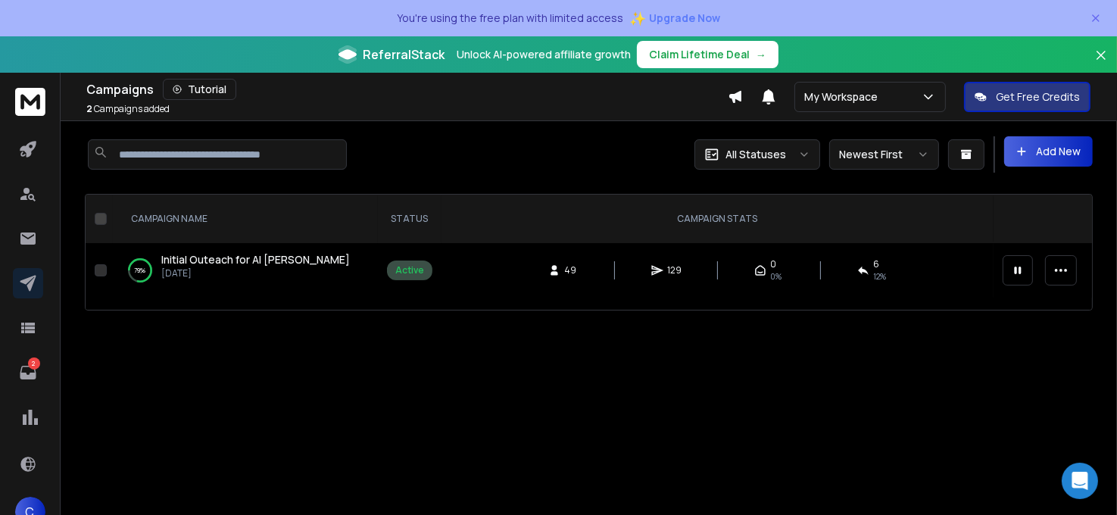
click at [1043, 150] on button "Add New" at bounding box center [1048, 151] width 89 height 30
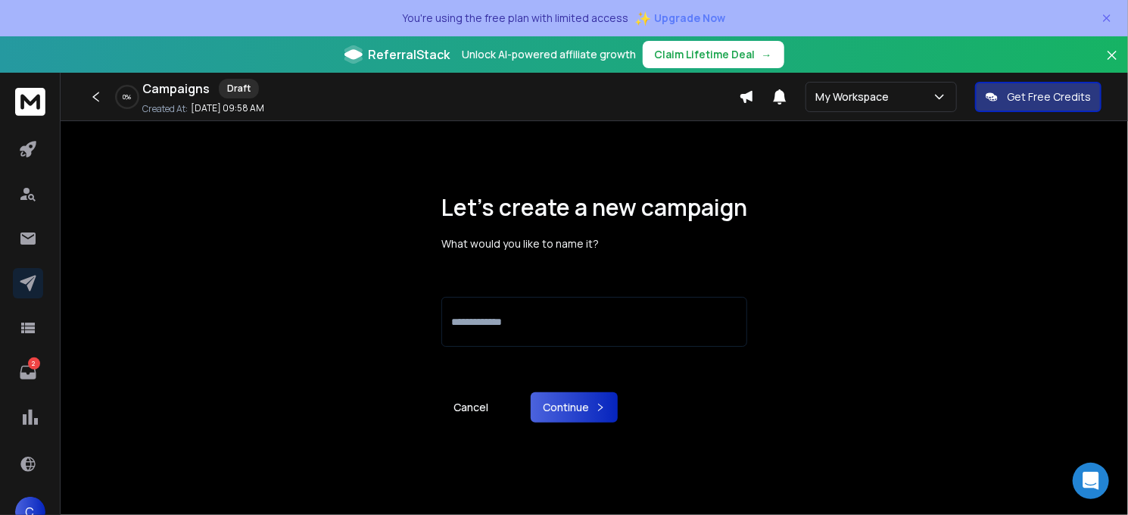
click at [550, 317] on input at bounding box center [594, 322] width 306 height 50
type input "**********"
click at [586, 407] on button "Continue" at bounding box center [574, 407] width 87 height 30
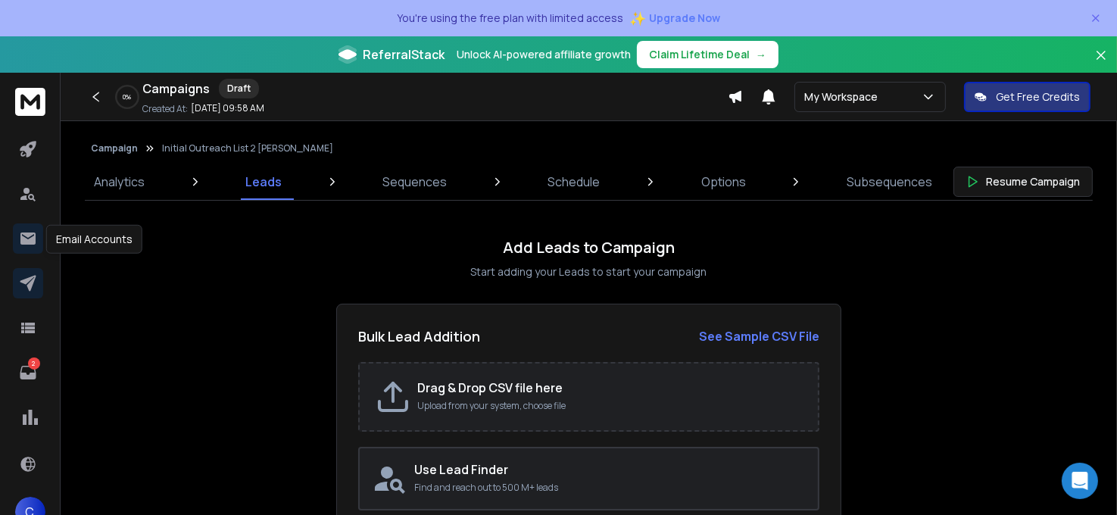
click at [32, 235] on icon at bounding box center [28, 238] width 18 height 18
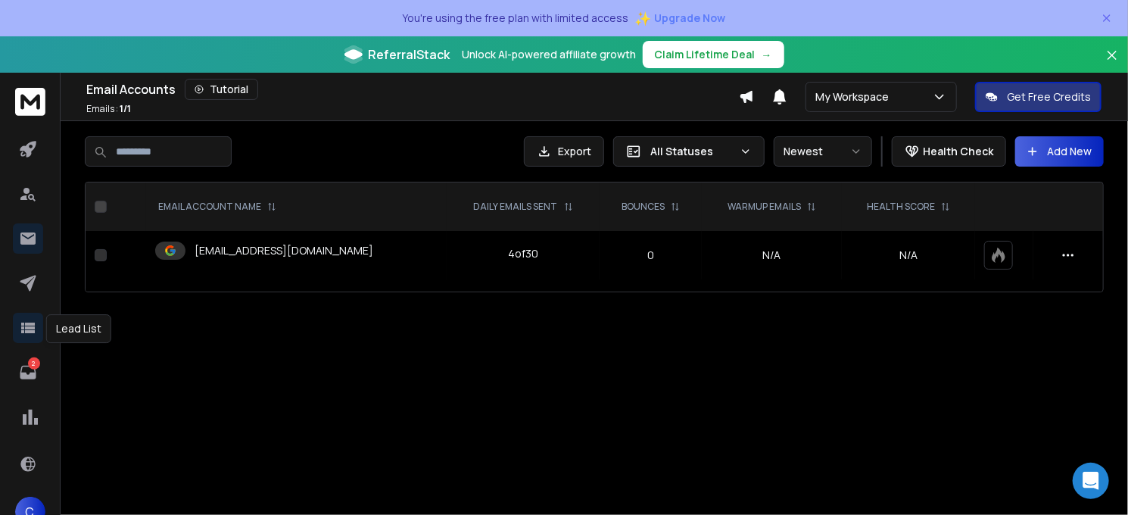
click at [30, 340] on link at bounding box center [28, 328] width 30 height 30
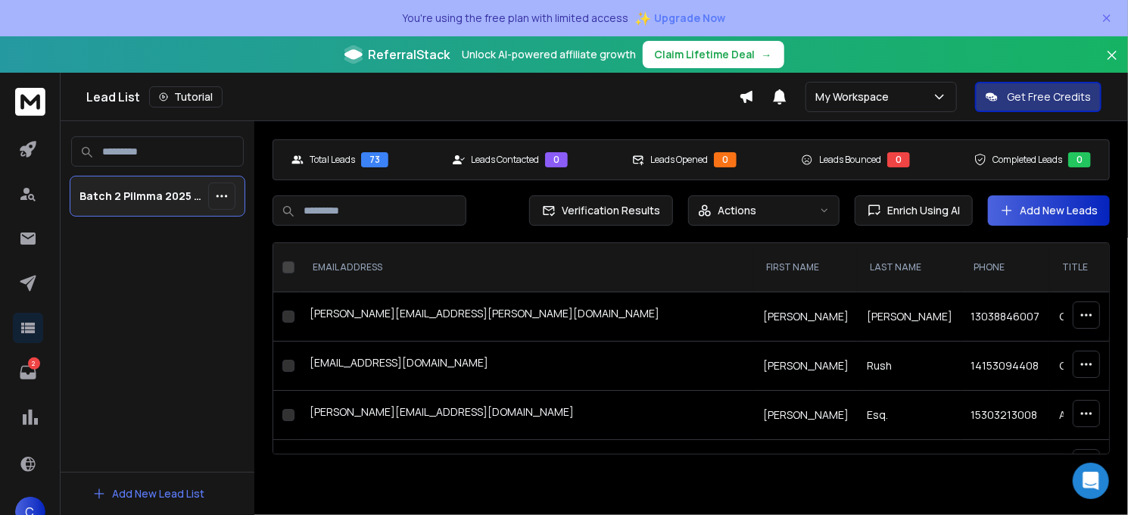
click at [224, 198] on icon "button" at bounding box center [222, 196] width 14 height 14
click at [187, 251] on p "Delete Lead List" at bounding box center [189, 252] width 83 height 15
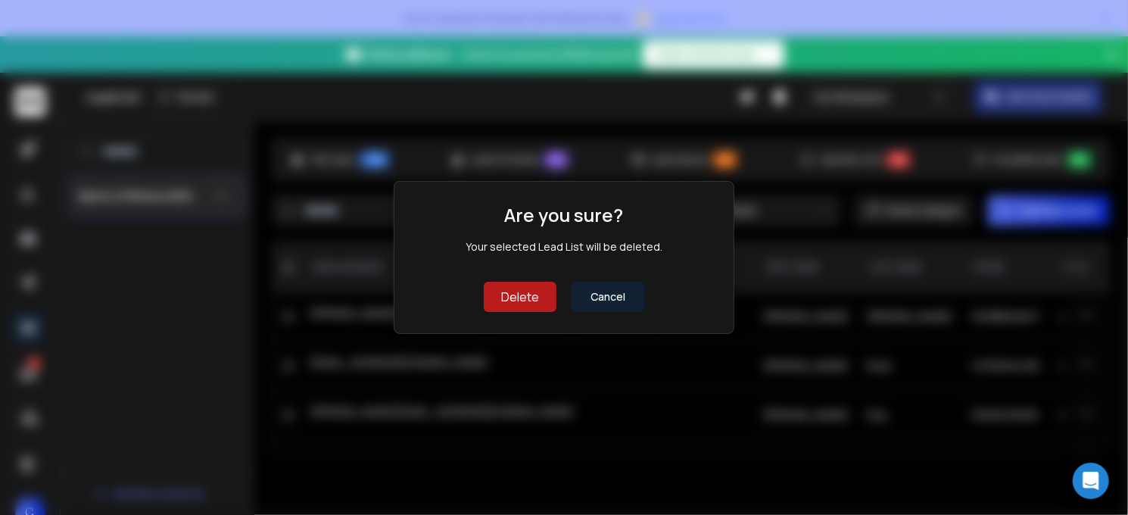
click at [515, 299] on button "Delete" at bounding box center [520, 297] width 73 height 30
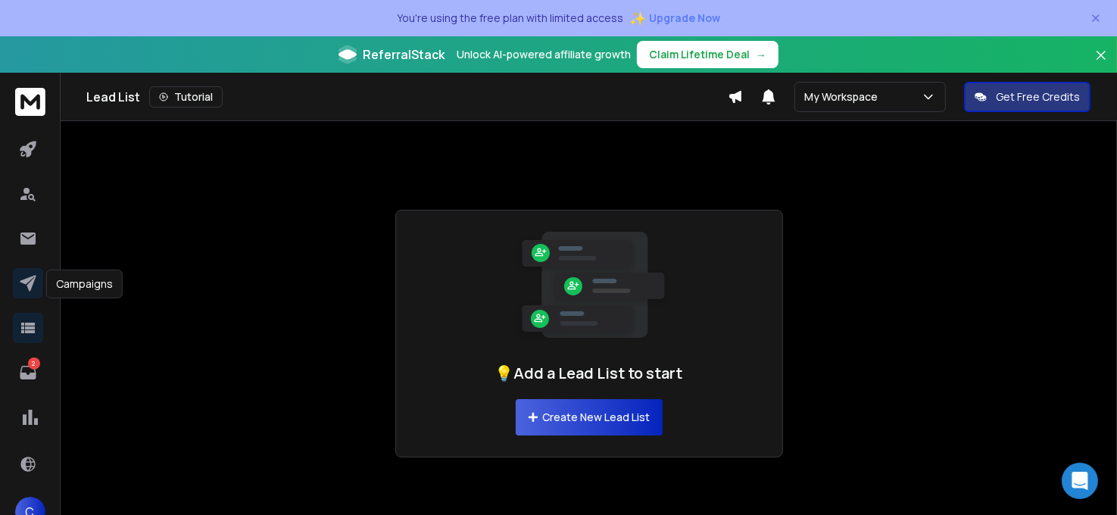
click at [32, 296] on link at bounding box center [28, 283] width 30 height 30
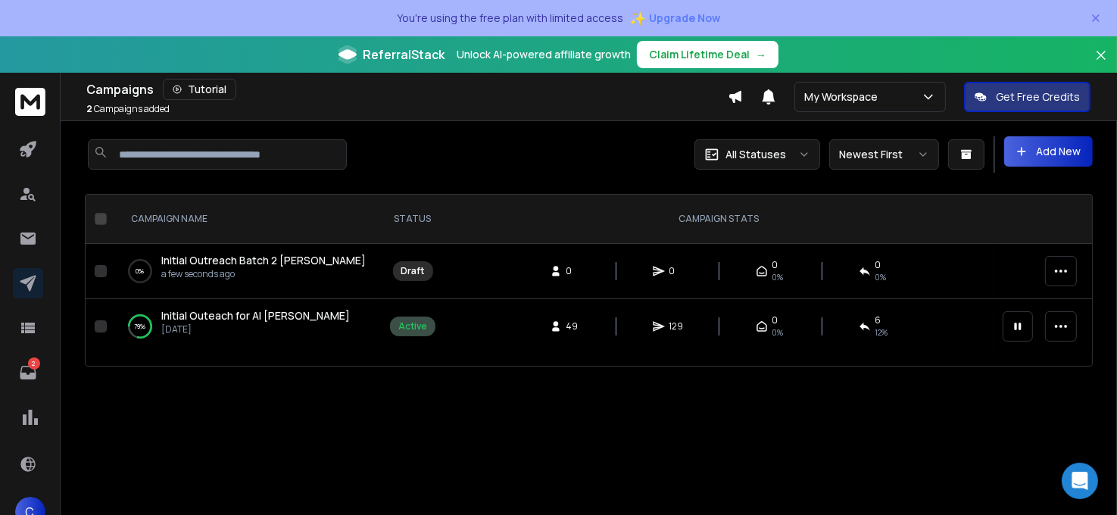
click at [1060, 270] on icon "button" at bounding box center [1060, 270] width 15 height 15
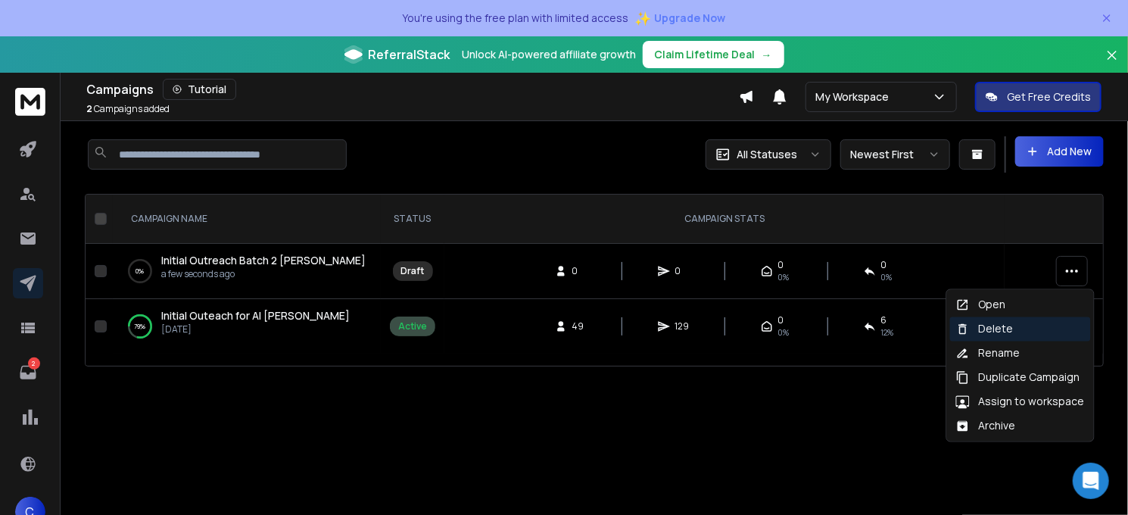
click at [1002, 326] on div "Delete" at bounding box center [985, 329] width 58 height 15
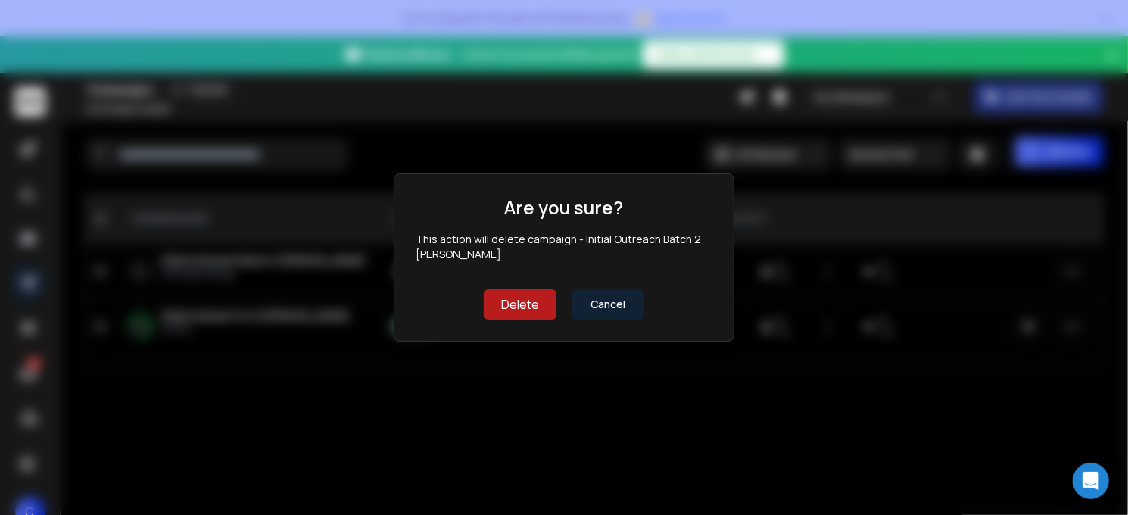
click at [530, 301] on button "Delete" at bounding box center [520, 304] width 73 height 30
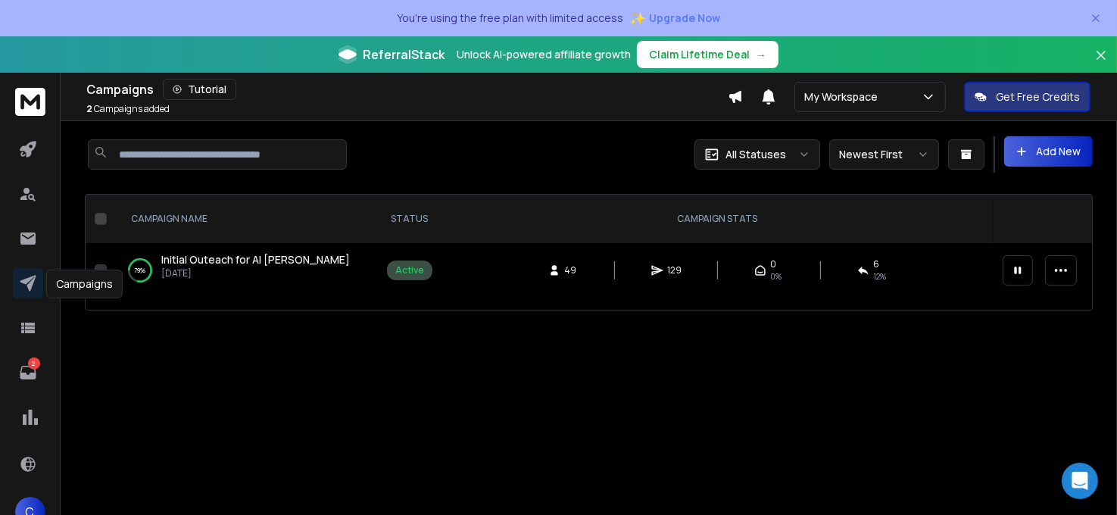
click at [28, 292] on icon at bounding box center [28, 283] width 18 height 18
click at [1058, 151] on button "Add New" at bounding box center [1048, 151] width 89 height 30
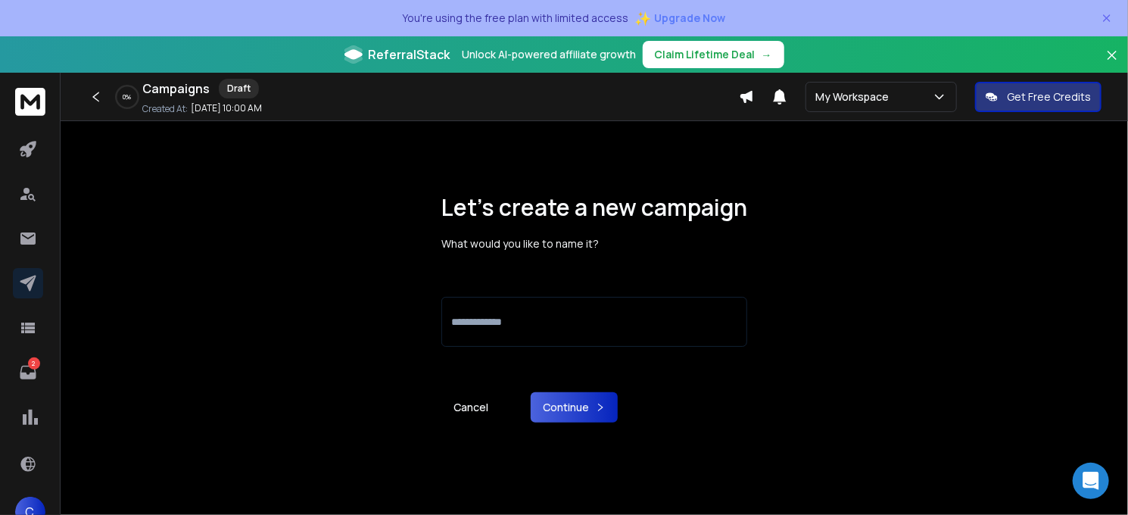
click at [519, 308] on input at bounding box center [594, 322] width 306 height 50
type input "**********"
click at [581, 404] on button "Continue" at bounding box center [574, 407] width 87 height 30
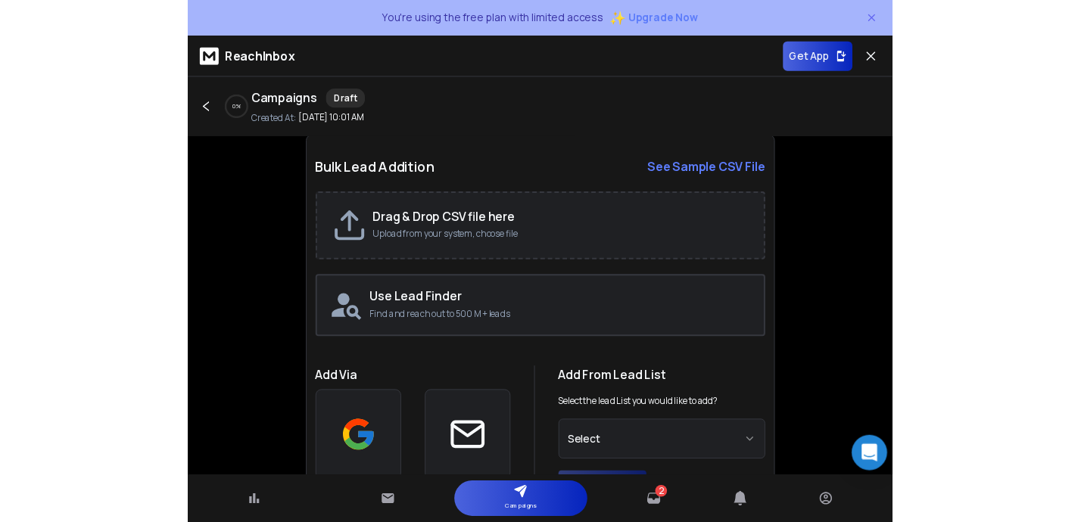
scroll to position [19, 0]
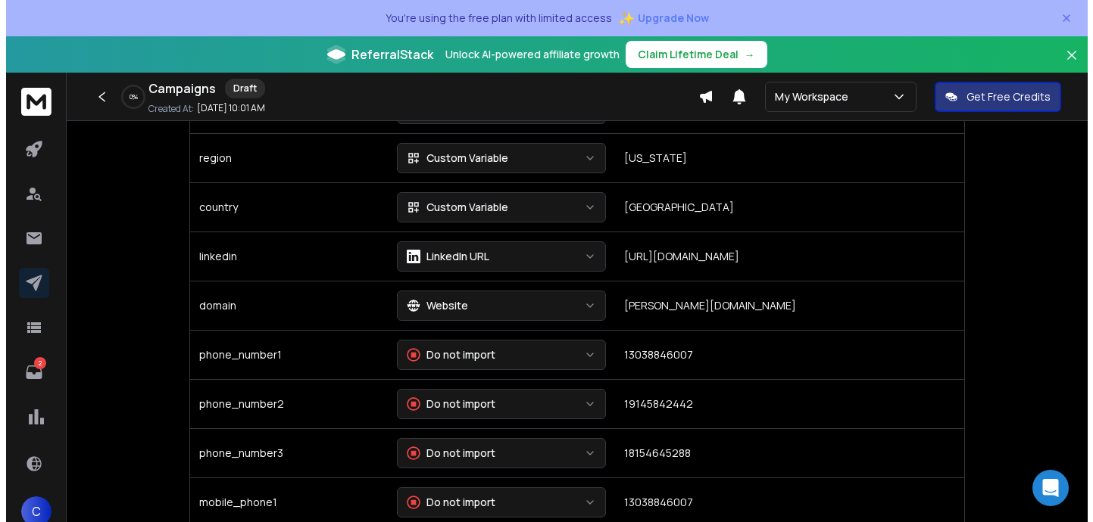
scroll to position [787, 0]
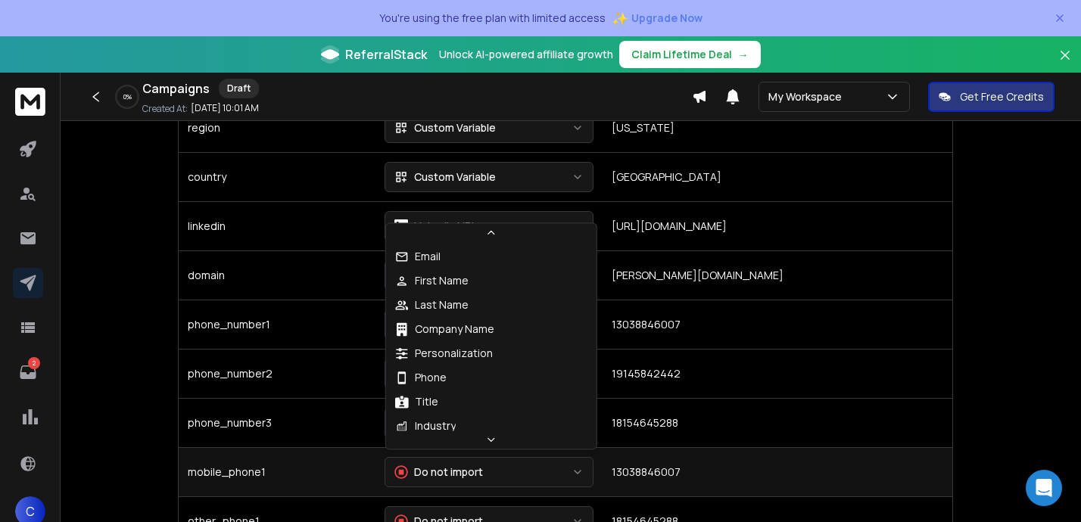
click at [569, 475] on button "Do not import" at bounding box center [489, 472] width 209 height 30
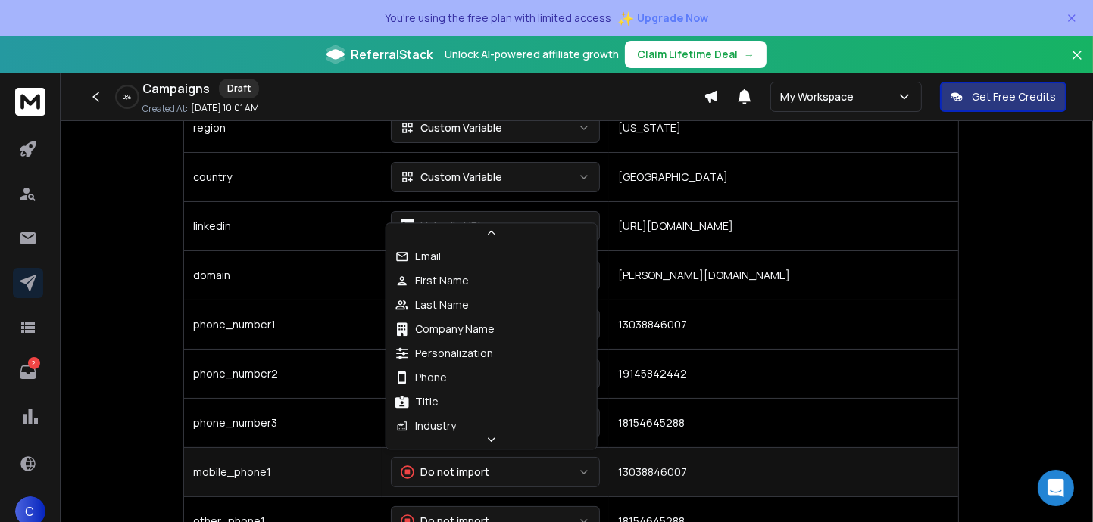
scroll to position [152, 0]
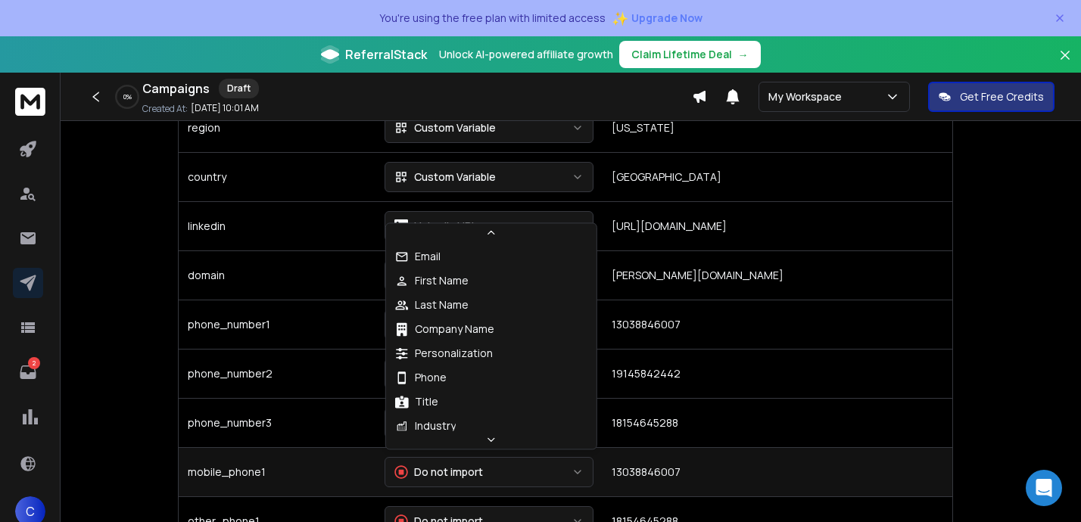
click at [587, 472] on button "Do not import" at bounding box center [489, 472] width 209 height 30
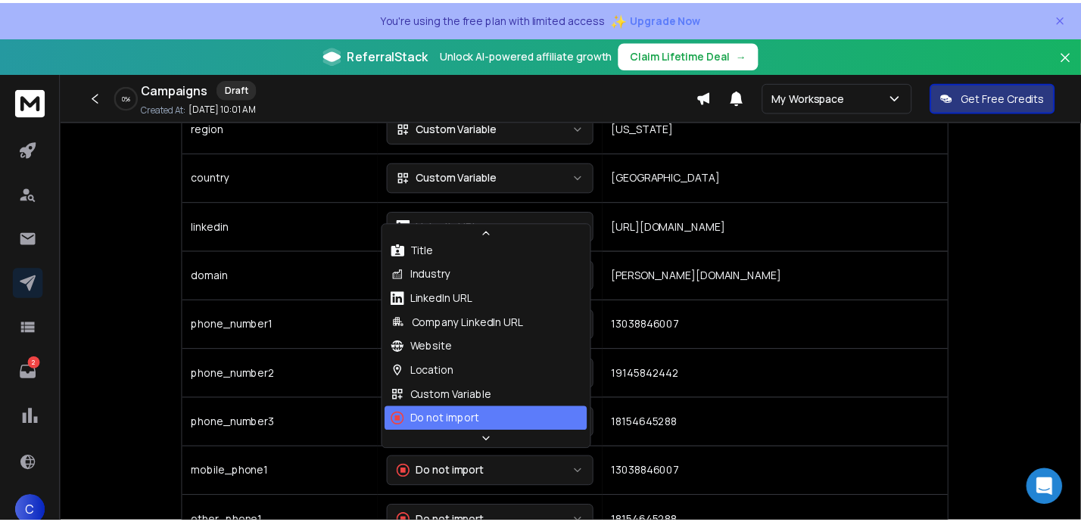
scroll to position [137, 0]
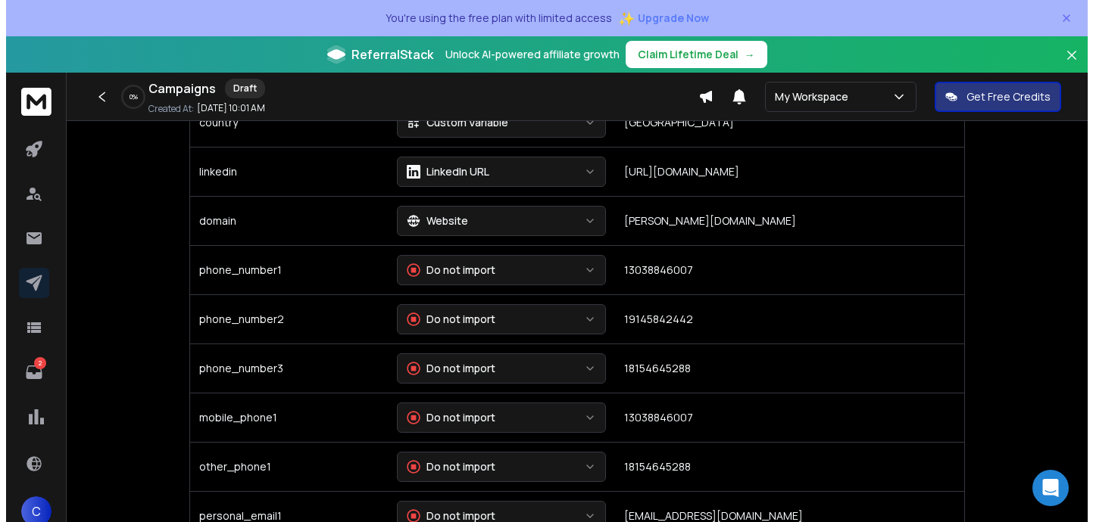
scroll to position [847, 0]
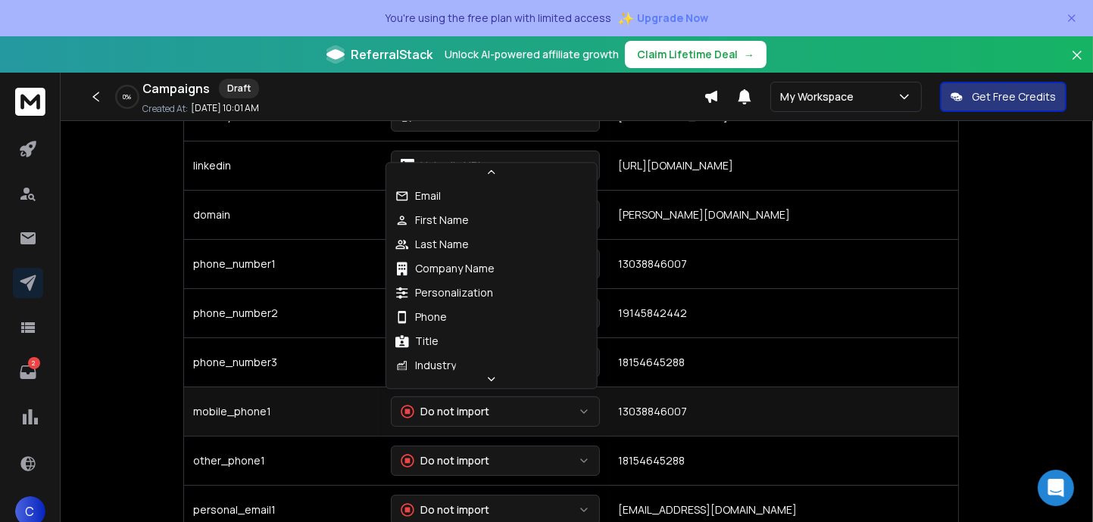
click at [581, 410] on icon "button" at bounding box center [584, 411] width 6 height 3
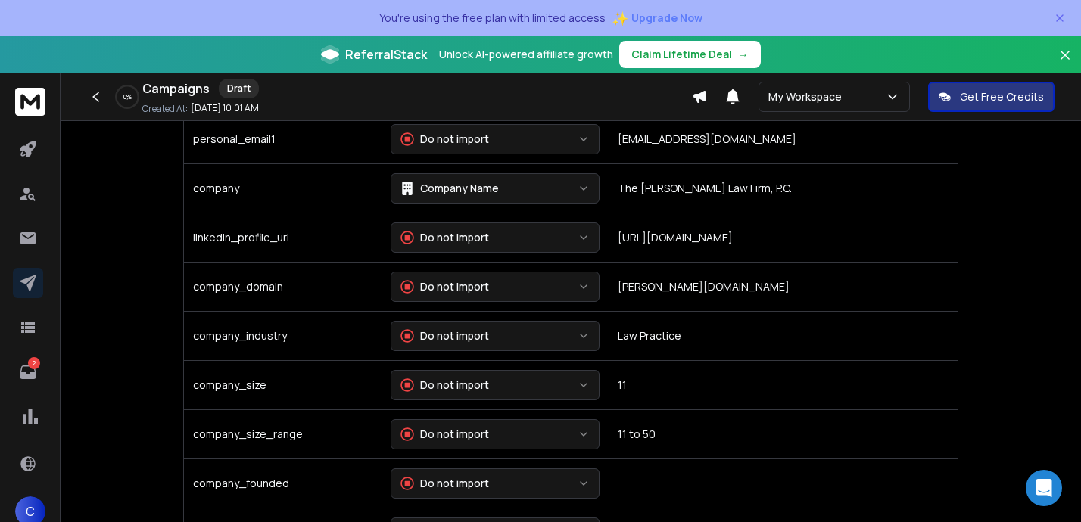
scroll to position [1221, 0]
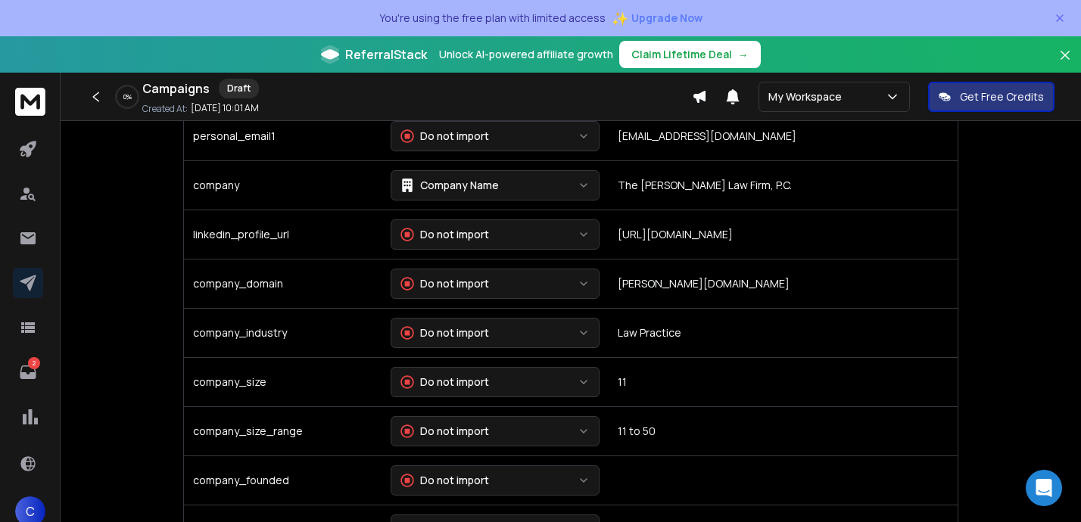
click at [104, 16] on div "You're using the free plan with limited access ✨ Upgrade Now" at bounding box center [540, 18] width 1081 height 36
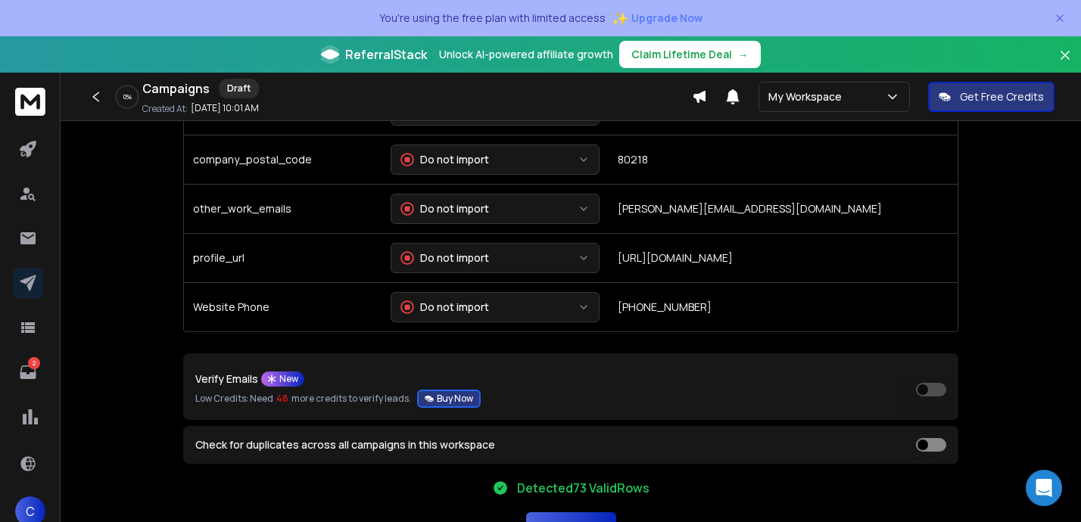
scroll to position [2170, 0]
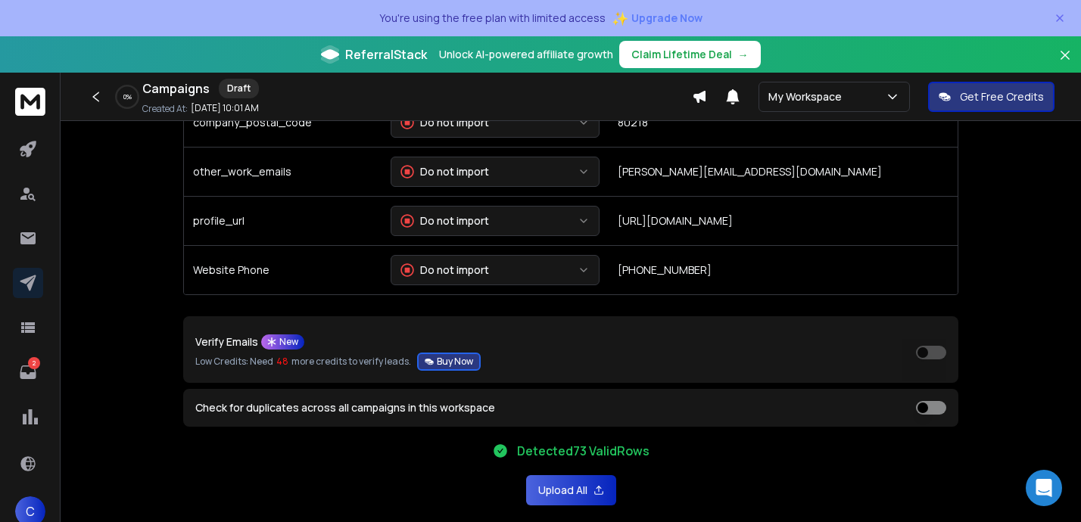
click at [588, 483] on button "Upload All" at bounding box center [571, 490] width 90 height 30
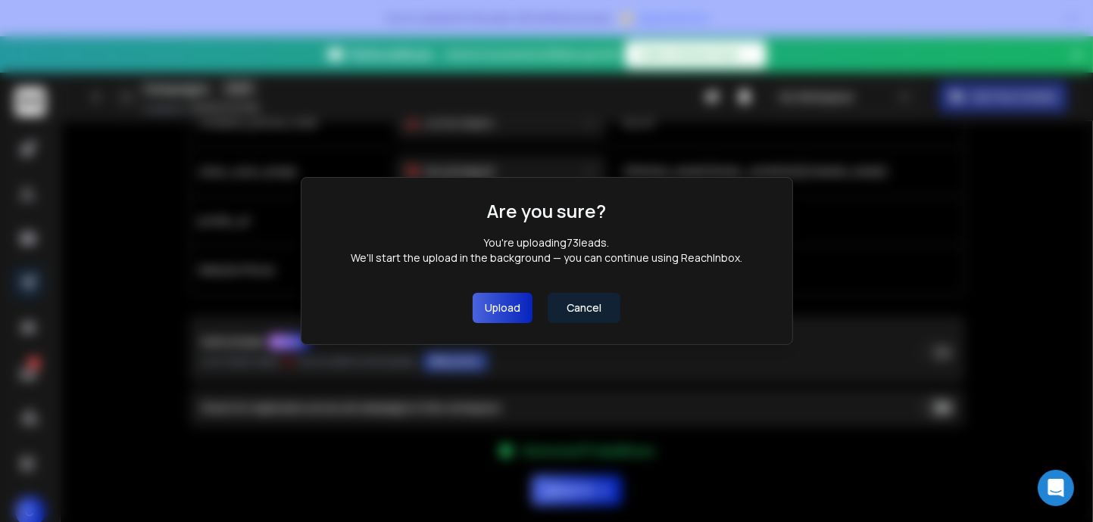
click at [516, 309] on button "Upload" at bounding box center [502, 308] width 60 height 30
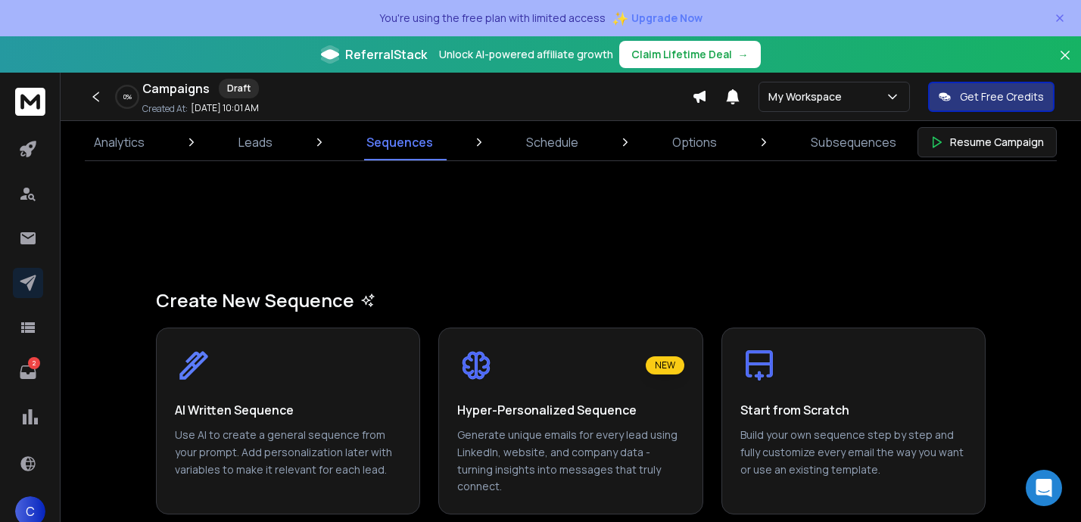
scroll to position [57, 0]
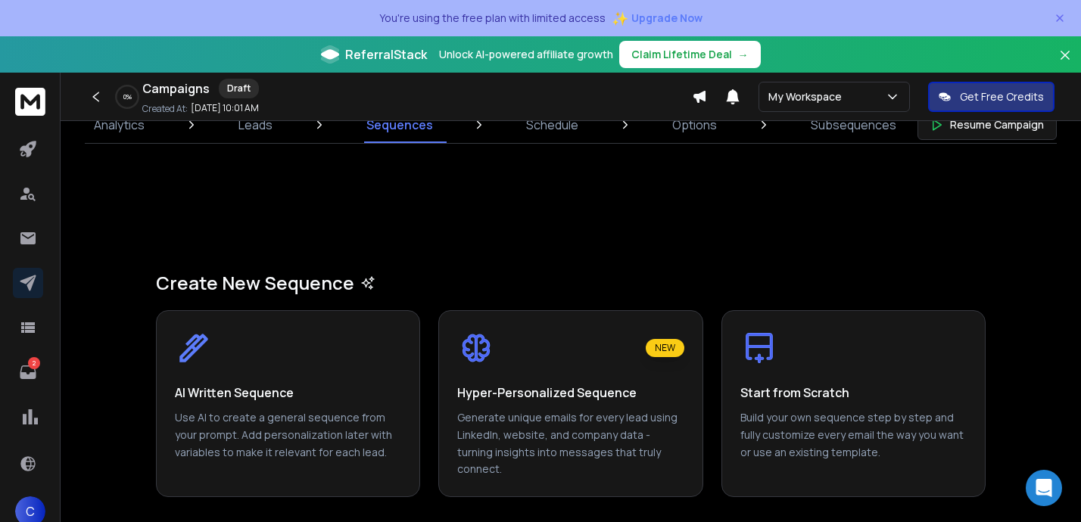
click at [843, 428] on p "Build your own sequence step by step and fully customize every email the way yo…" at bounding box center [853, 444] width 226 height 69
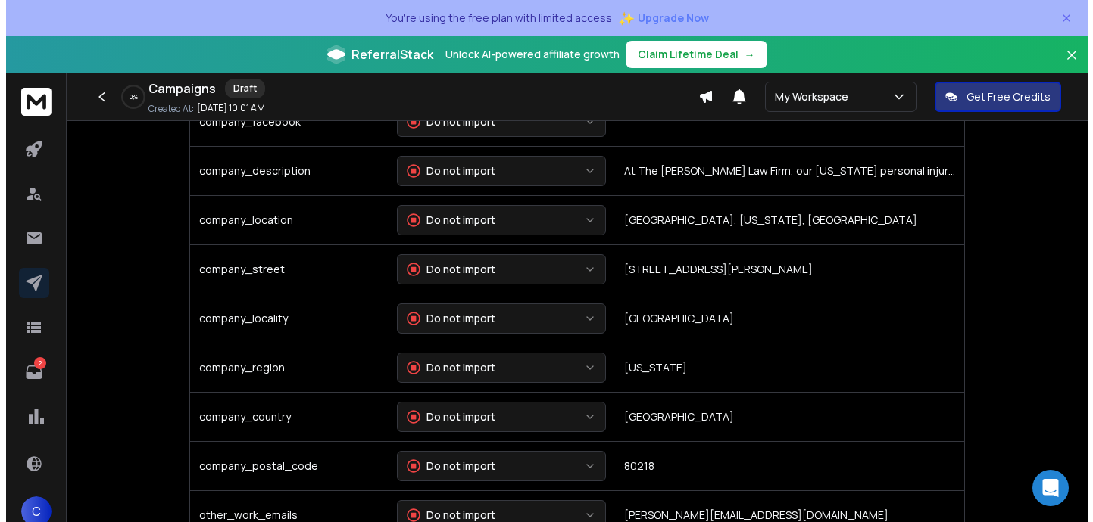
scroll to position [2170, 0]
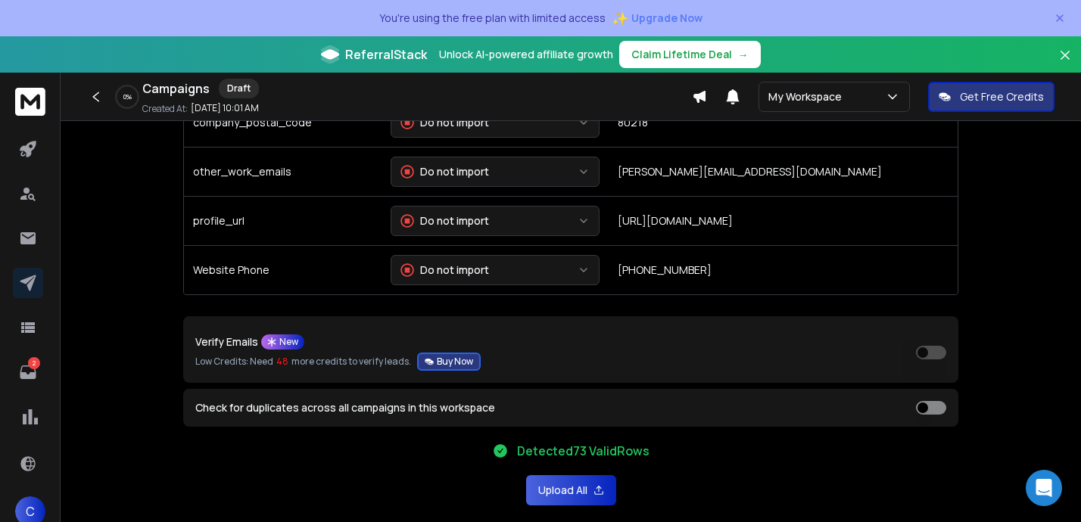
click at [581, 482] on button "Upload All" at bounding box center [571, 490] width 90 height 30
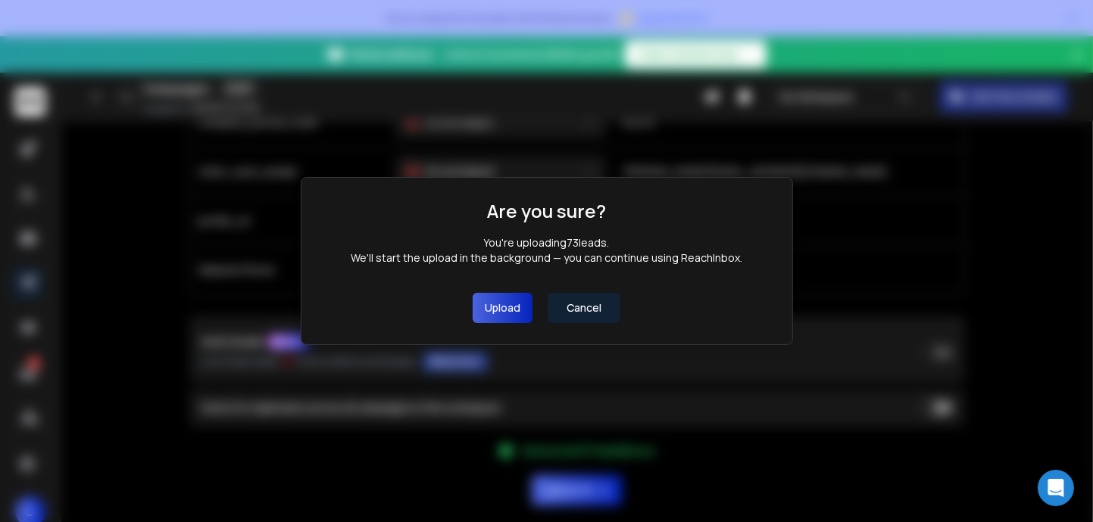
click at [510, 307] on button "Upload" at bounding box center [502, 308] width 60 height 30
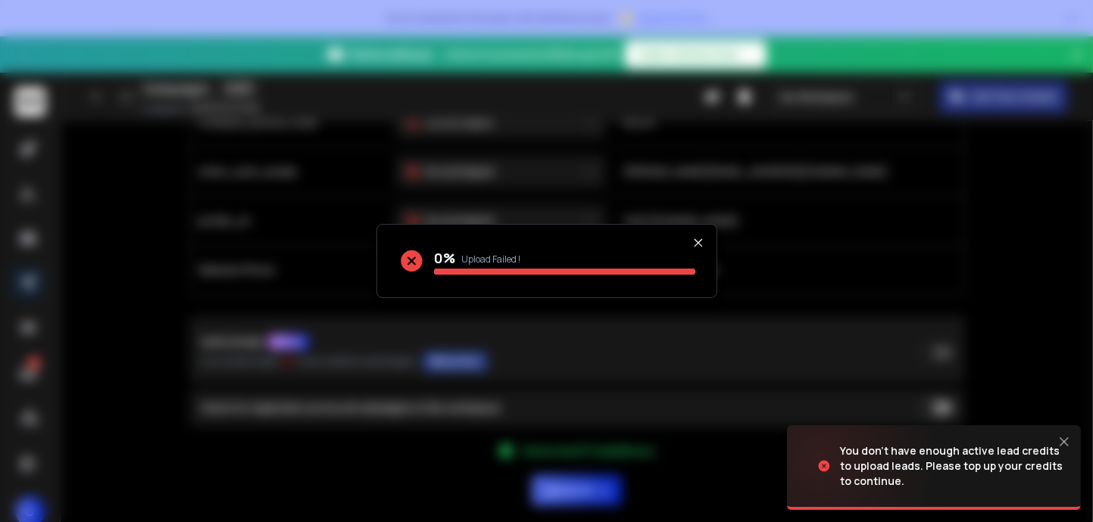
click at [1067, 441] on div "You don't have enough active lead credits to upload leads. Please top up your c…" at bounding box center [940, 467] width 282 height 82
click at [1066, 441] on div "You don't have enough active lead credits to upload leads. Please top up your c…" at bounding box center [940, 467] width 282 height 82
click at [1063, 441] on div "You don't have enough active lead credits to upload leads. Please top up your c…" at bounding box center [940, 467] width 282 height 82
drag, startPoint x: 1063, startPoint y: 441, endPoint x: 695, endPoint y: 242, distance: 418.4
click at [695, 242] on icon at bounding box center [698, 243] width 12 height 12
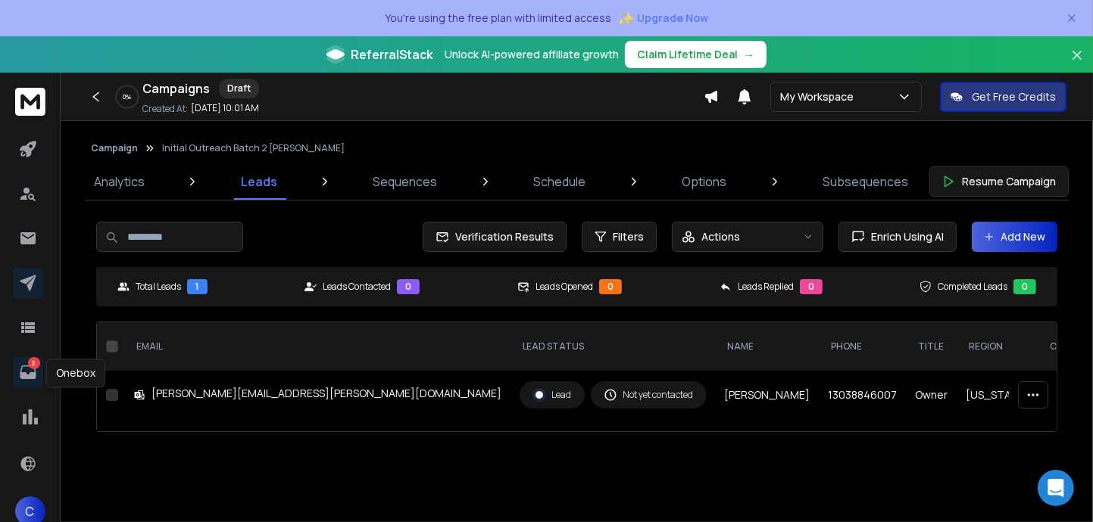
click at [24, 377] on icon at bounding box center [28, 373] width 16 height 14
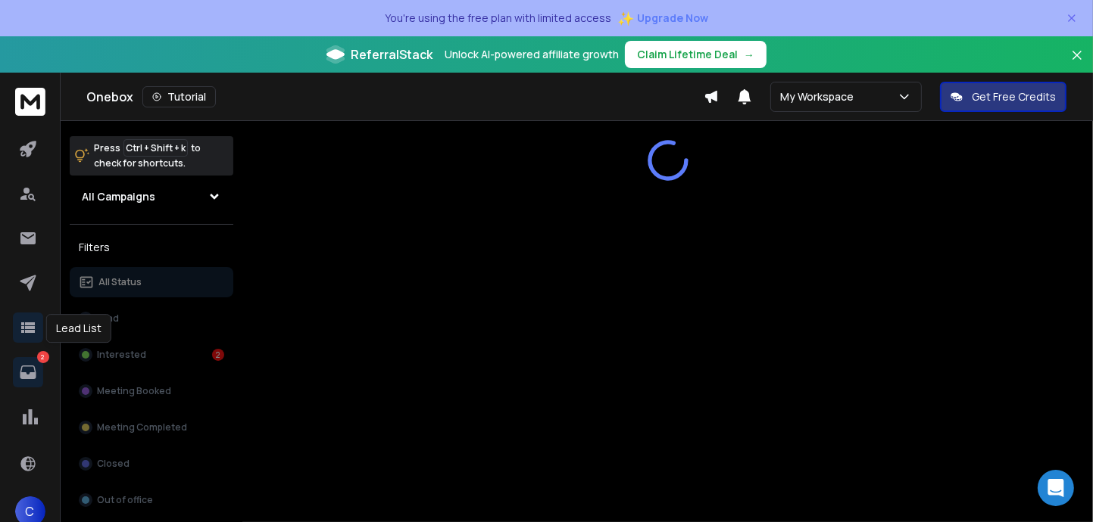
click at [27, 323] on icon at bounding box center [28, 328] width 14 height 11
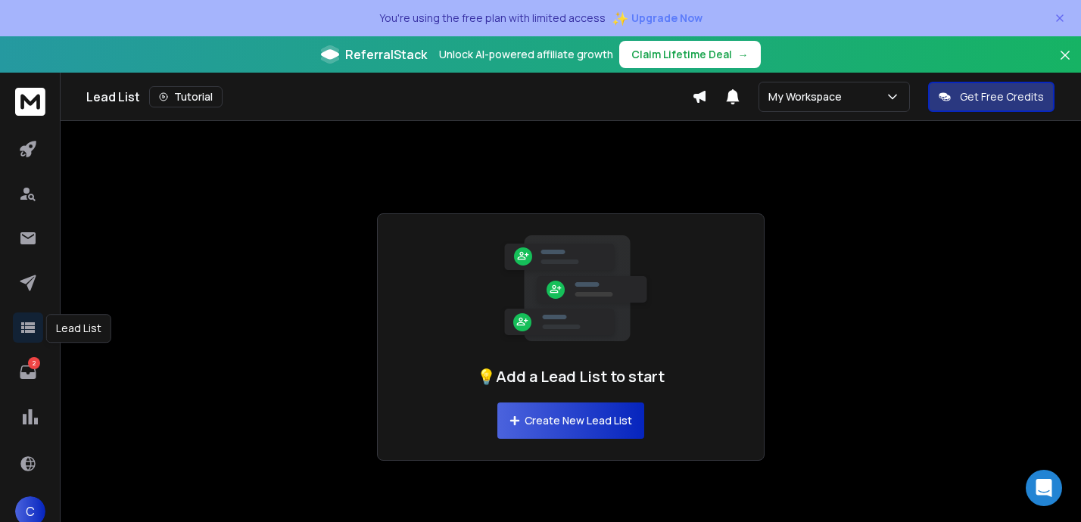
click at [27, 323] on icon at bounding box center [28, 328] width 14 height 11
click at [27, 329] on icon at bounding box center [28, 328] width 14 height 11
click at [33, 329] on icon at bounding box center [28, 328] width 14 height 11
click at [28, 329] on icon at bounding box center [28, 328] width 14 height 11
click at [39, 323] on link at bounding box center [28, 328] width 30 height 30
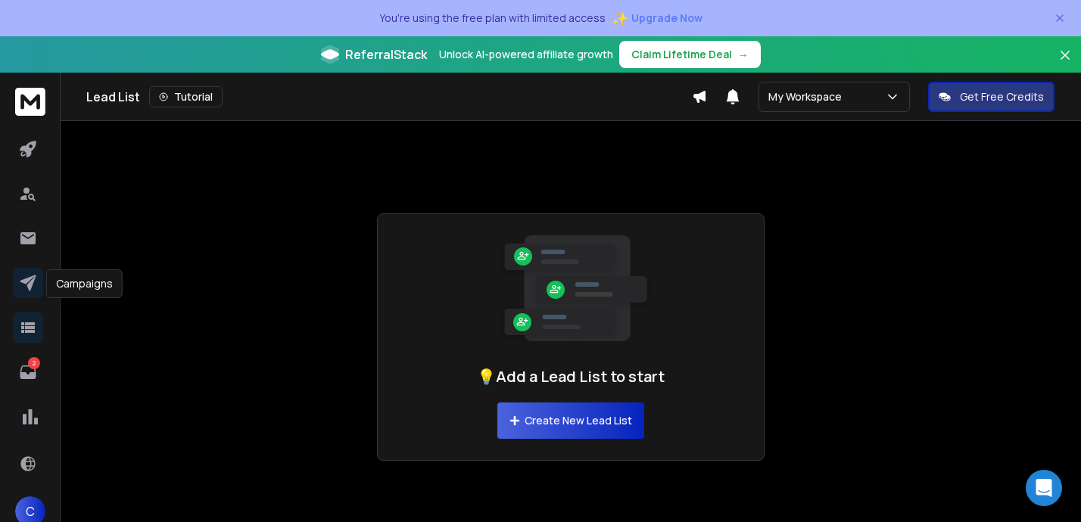
click at [26, 275] on icon at bounding box center [28, 283] width 18 height 18
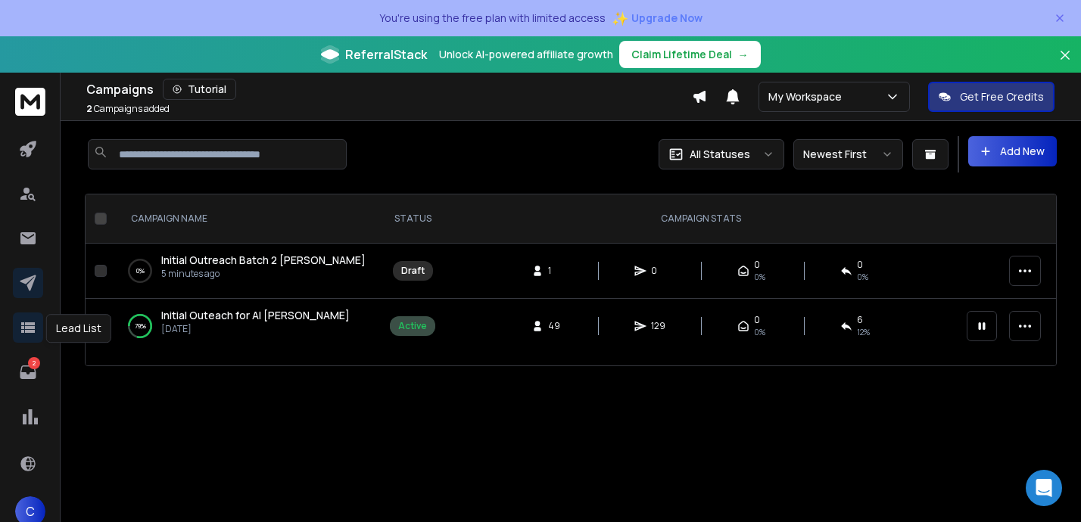
click at [28, 329] on icon at bounding box center [28, 328] width 14 height 11
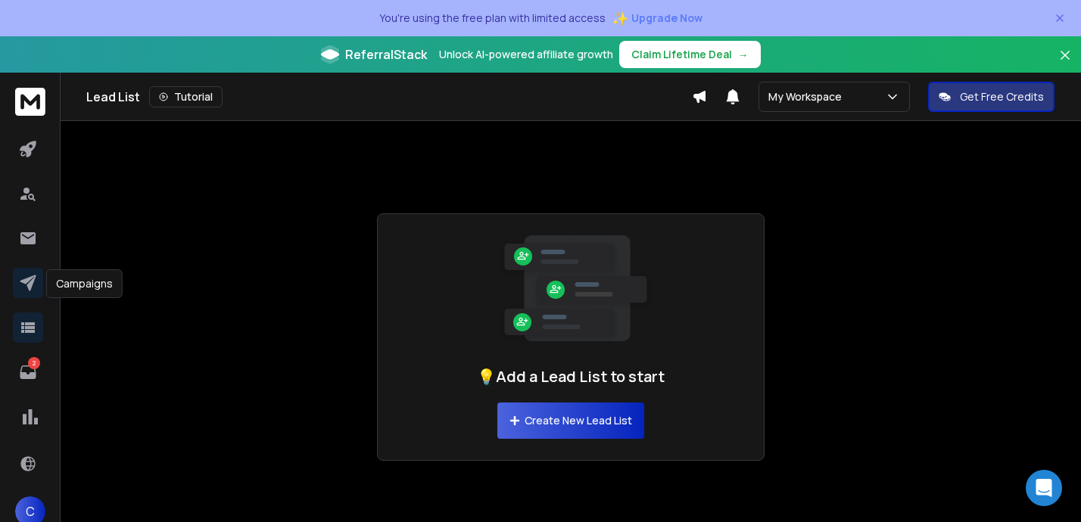
click at [19, 278] on icon at bounding box center [28, 283] width 18 height 18
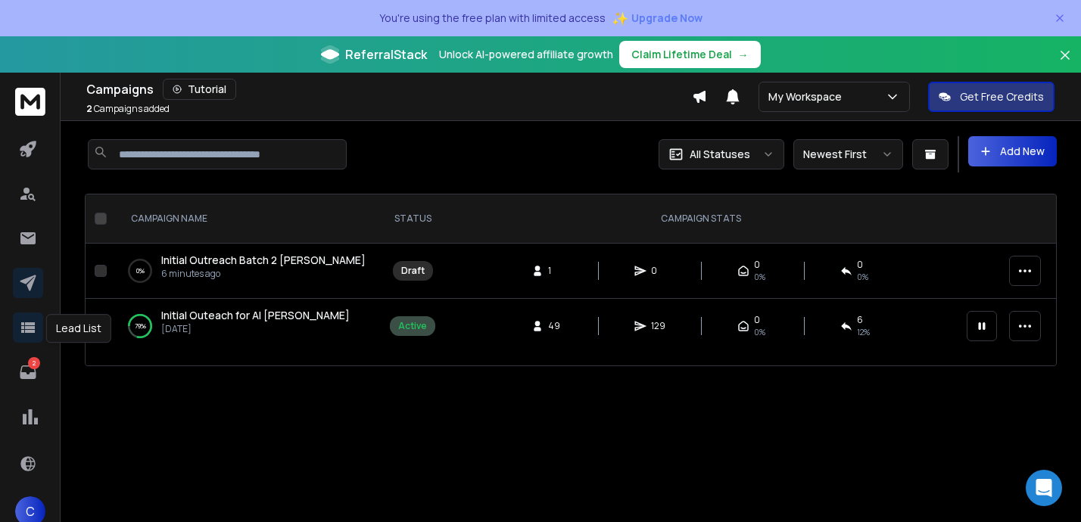
click at [28, 326] on icon at bounding box center [28, 328] width 14 height 11
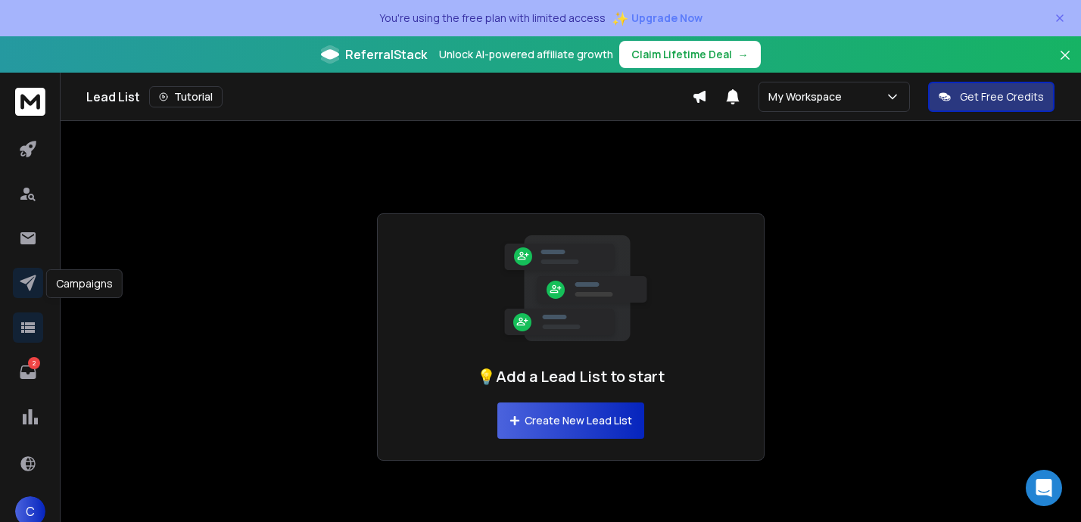
click at [26, 298] on link at bounding box center [28, 283] width 30 height 30
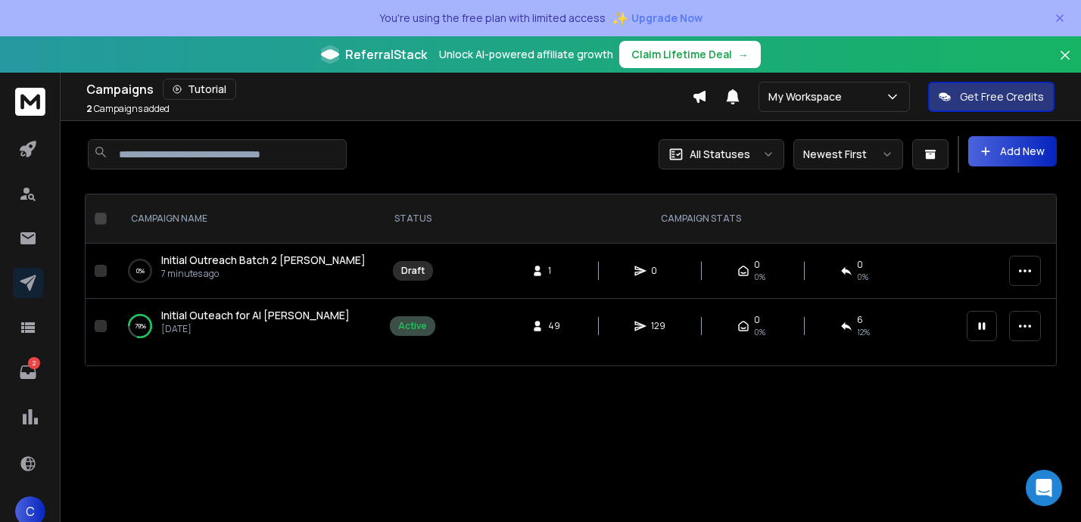
click at [1027, 274] on icon "button" at bounding box center [1025, 270] width 15 height 15
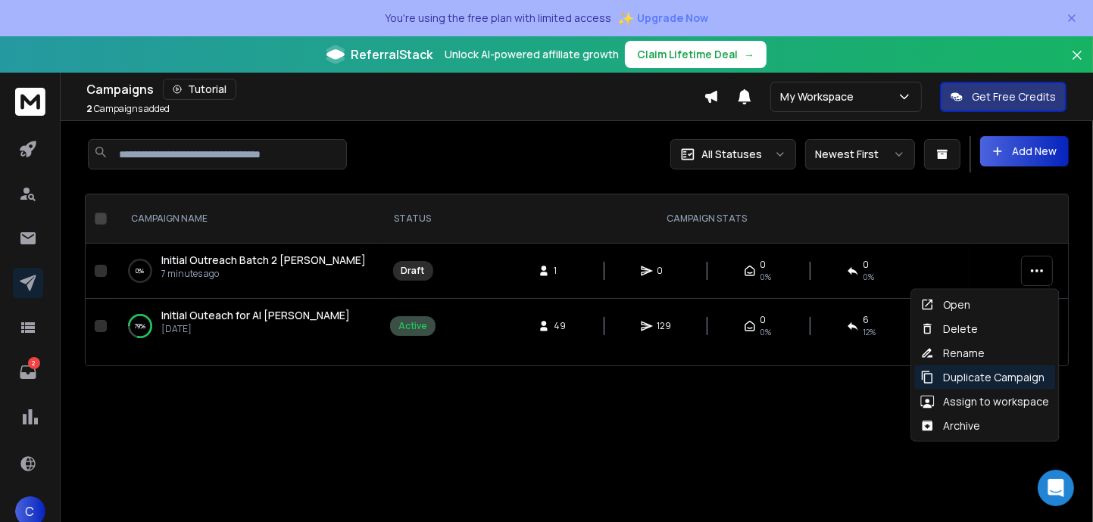
click at [976, 375] on div "Duplicate Campaign" at bounding box center [982, 377] width 124 height 15
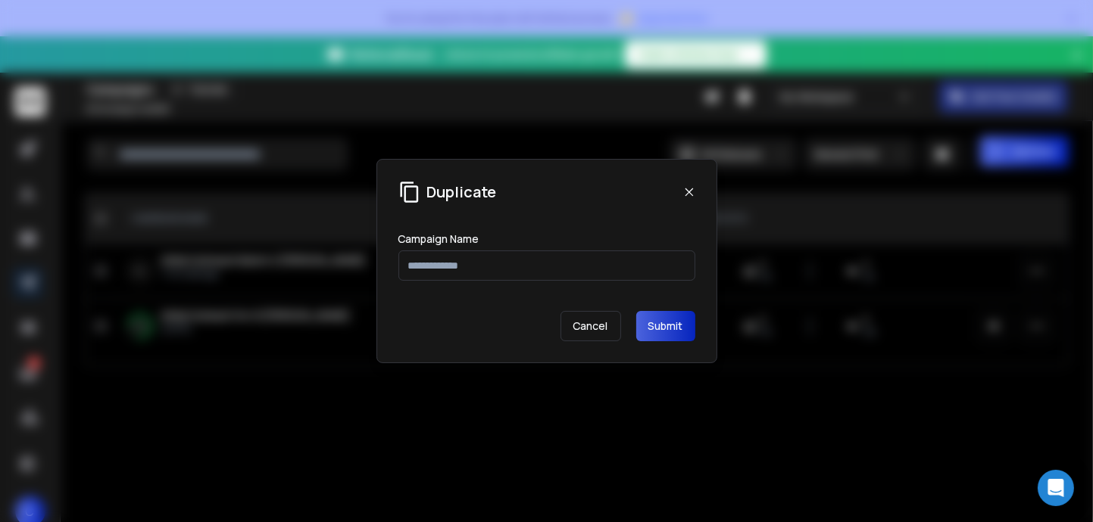
click at [541, 269] on input "text" at bounding box center [546, 266] width 297 height 30
click at [691, 195] on icon at bounding box center [688, 193] width 8 height 8
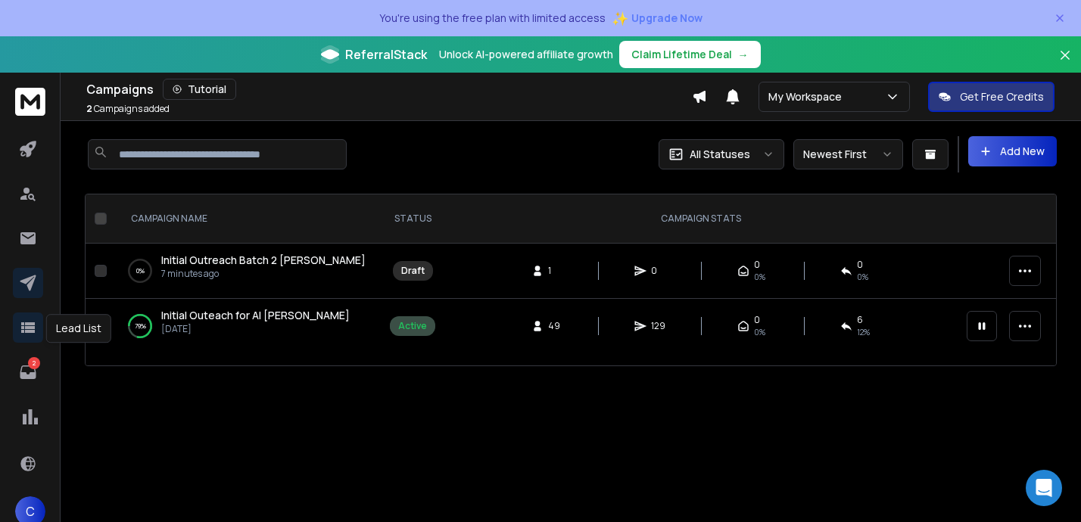
click at [20, 333] on icon at bounding box center [28, 328] width 18 height 18
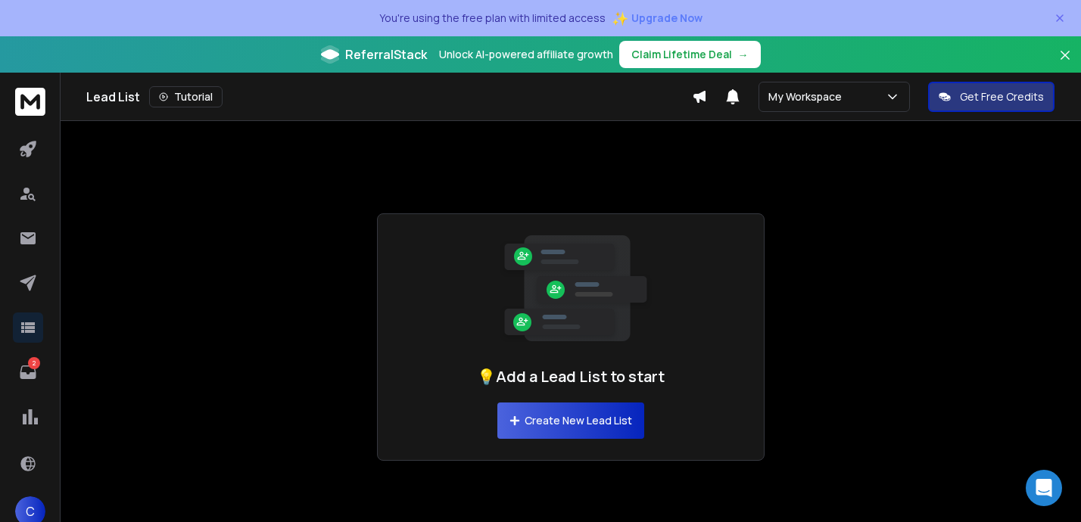
click at [599, 414] on button "Create New Lead List" at bounding box center [570, 421] width 147 height 36
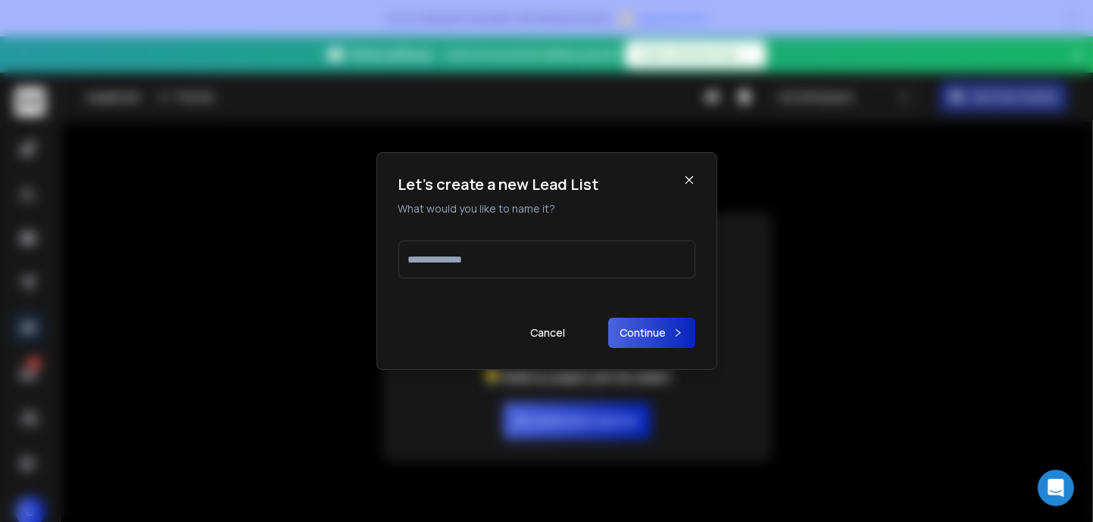
click at [472, 267] on input at bounding box center [546, 260] width 297 height 38
click at [692, 176] on icon at bounding box center [688, 180] width 8 height 8
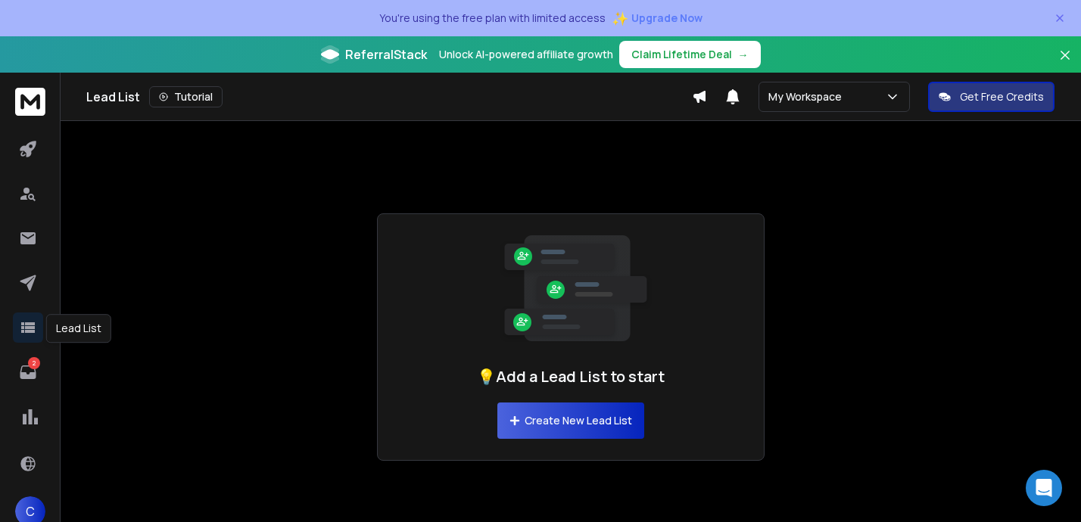
click at [33, 332] on icon at bounding box center [28, 328] width 14 height 11
click at [30, 251] on link at bounding box center [28, 238] width 30 height 30
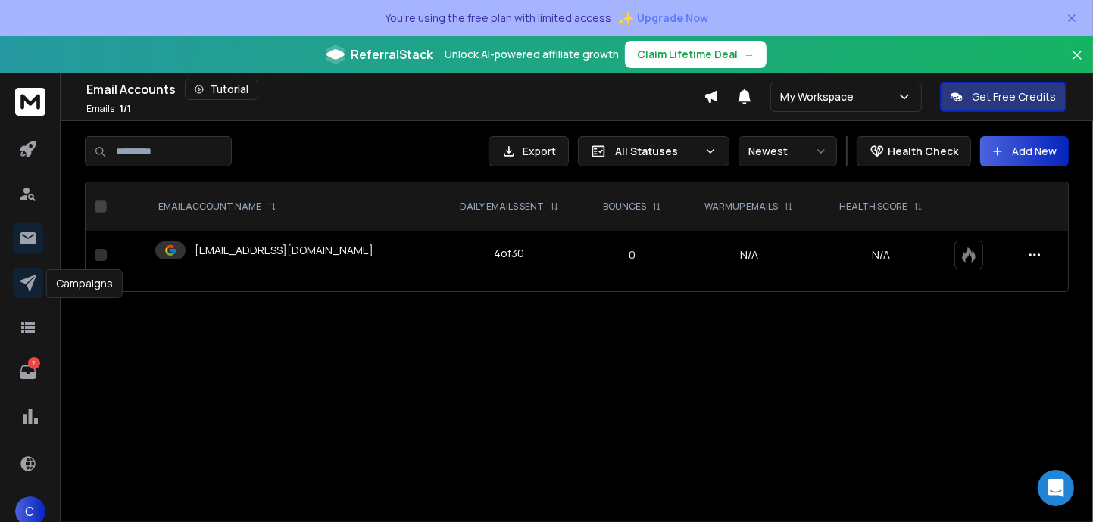
click at [34, 281] on icon at bounding box center [28, 283] width 18 height 18
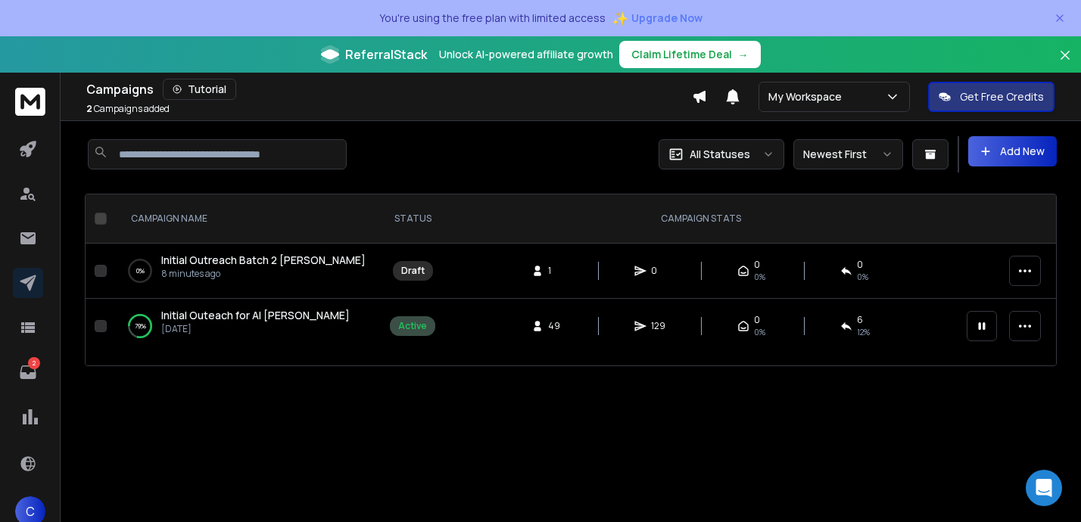
click at [1030, 276] on icon "button" at bounding box center [1025, 270] width 15 height 15
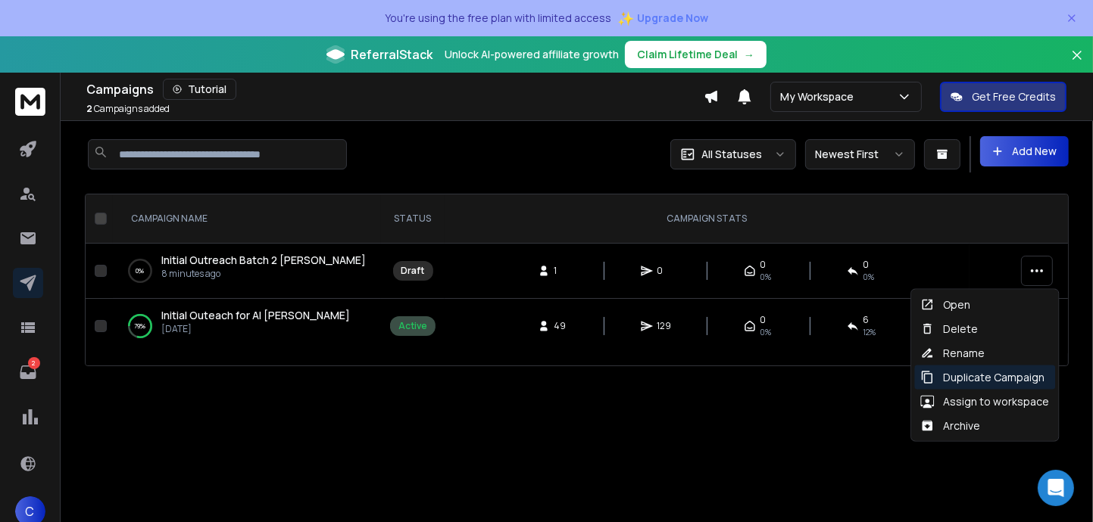
click at [967, 370] on div "Duplicate Campaign" at bounding box center [982, 377] width 124 height 15
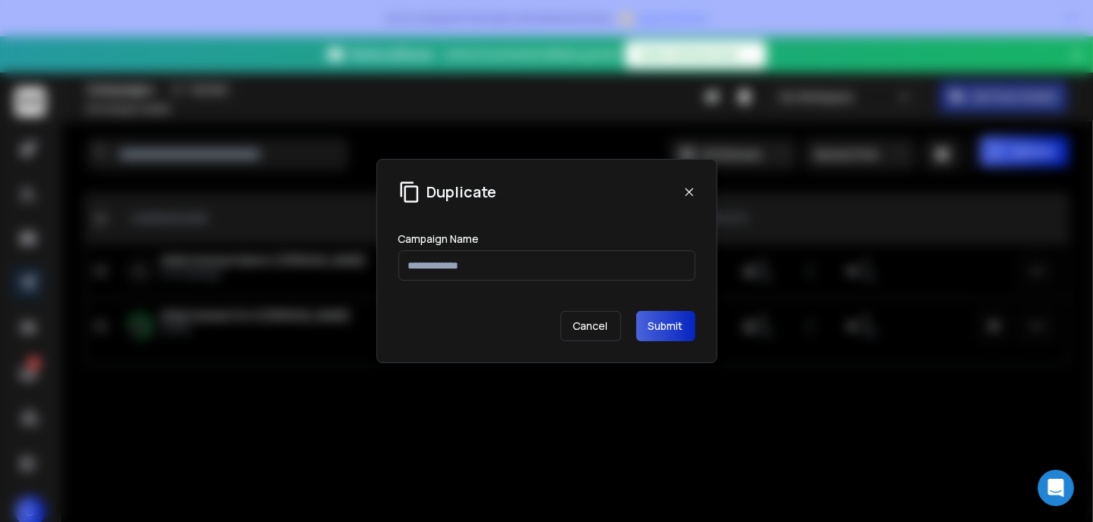
click at [689, 192] on icon at bounding box center [688, 193] width 8 height 8
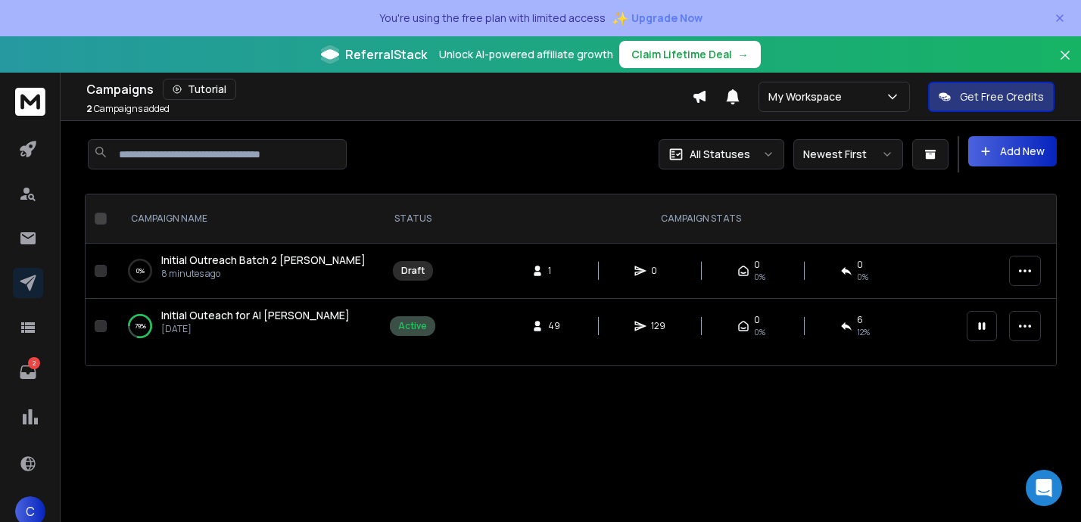
click at [1032, 272] on icon "button" at bounding box center [1025, 270] width 15 height 15
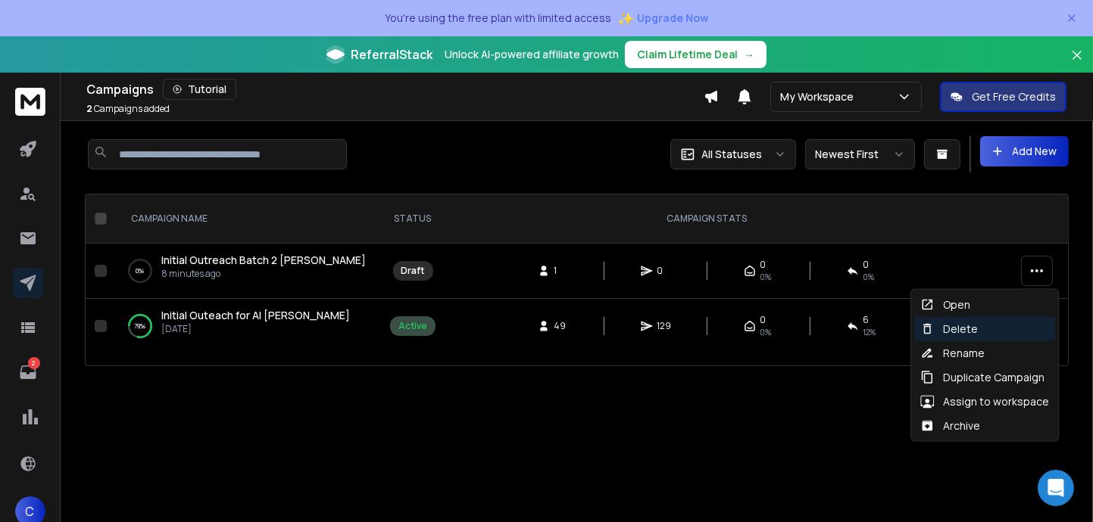
click at [972, 335] on div "Delete" at bounding box center [949, 329] width 58 height 15
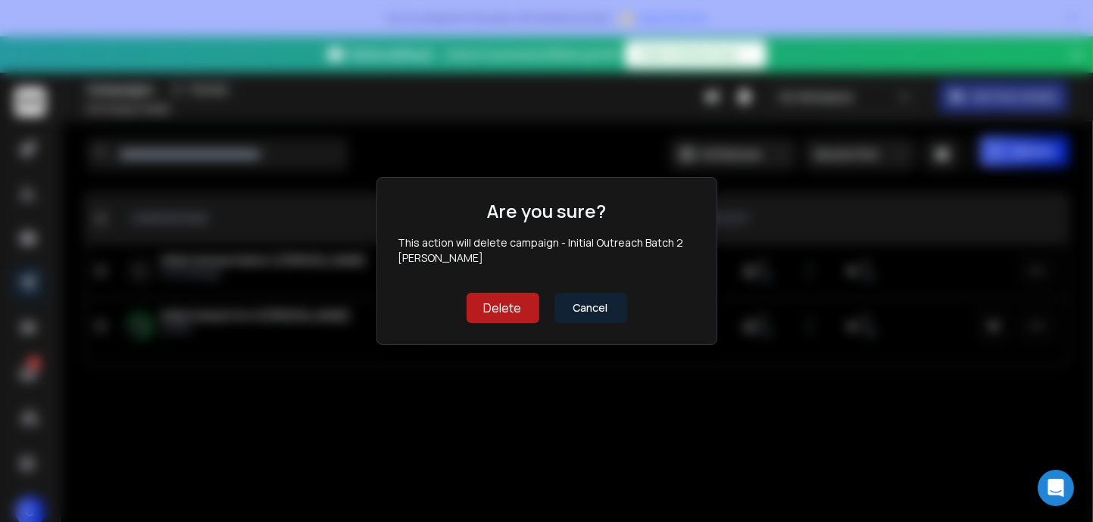
click at [493, 313] on button "Delete" at bounding box center [502, 308] width 73 height 30
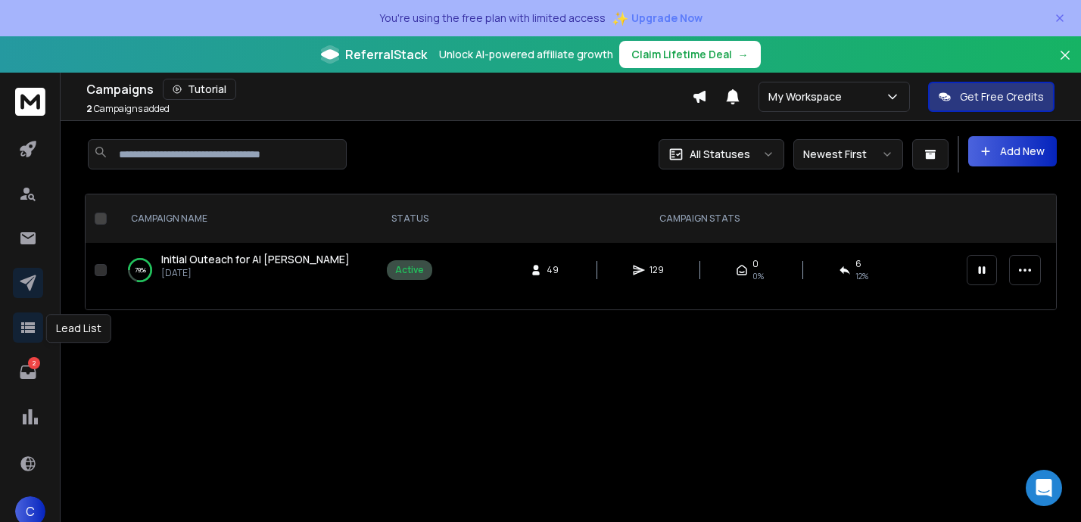
click at [35, 317] on link at bounding box center [28, 328] width 30 height 30
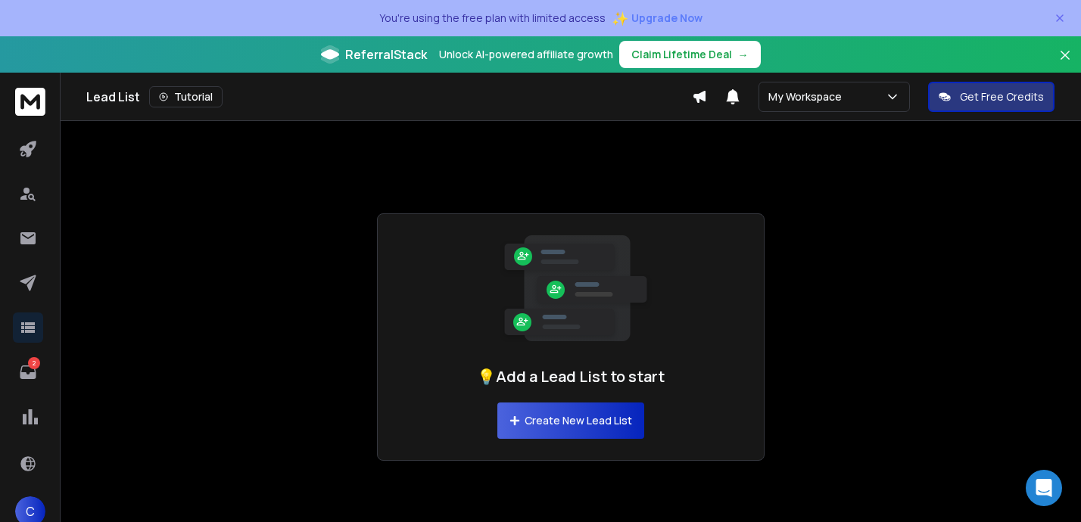
click at [620, 416] on button "Create New Lead List" at bounding box center [570, 421] width 147 height 36
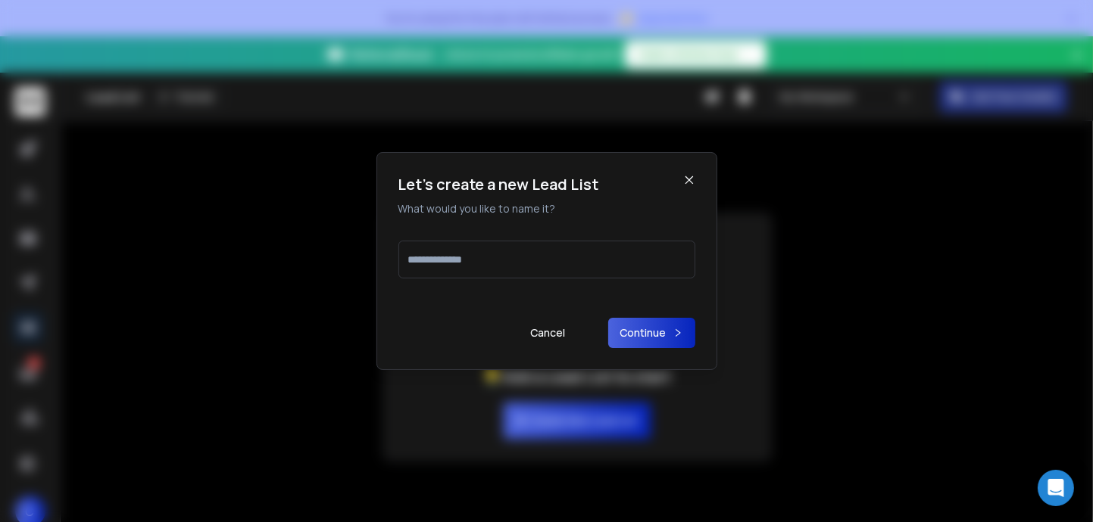
click at [578, 266] on input at bounding box center [546, 260] width 297 height 38
type input "**********"
click at [657, 338] on button "Continue" at bounding box center [651, 333] width 87 height 30
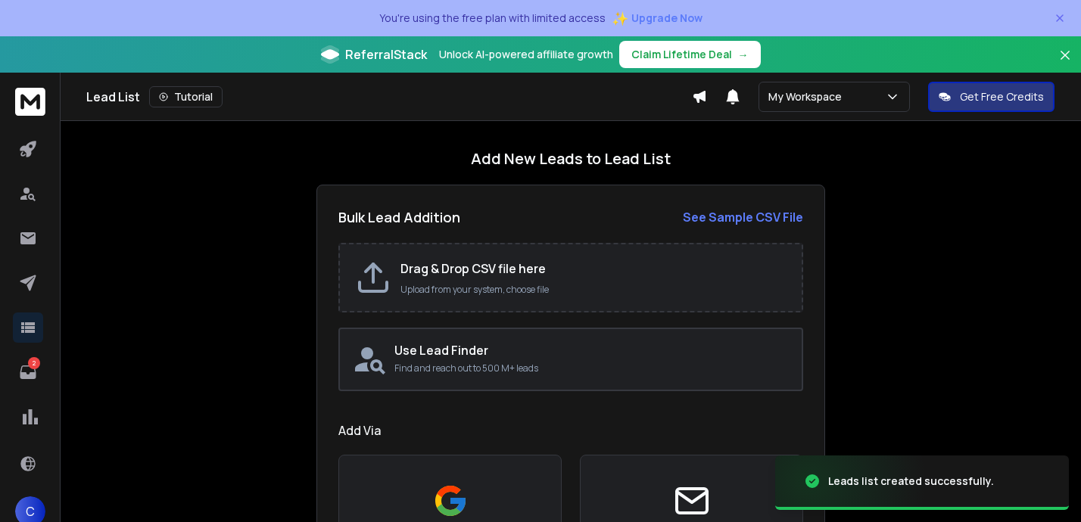
click at [518, 274] on h2 "Drag & Drop CSV file here" at bounding box center [594, 269] width 386 height 18
type input "**********"
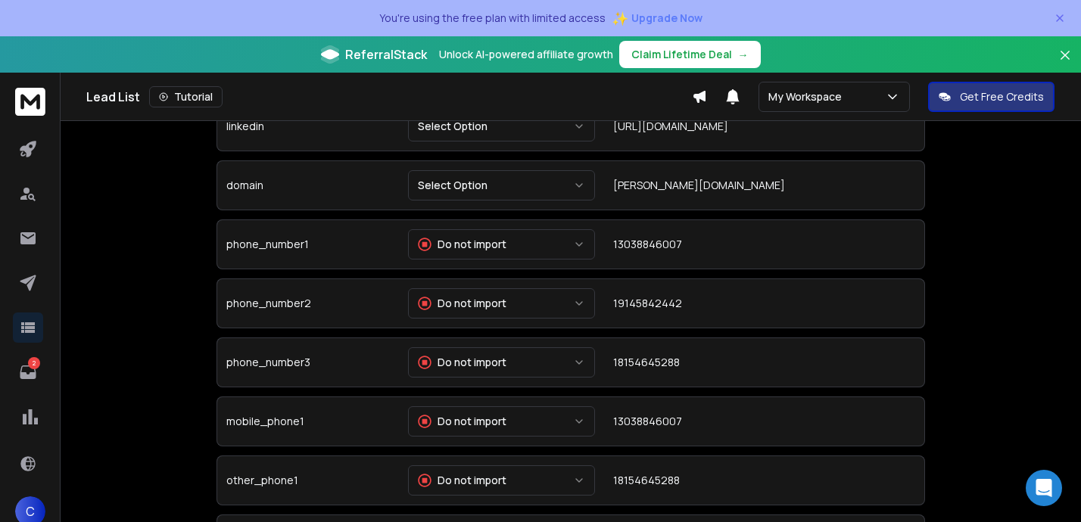
scroll to position [1201, 0]
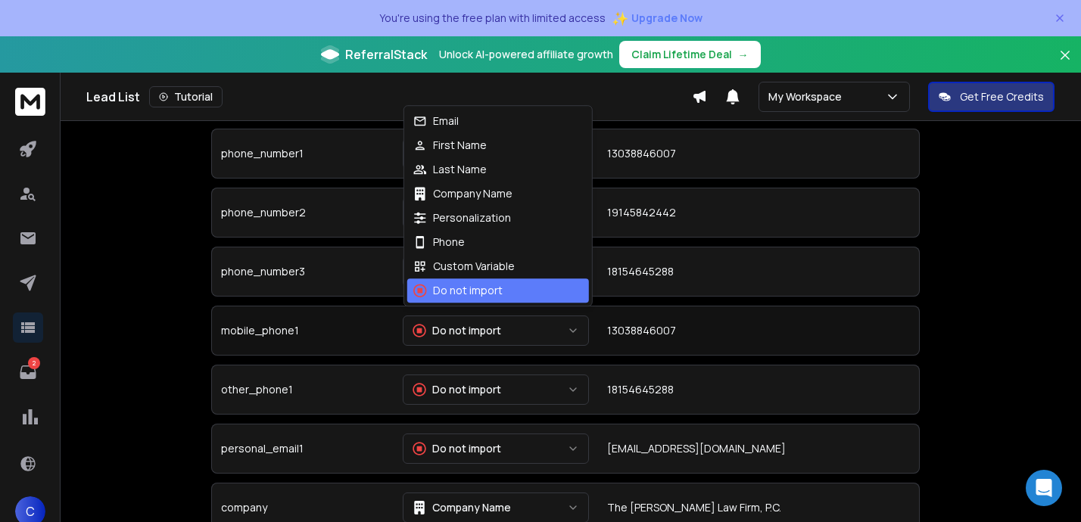
click at [578, 330] on icon "button" at bounding box center [573, 331] width 12 height 12
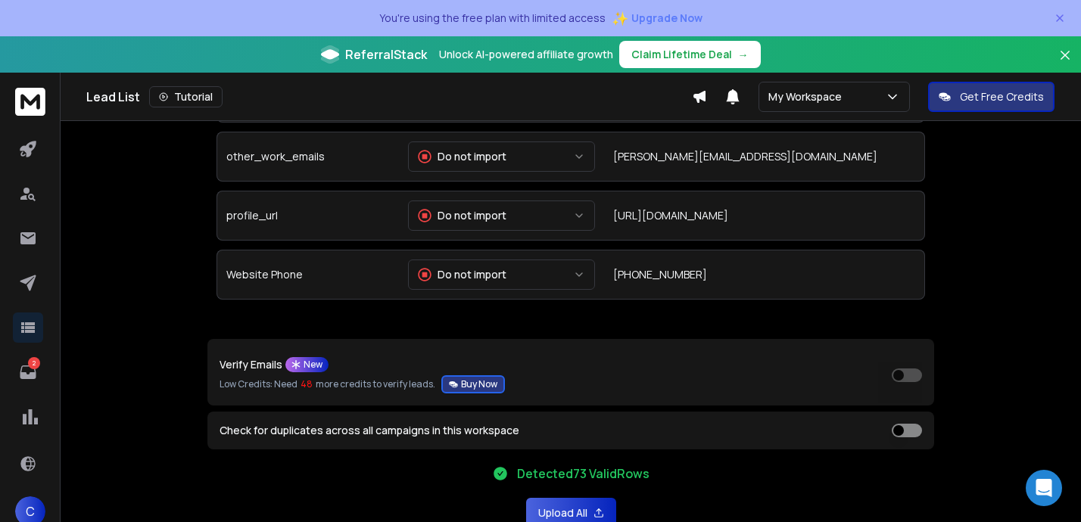
scroll to position [2716, 0]
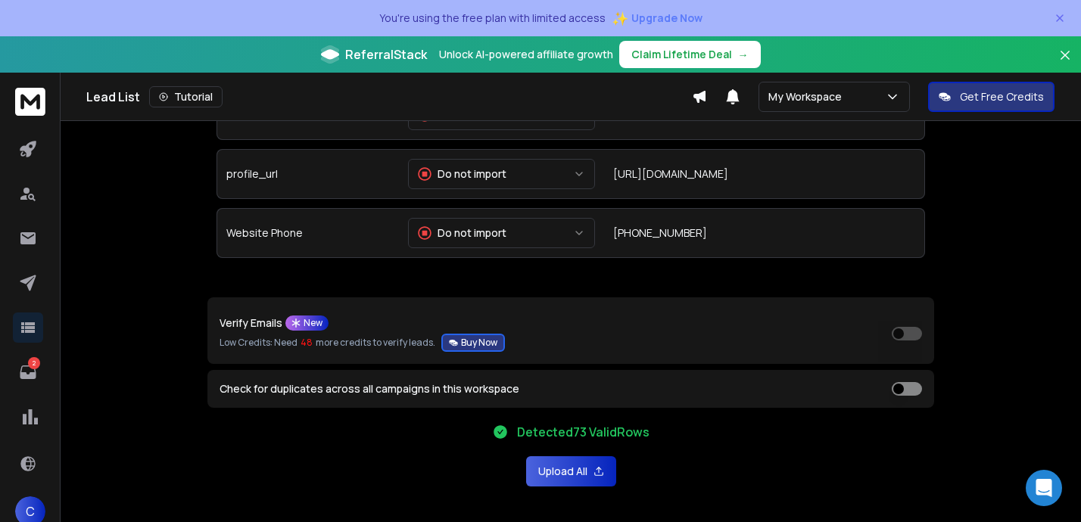
click at [585, 459] on button "Upload All" at bounding box center [571, 472] width 90 height 30
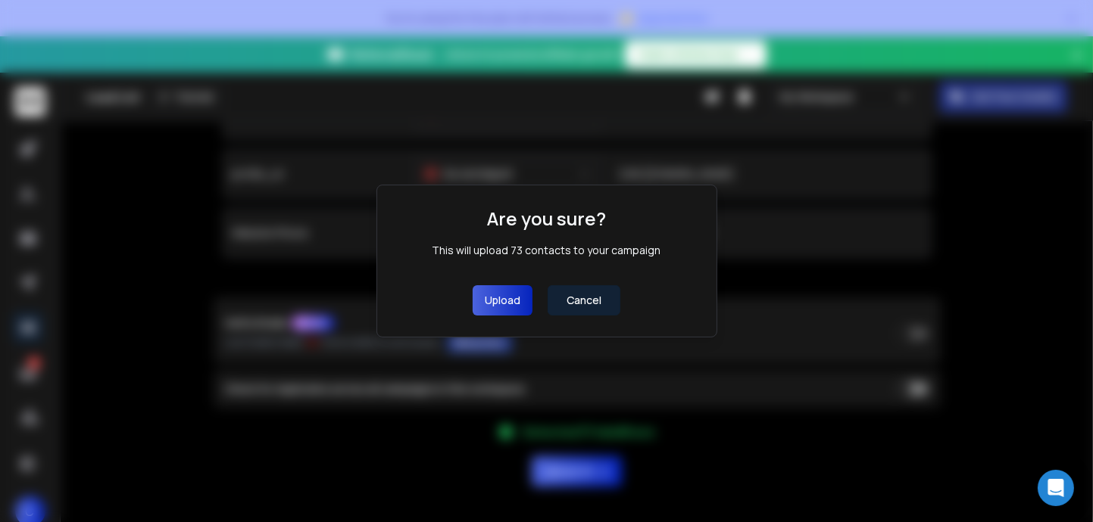
click at [503, 300] on button "Upload" at bounding box center [502, 300] width 60 height 30
